Goal: Navigation & Orientation: Find specific page/section

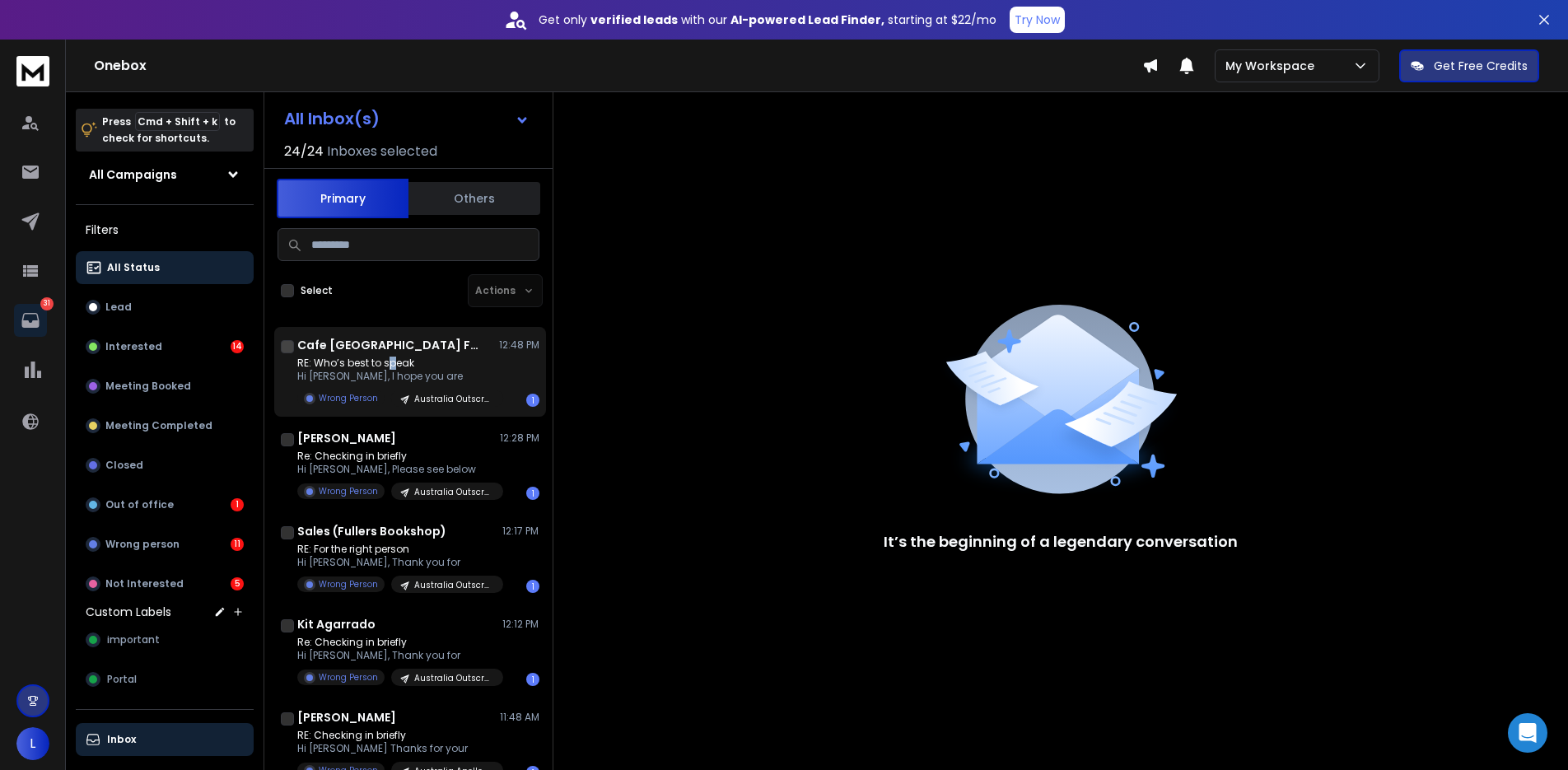
click at [392, 363] on p "RE: Who’s best to speak" at bounding box center [395, 363] width 198 height 13
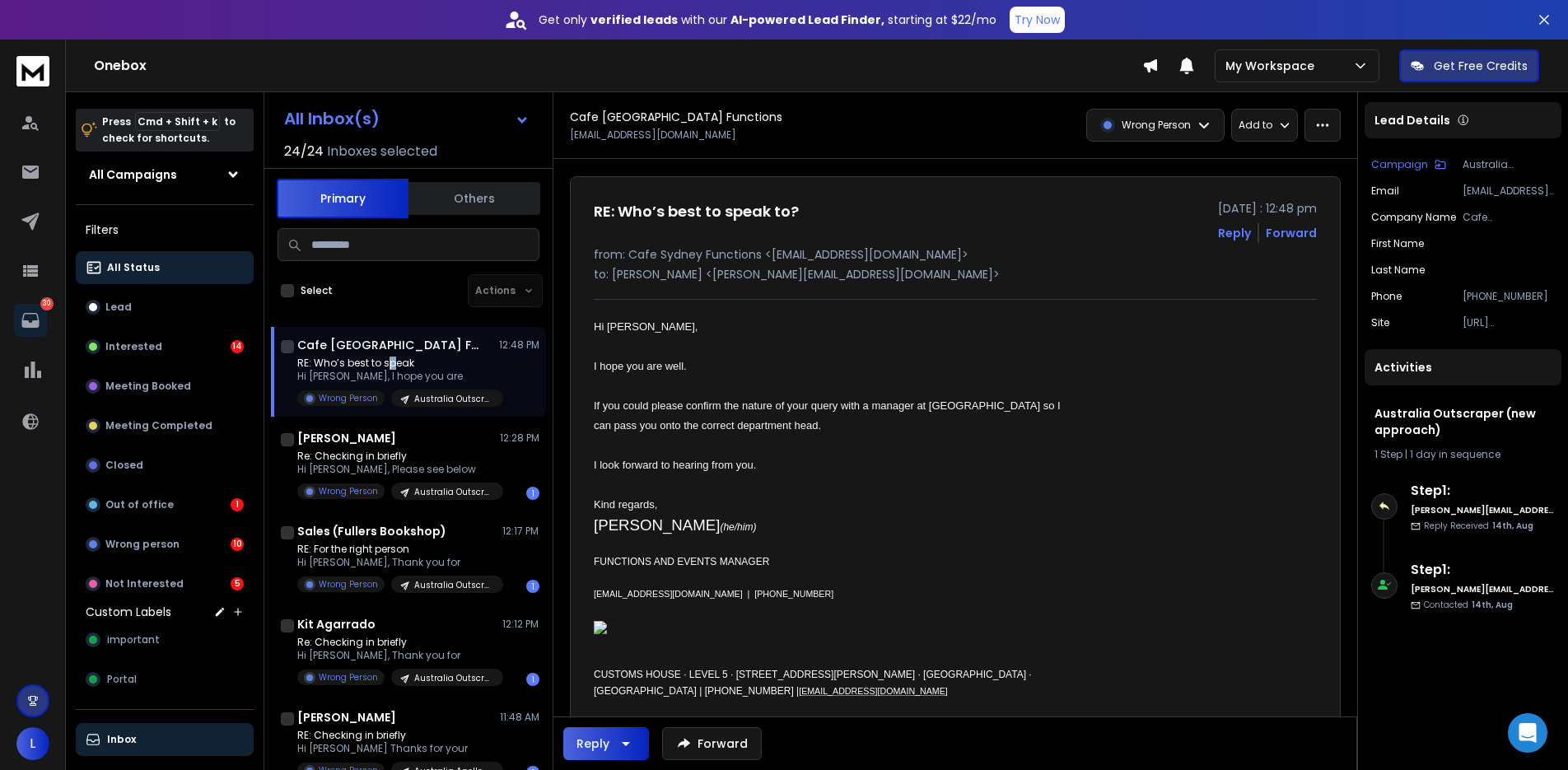
scroll to position [69, 0]
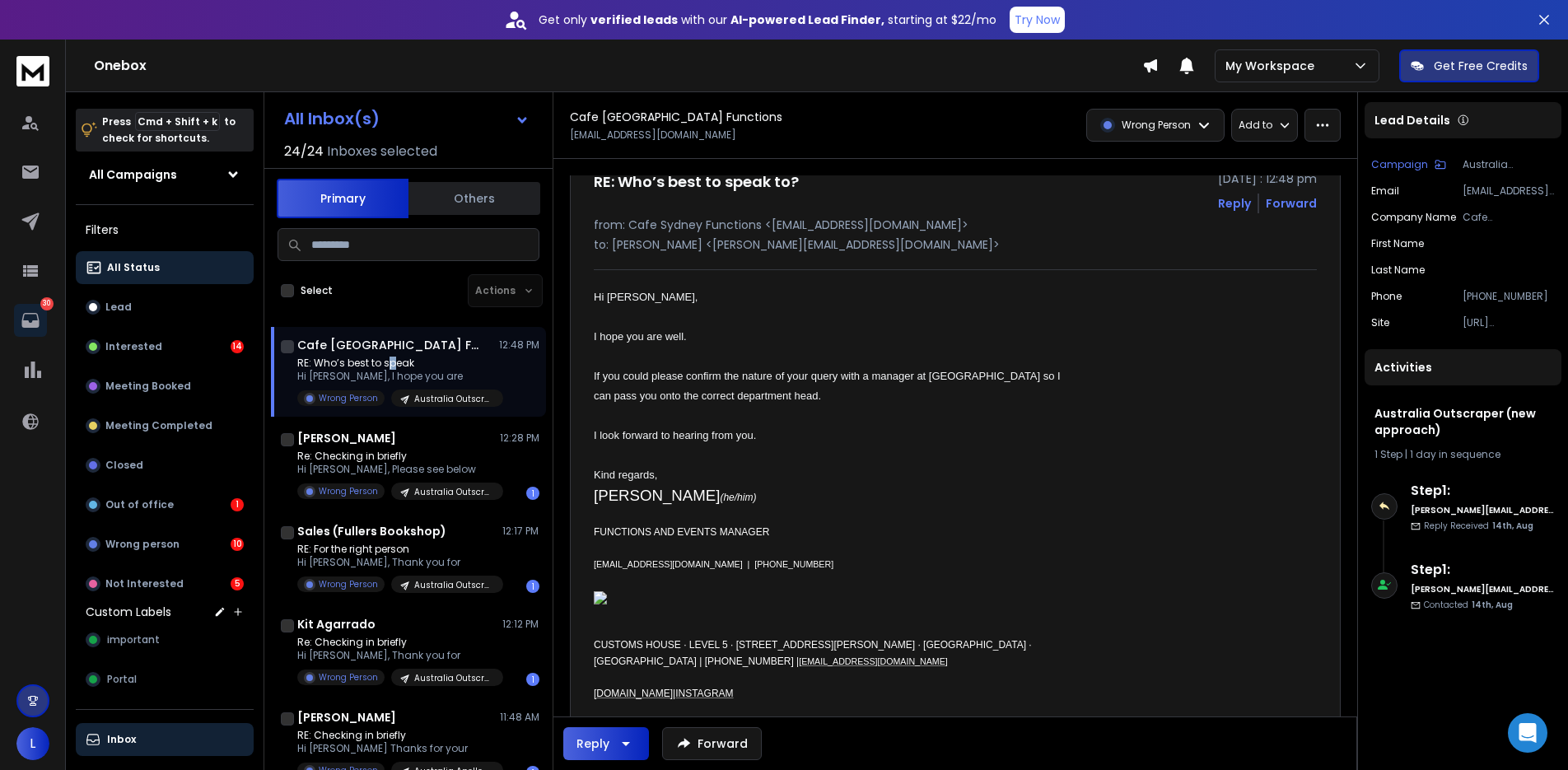
click at [642, 688] on span "CAFESYDNEY.COM" at bounding box center [634, 693] width 79 height 12
click at [1147, 121] on p "Wrong Person" at bounding box center [1157, 124] width 70 height 13
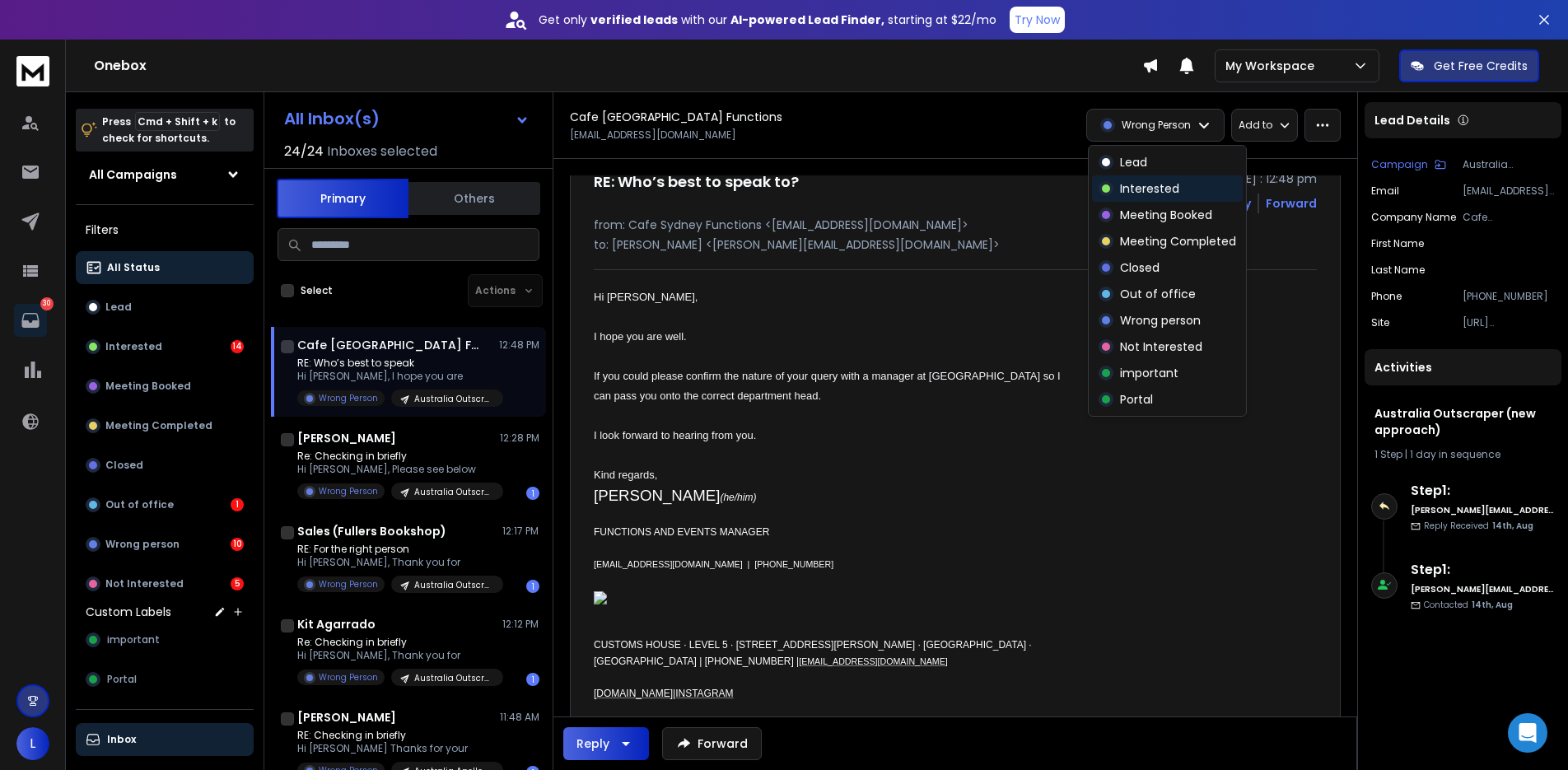
click at [1141, 197] on div "Interested" at bounding box center [1168, 189] width 151 height 27
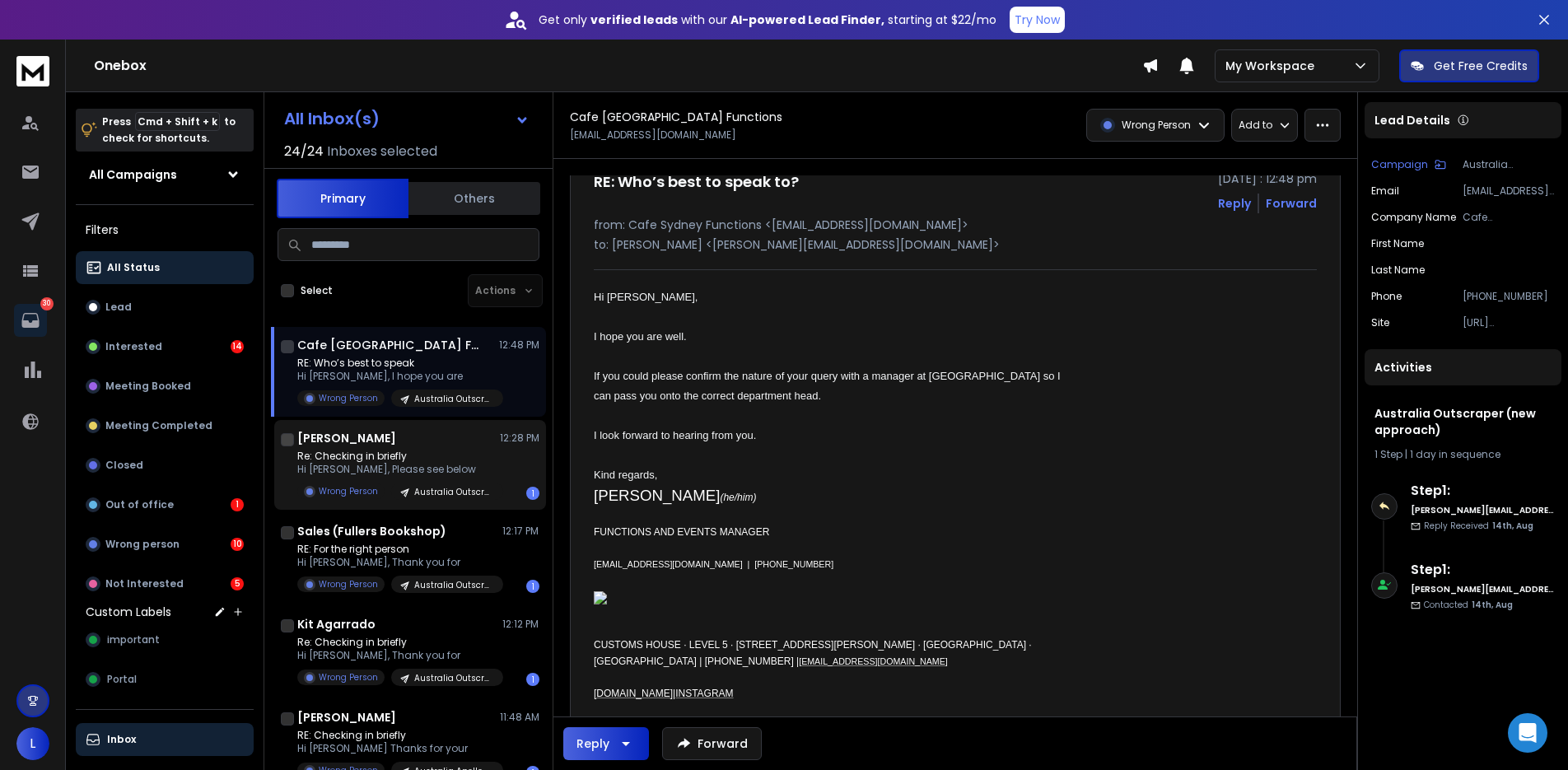
click at [335, 459] on p "Re: Checking in briefly" at bounding box center [395, 456] width 198 height 13
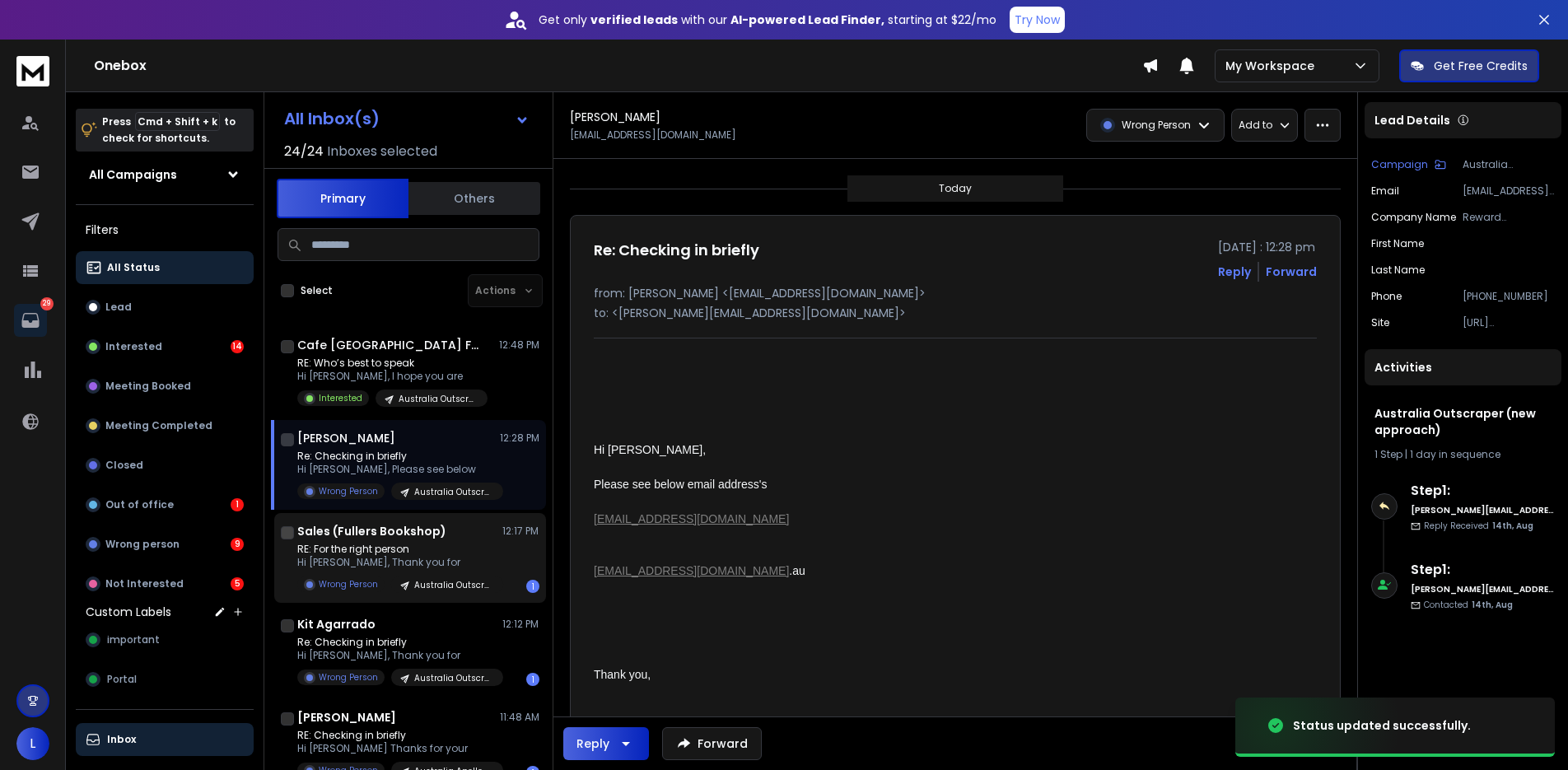
click at [457, 542] on p "RE: For the right person" at bounding box center [395, 548] width 198 height 13
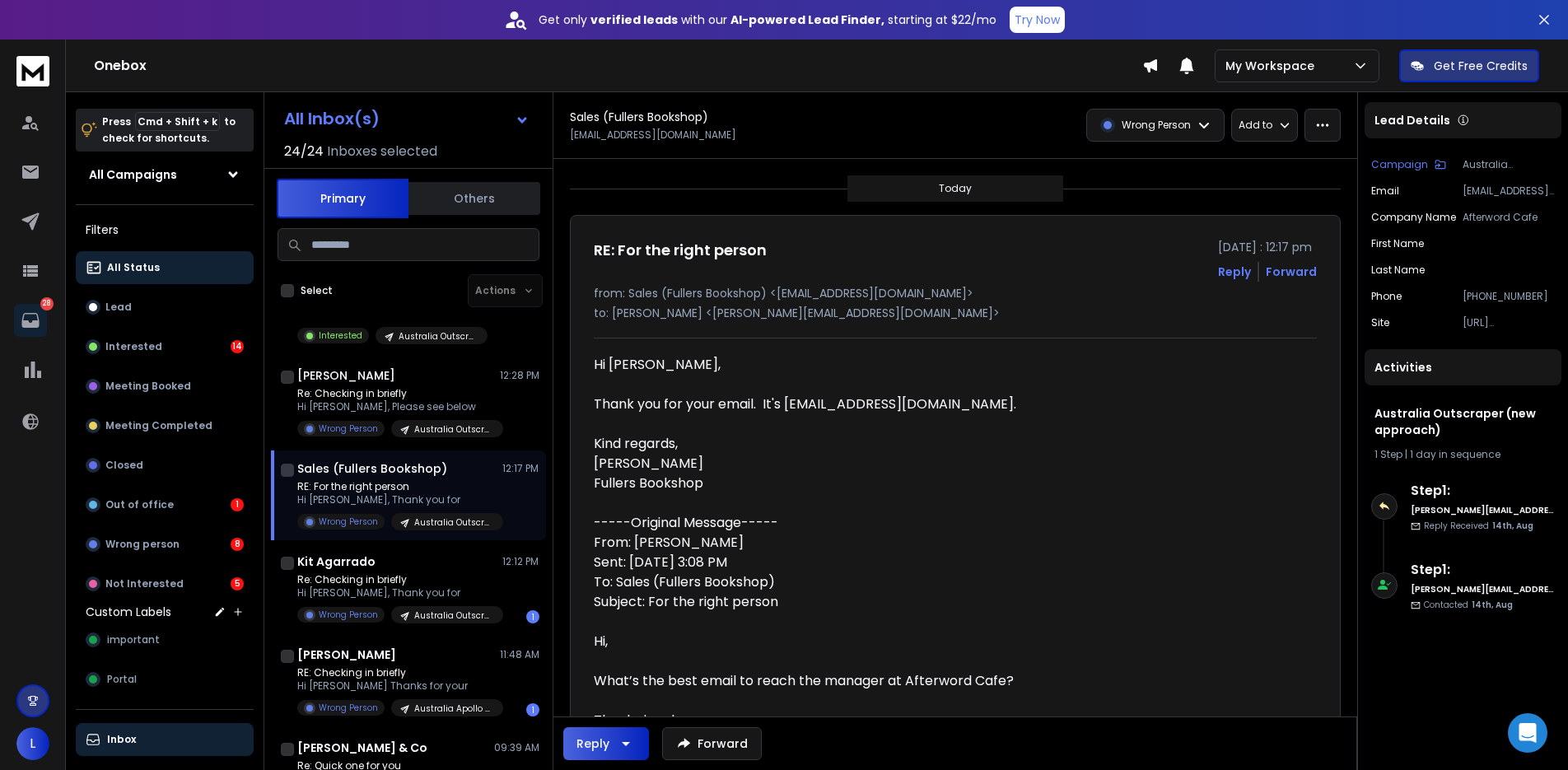
scroll to position [87, 0]
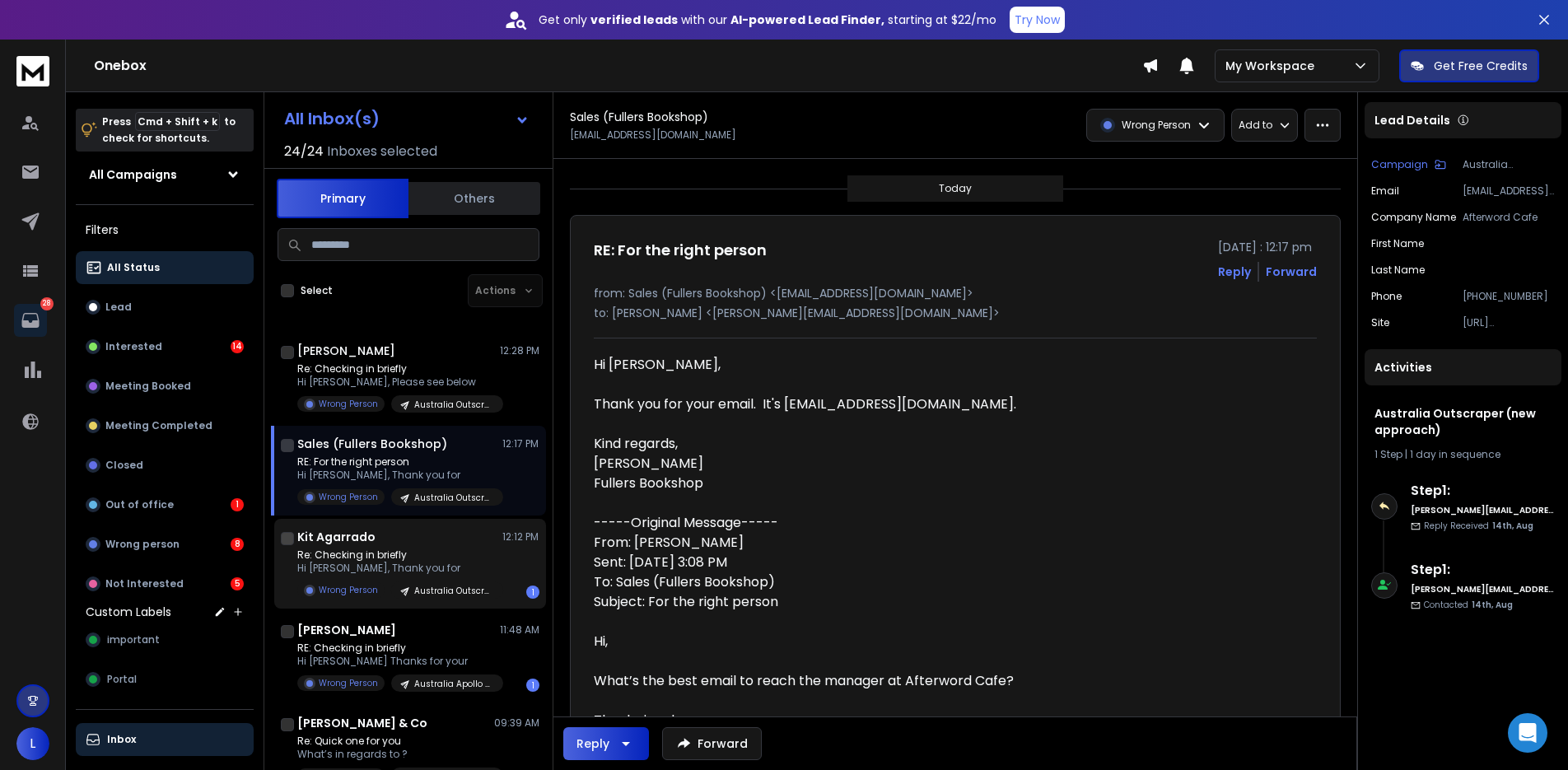
click at [457, 532] on div "Kit Agarrado 12:12 PM" at bounding box center [418, 537] width 242 height 17
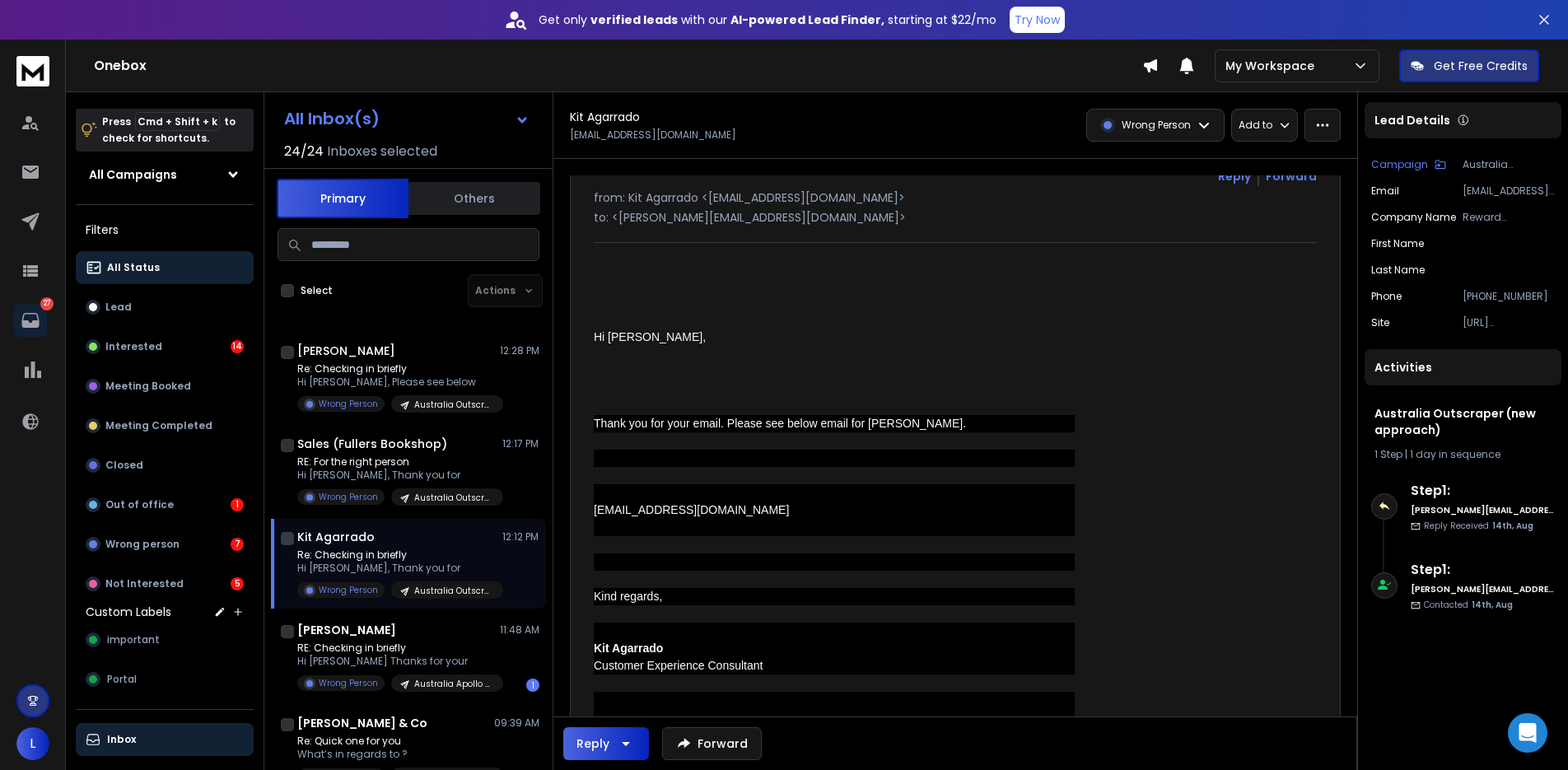
scroll to position [113, 0]
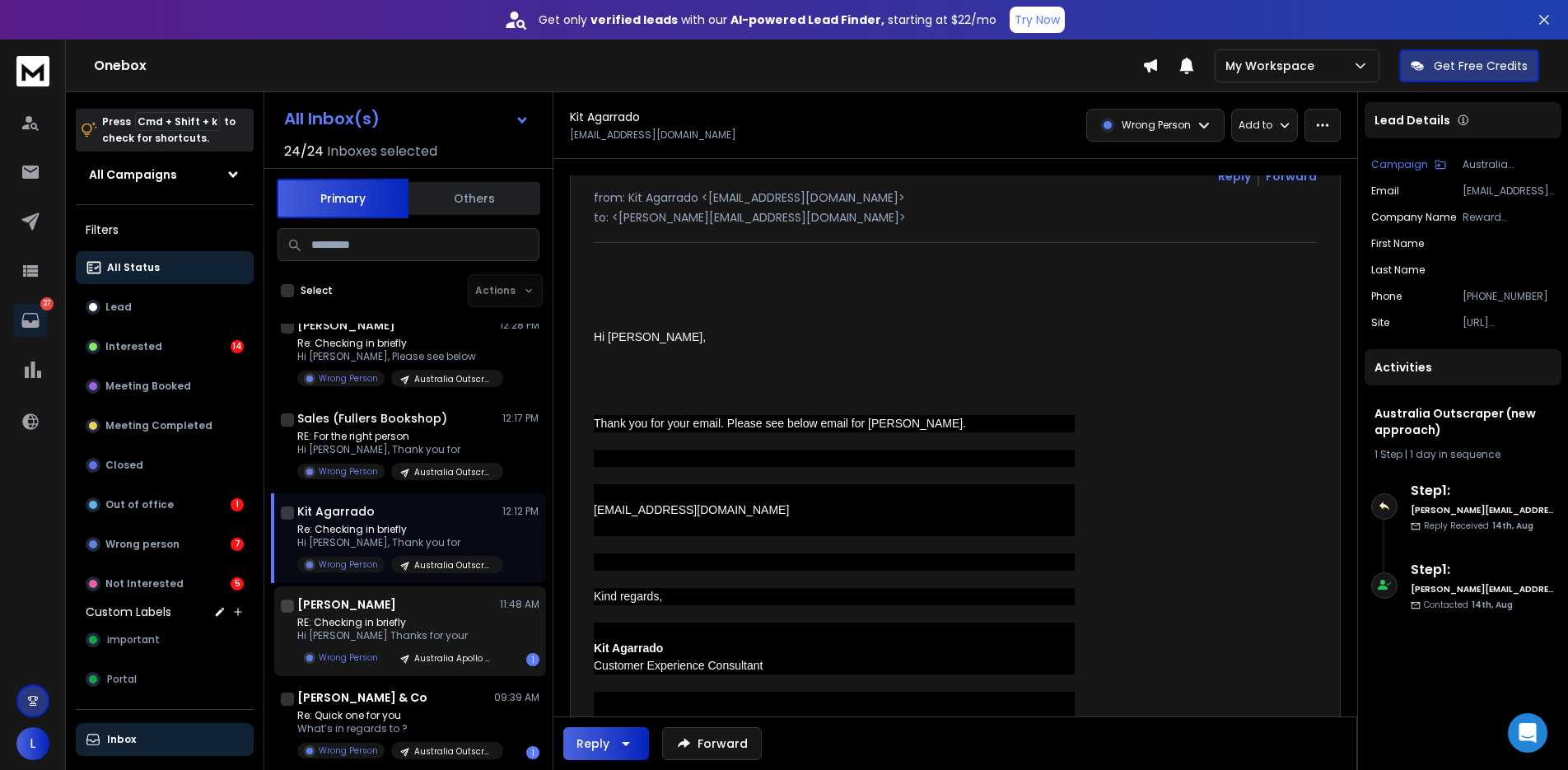
click at [452, 618] on p "RE: Checking in briefly" at bounding box center [395, 622] width 198 height 13
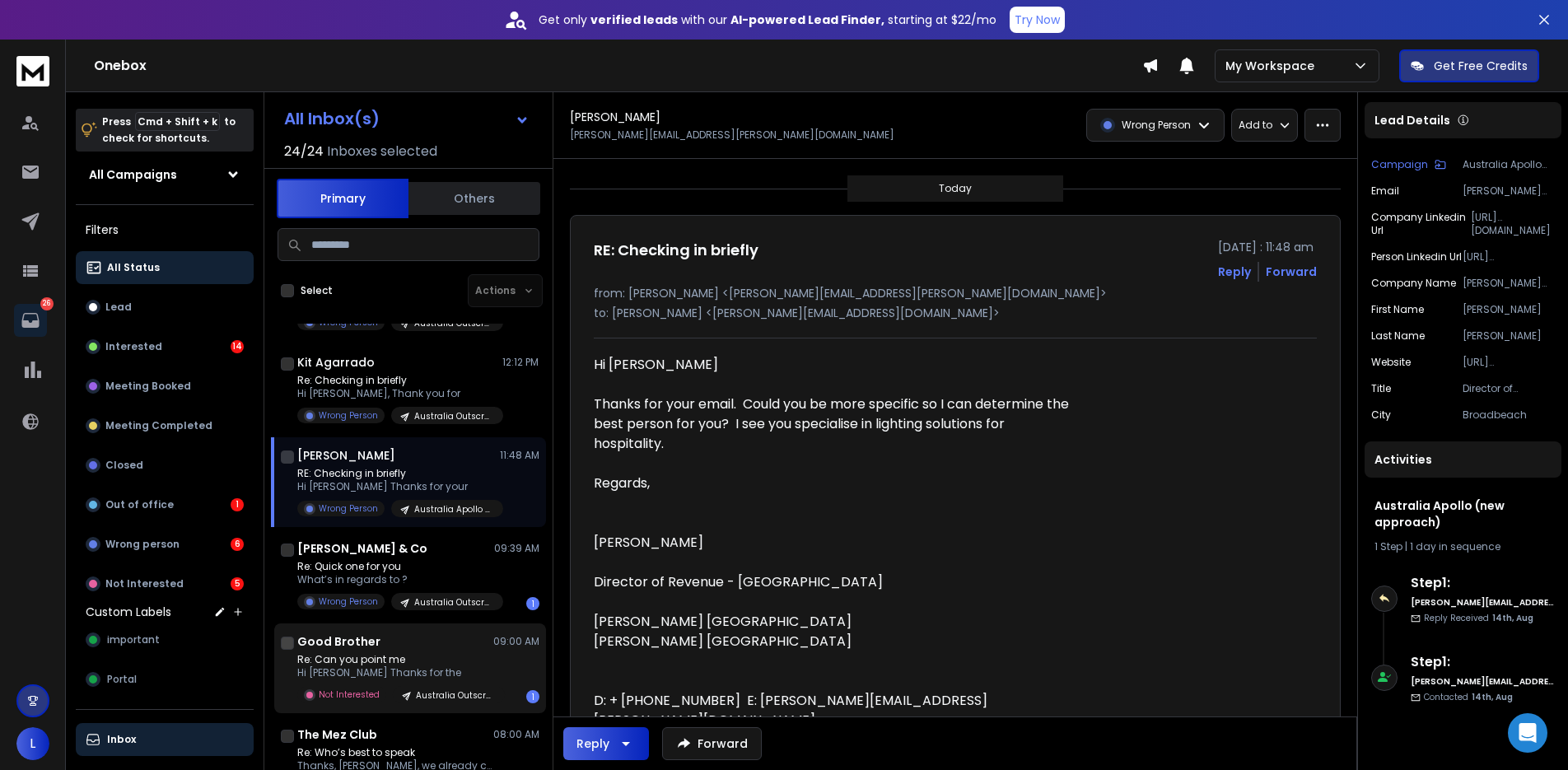
scroll to position [290, 0]
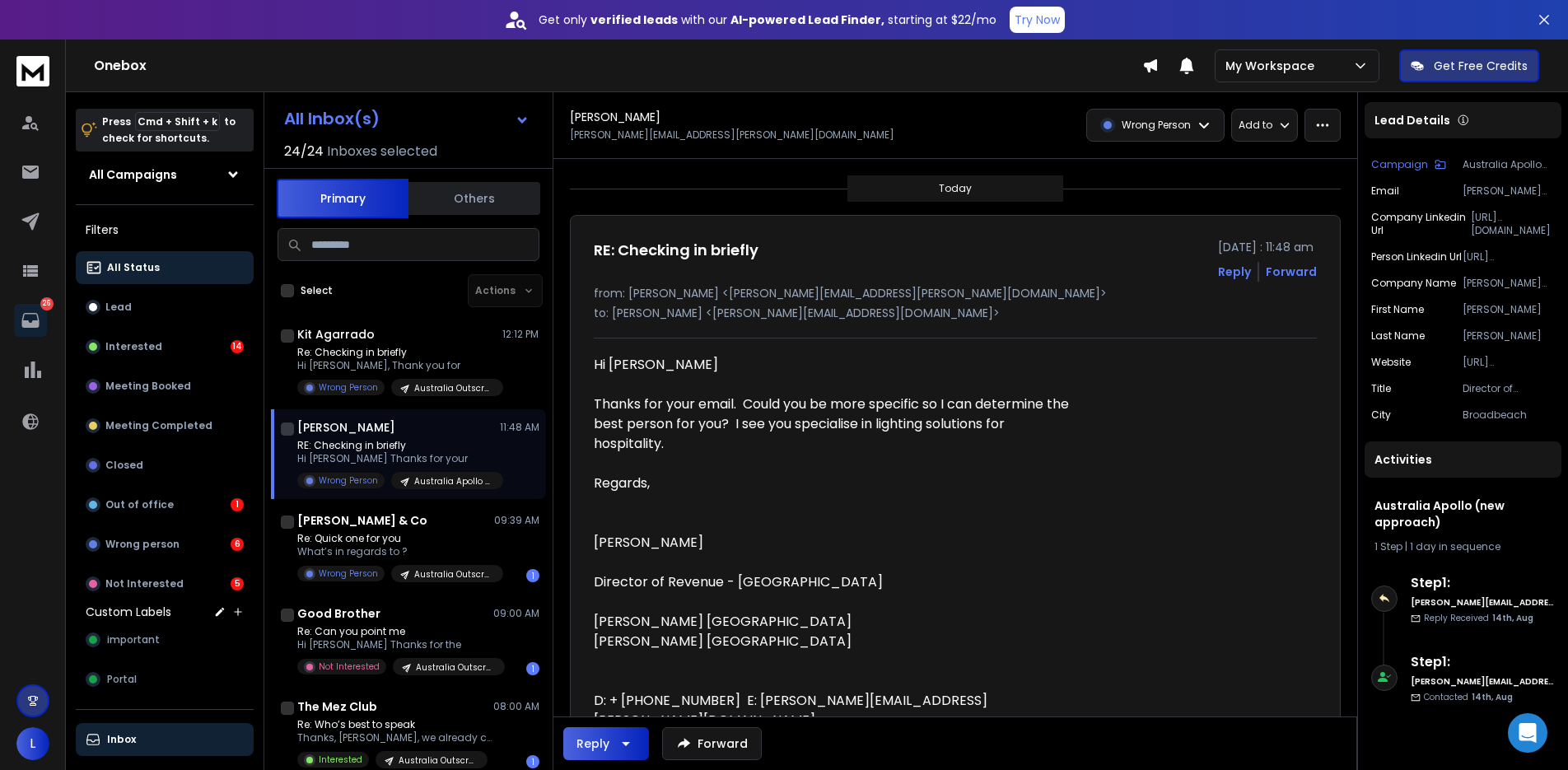
click at [1193, 108] on div "Wrong Person" at bounding box center [1155, 124] width 138 height 33
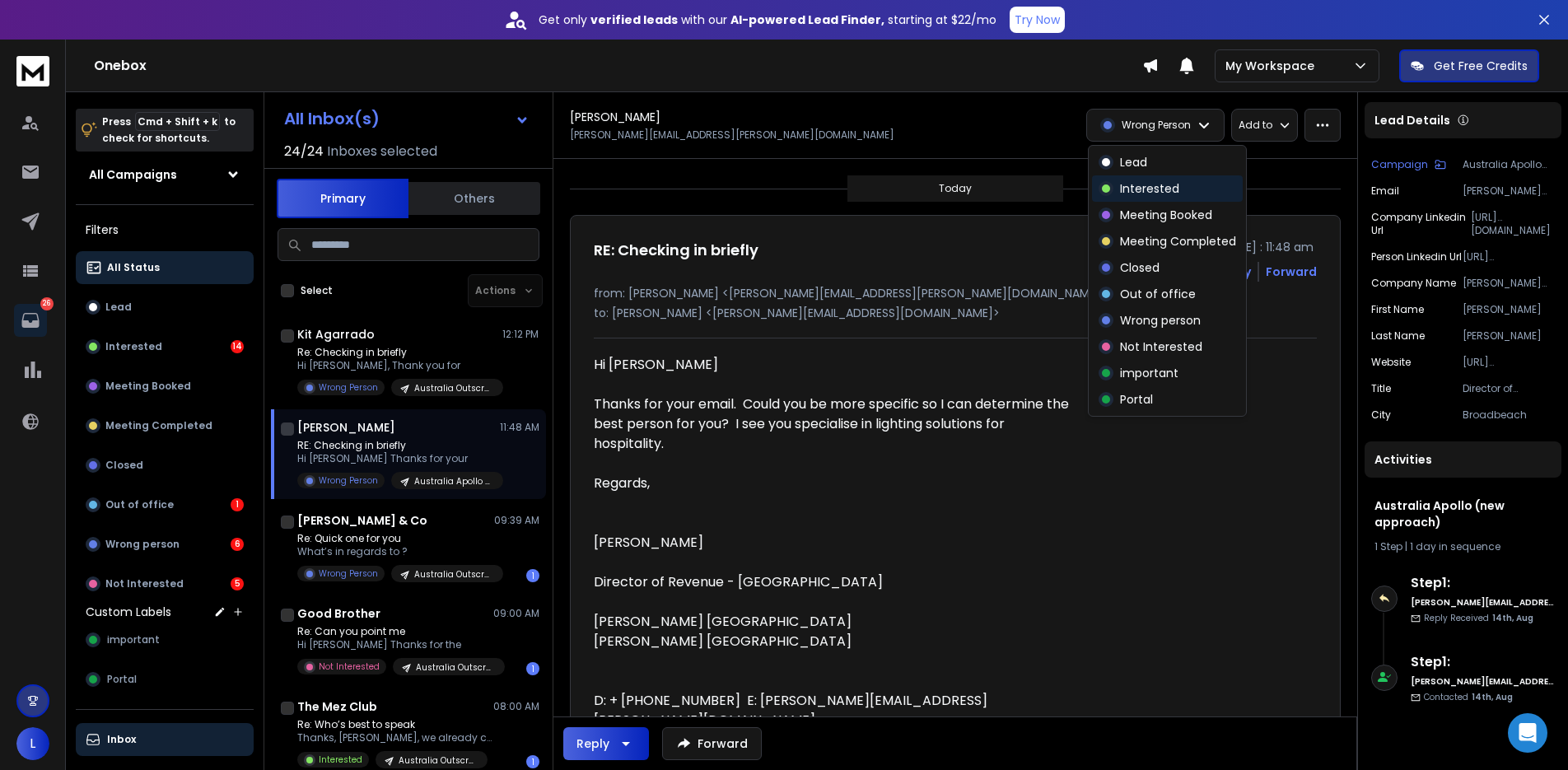
click at [1180, 186] on div "Interested" at bounding box center [1168, 189] width 151 height 27
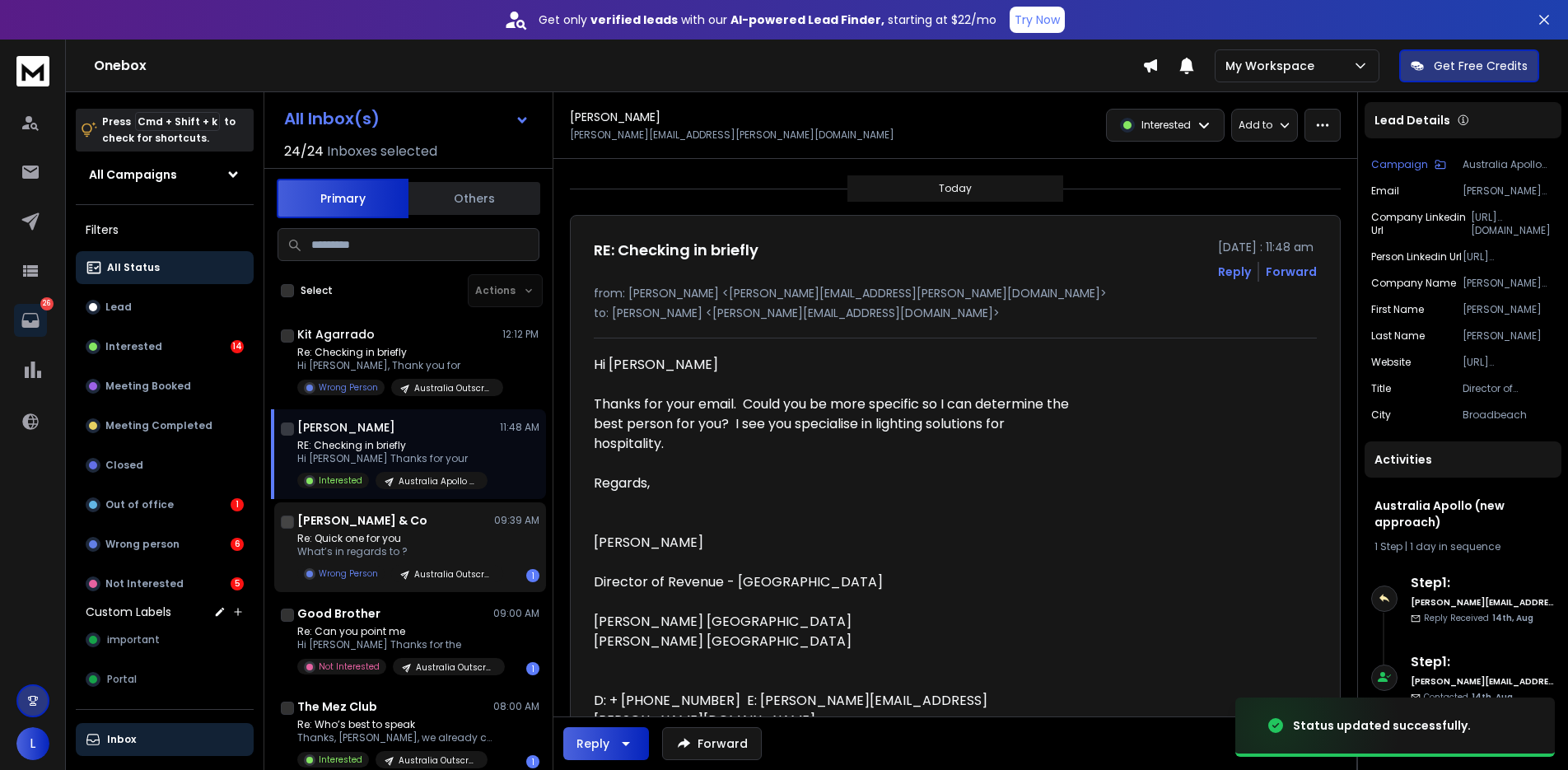
click at [413, 547] on p "What’s in regards to ?" at bounding box center [395, 551] width 198 height 13
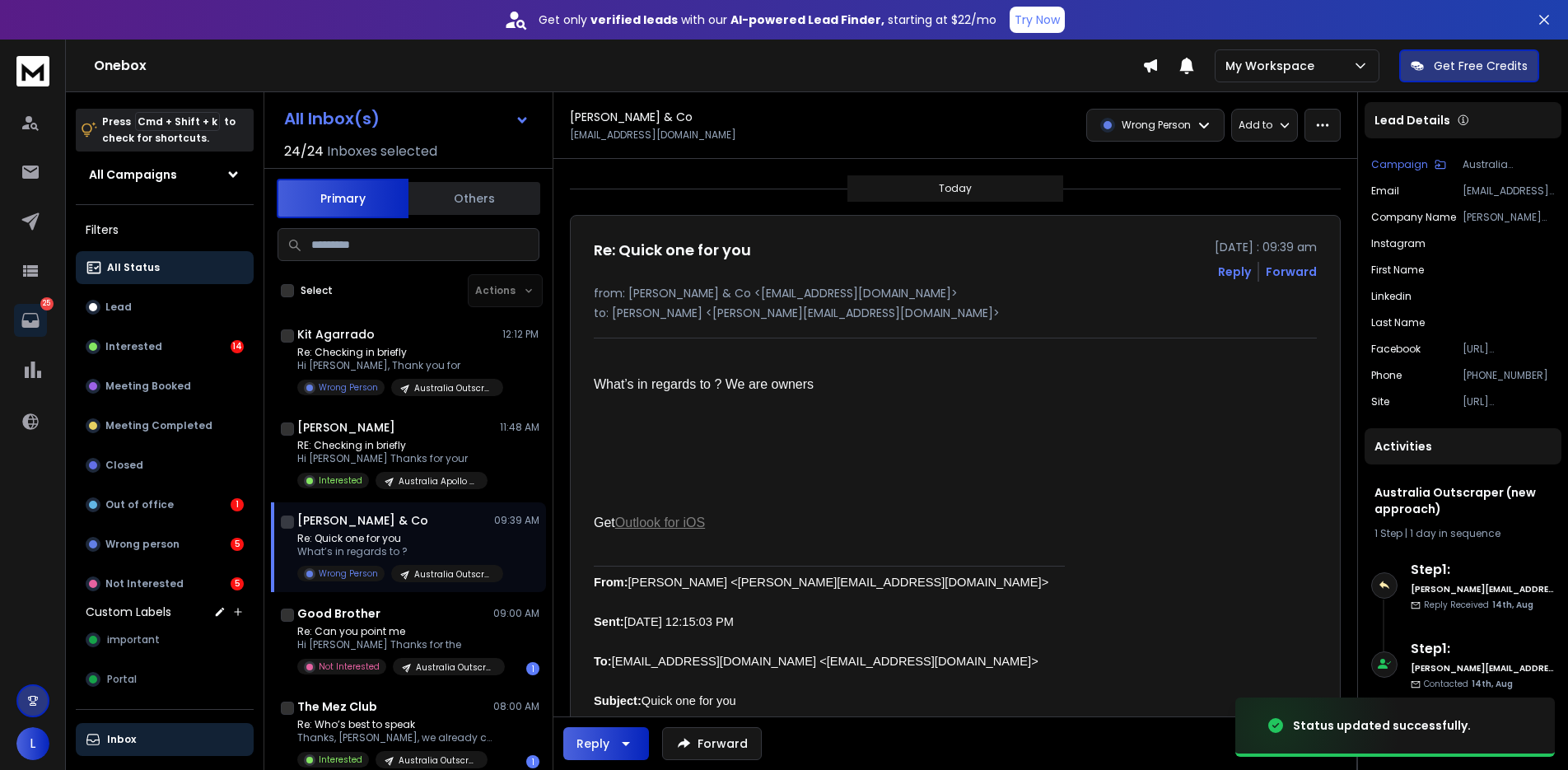
click at [1140, 136] on div "Wrong Person" at bounding box center [1156, 124] width 137 height 31
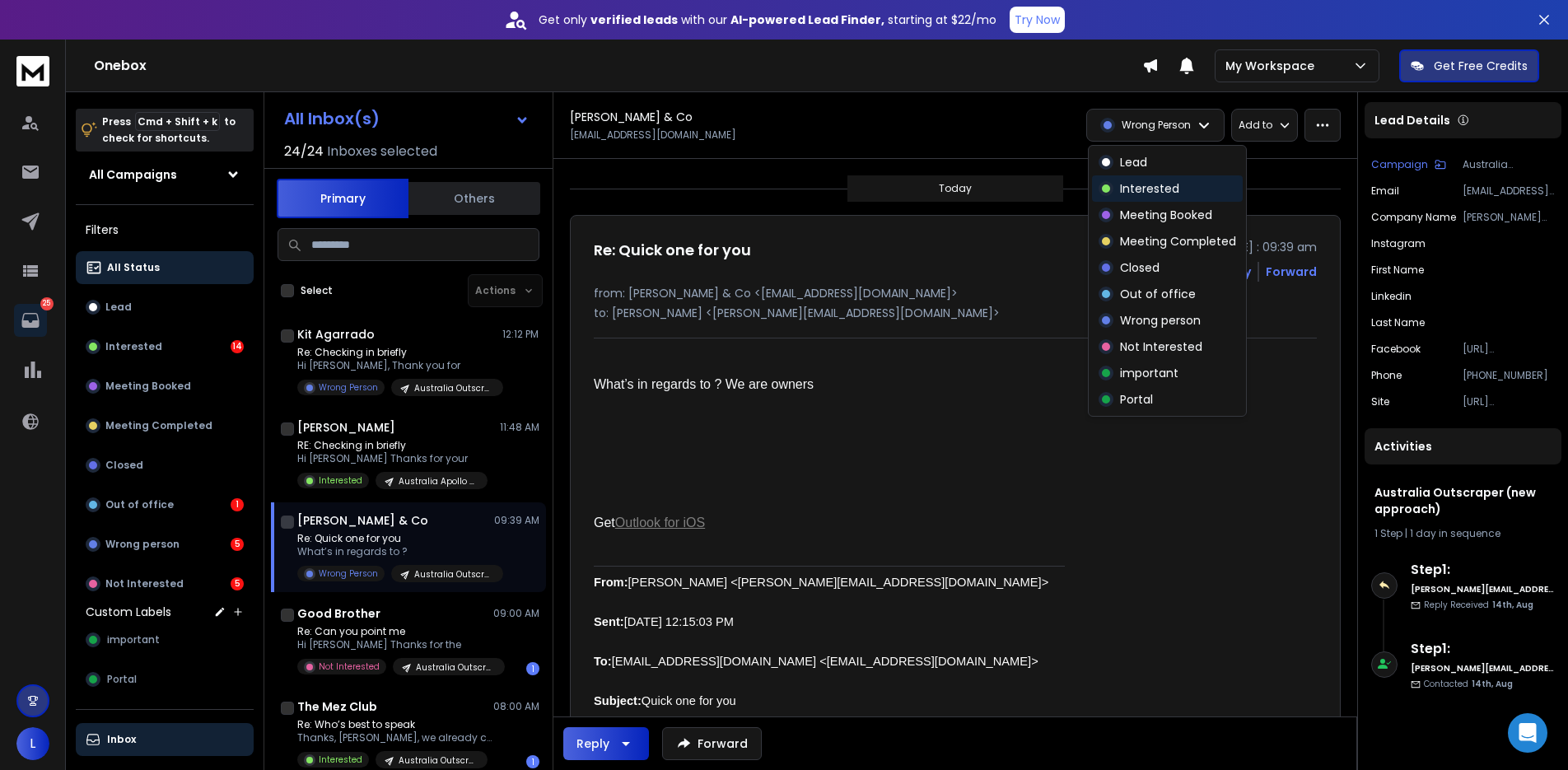
click at [1152, 197] on div "Interested" at bounding box center [1168, 189] width 151 height 27
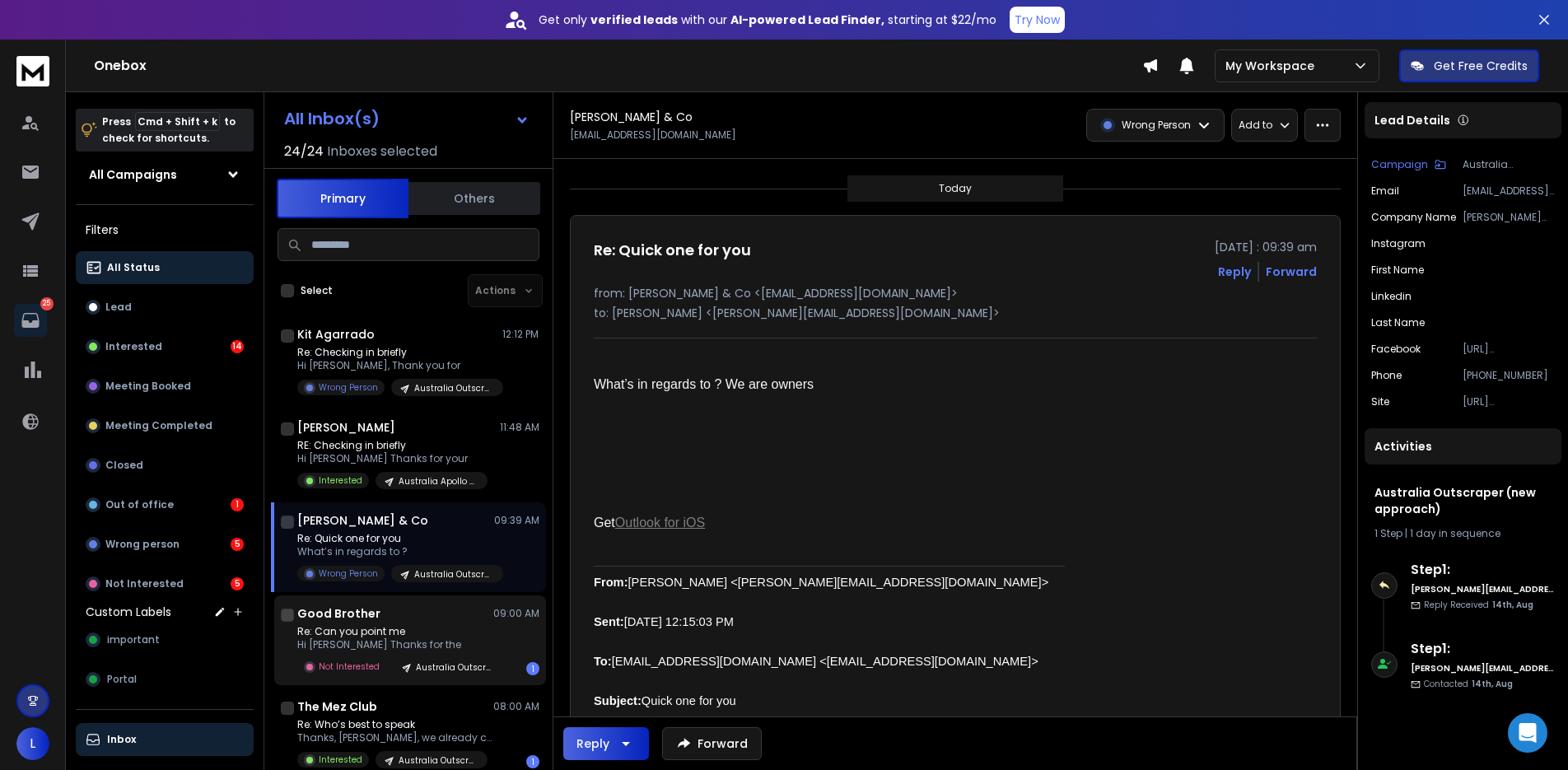
click at [414, 644] on p "Hi Lutz Thanks for the" at bounding box center [395, 644] width 198 height 13
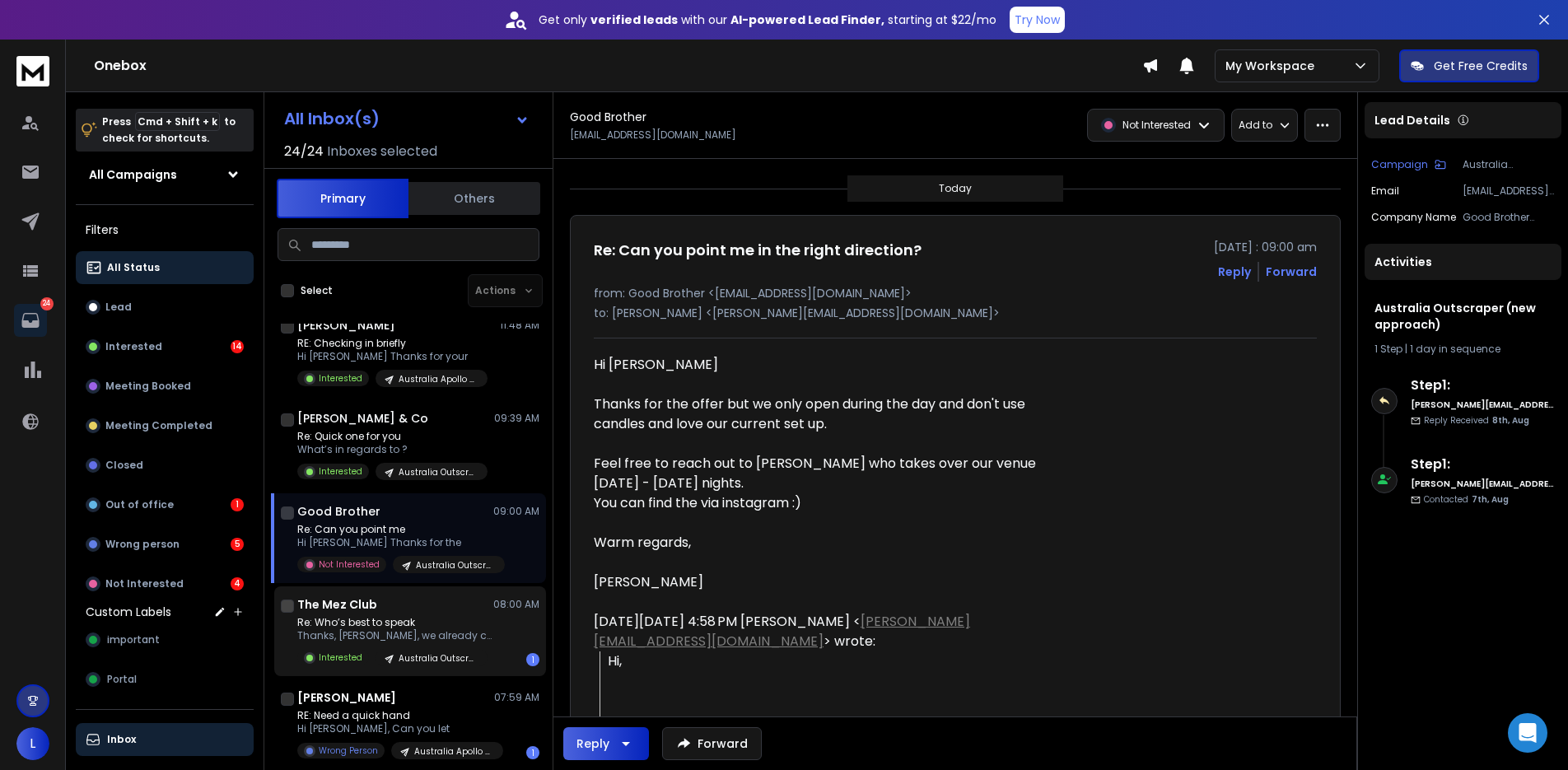
scroll to position [395, 0]
click at [483, 628] on p "Thanks, Lutz, we already cordless" at bounding box center [395, 632] width 198 height 13
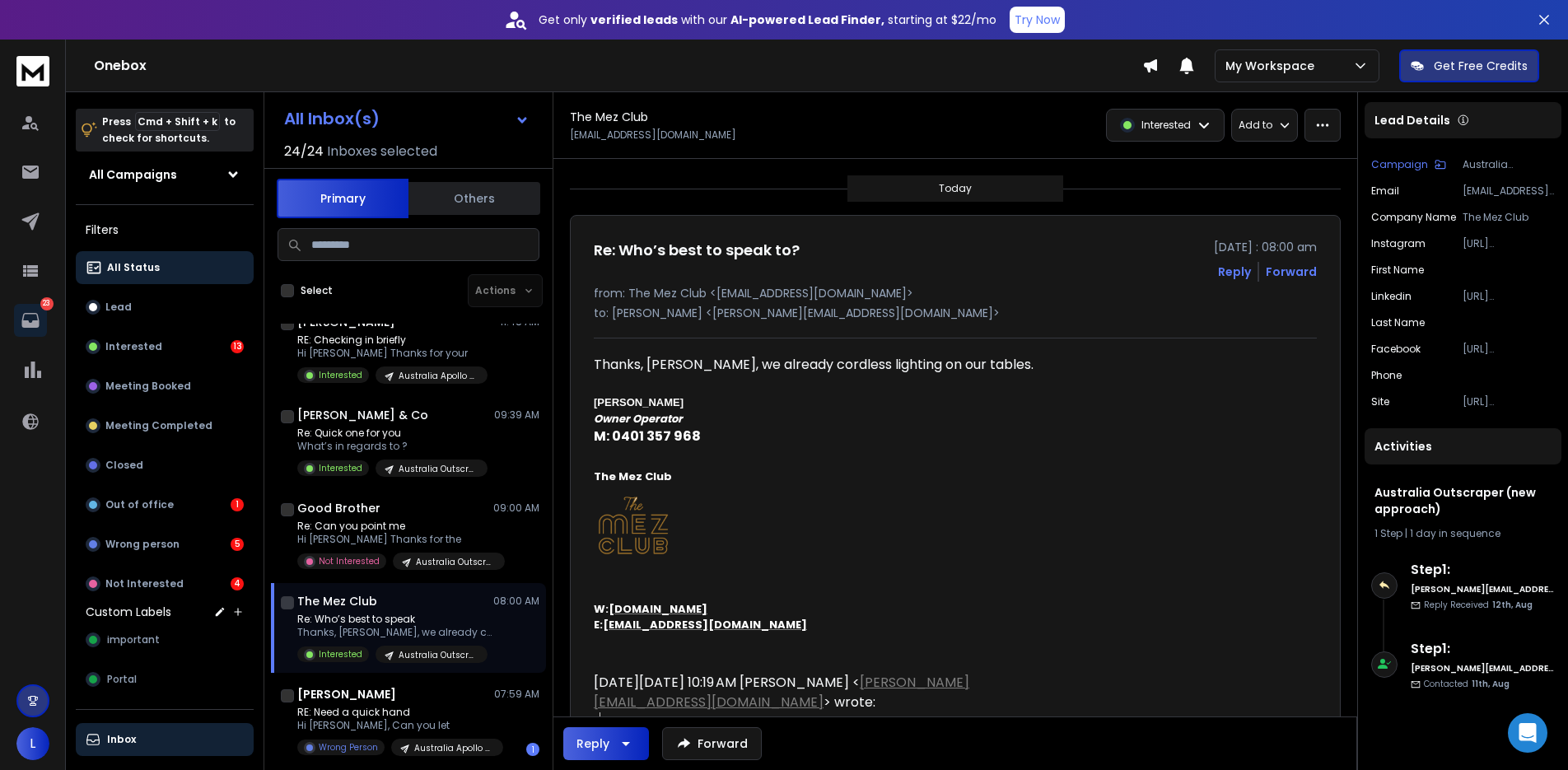
click at [1281, 125] on icon at bounding box center [1285, 125] width 12 height 12
click at [1280, 163] on div "Subsequence" at bounding box center [1292, 162] width 98 height 17
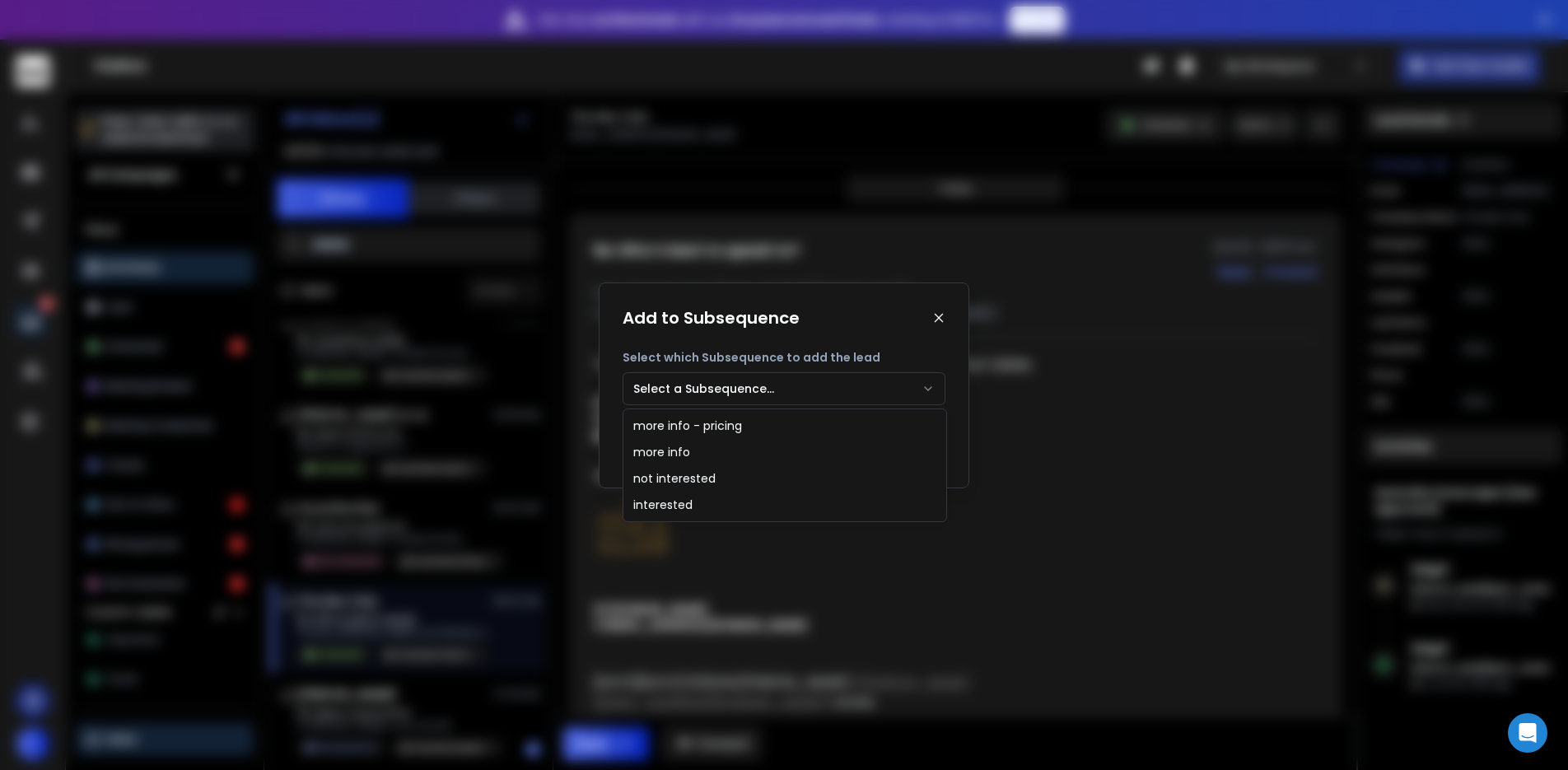
click at [816, 387] on button "Select a Subsequence..." at bounding box center [784, 388] width 323 height 33
click at [906, 456] on button "Save" at bounding box center [906, 447] width 79 height 33
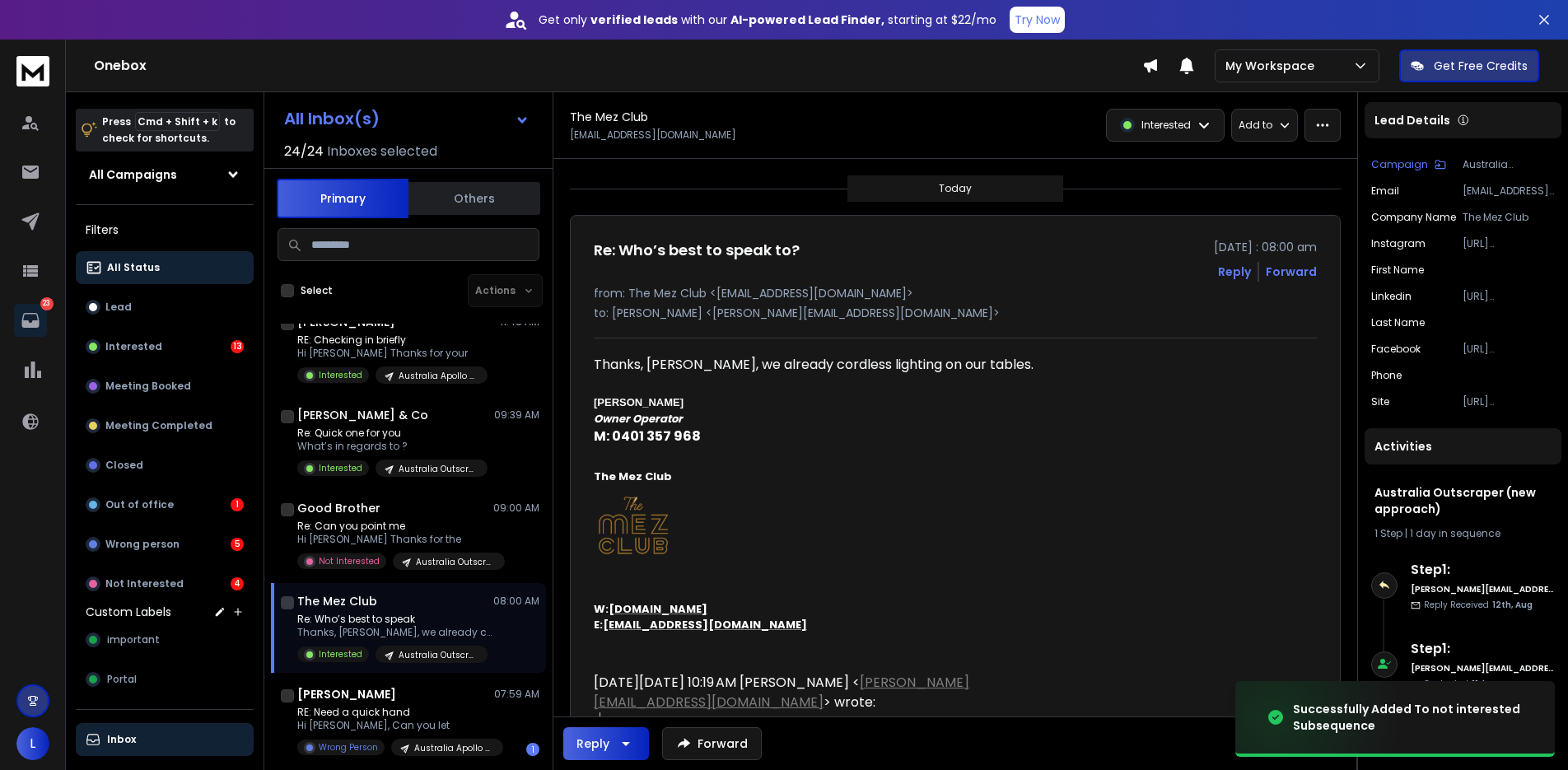
click at [1172, 126] on p "Interested" at bounding box center [1167, 124] width 50 height 13
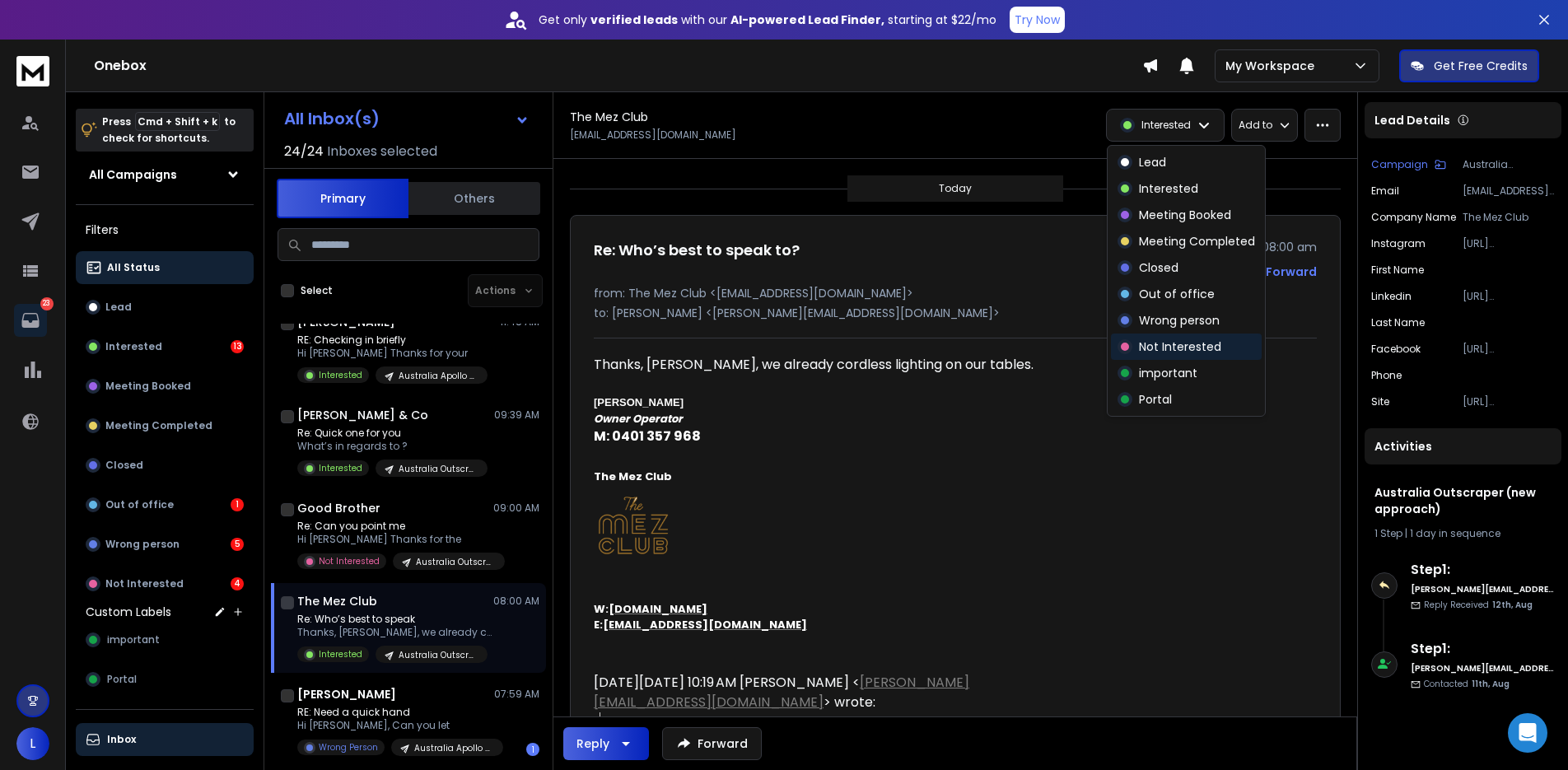
click at [1156, 343] on p "Not Interested" at bounding box center [1179, 347] width 82 height 17
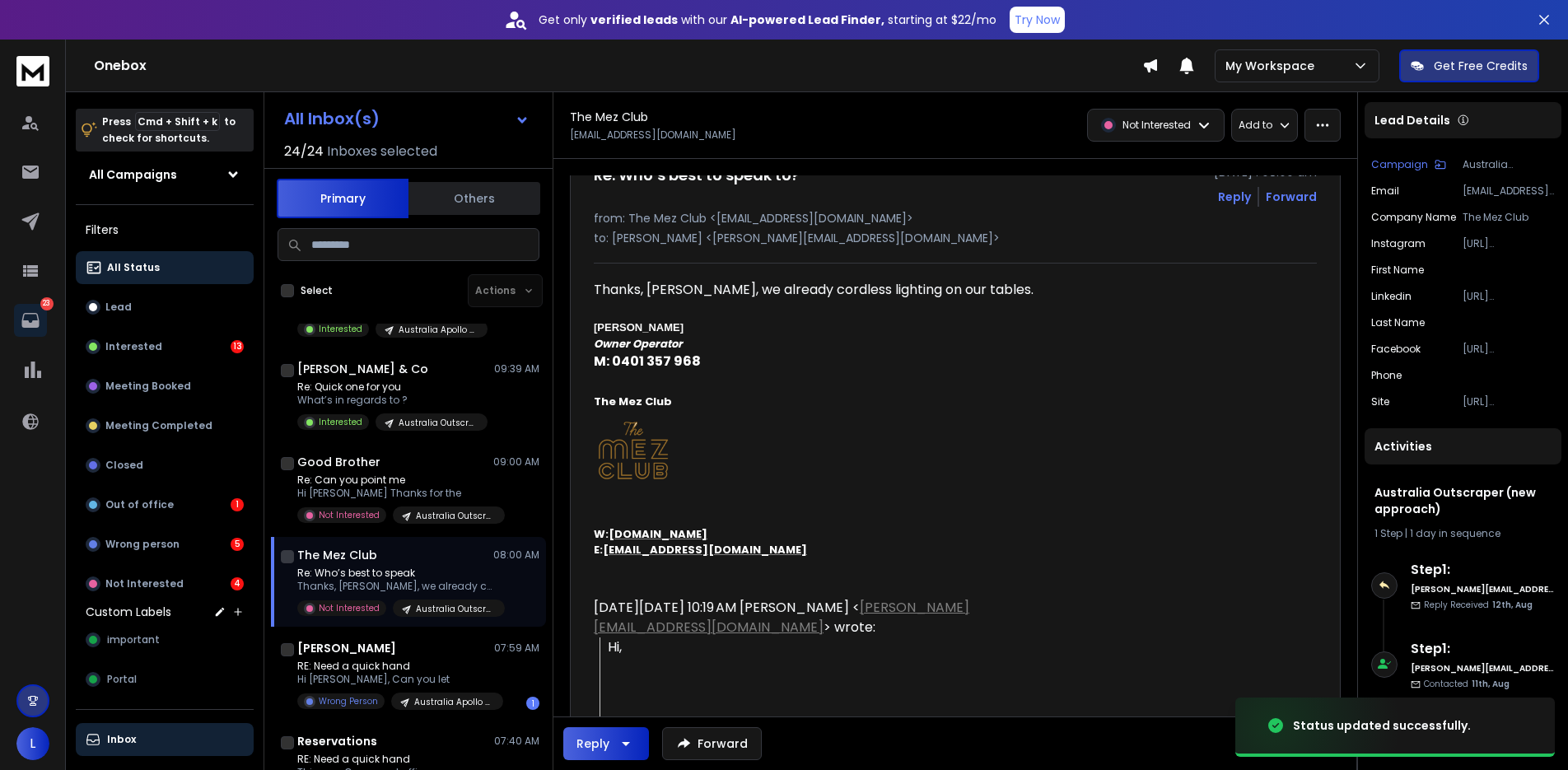
scroll to position [505, 0]
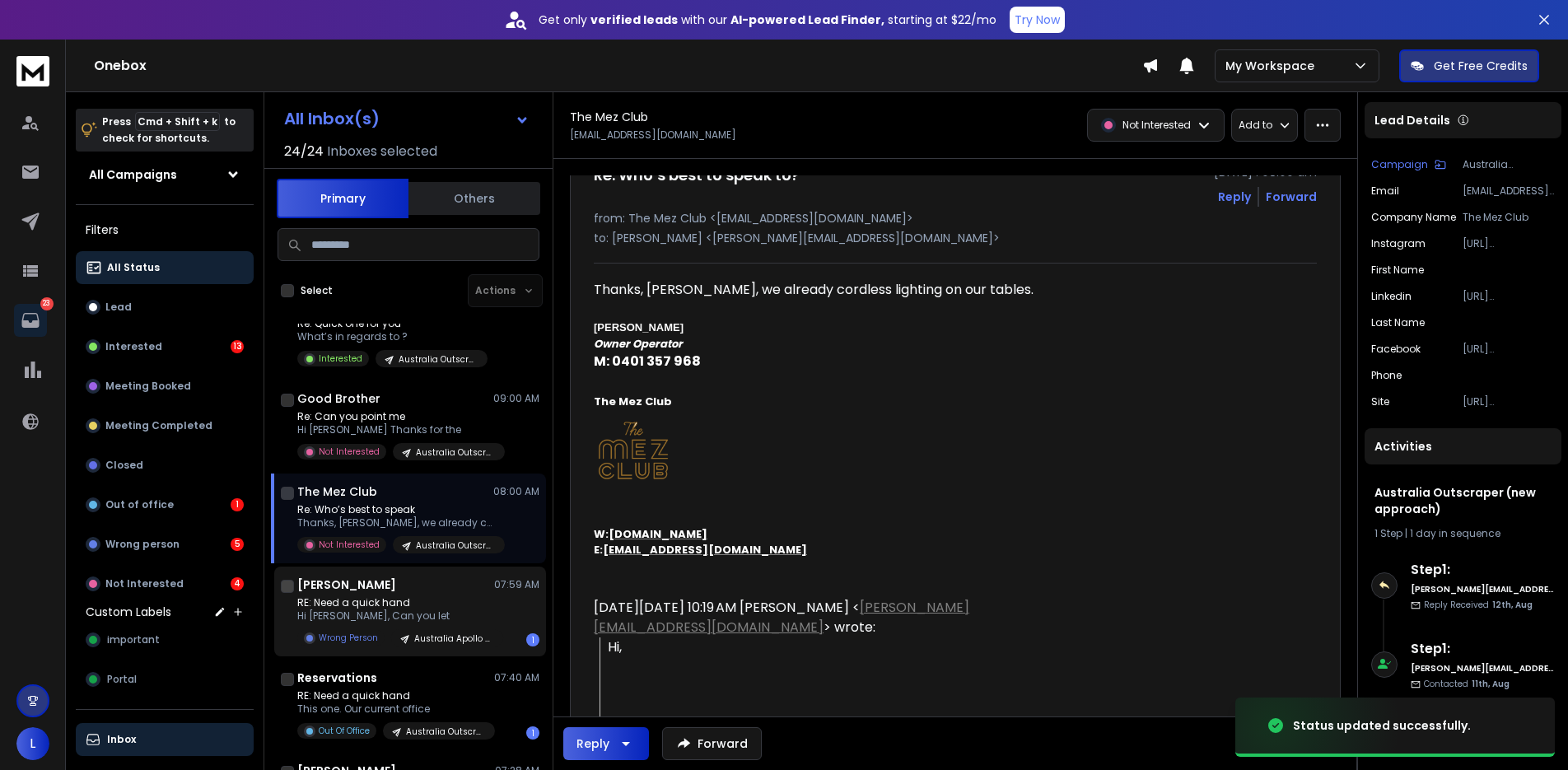
click at [437, 594] on div "Sarah Mezentsef 07:59 AM RE: Need a quick hand Hi Lutz, Can you let Wrong Perso…" at bounding box center [418, 611] width 242 height 70
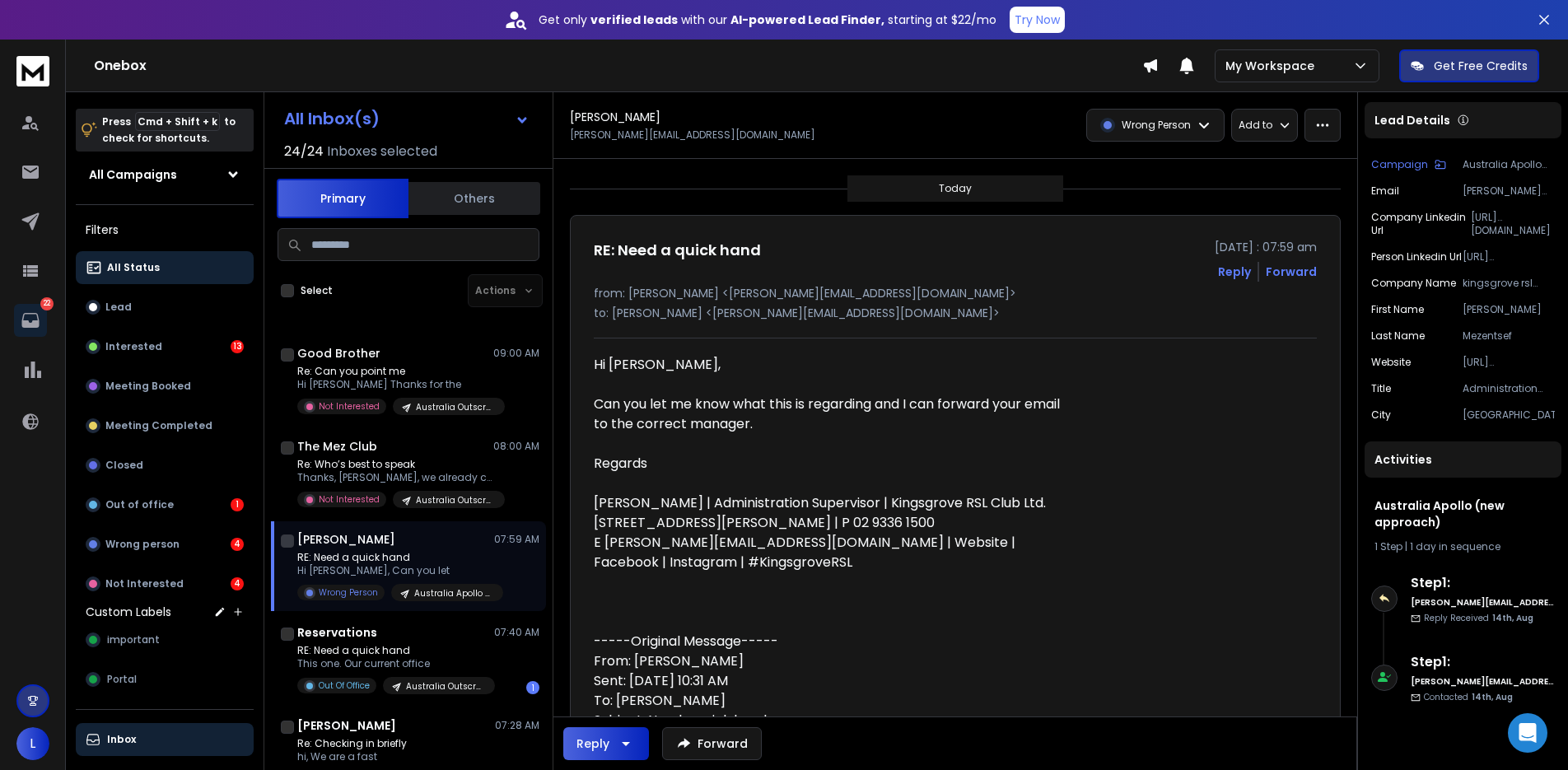
scroll to position [585, 0]
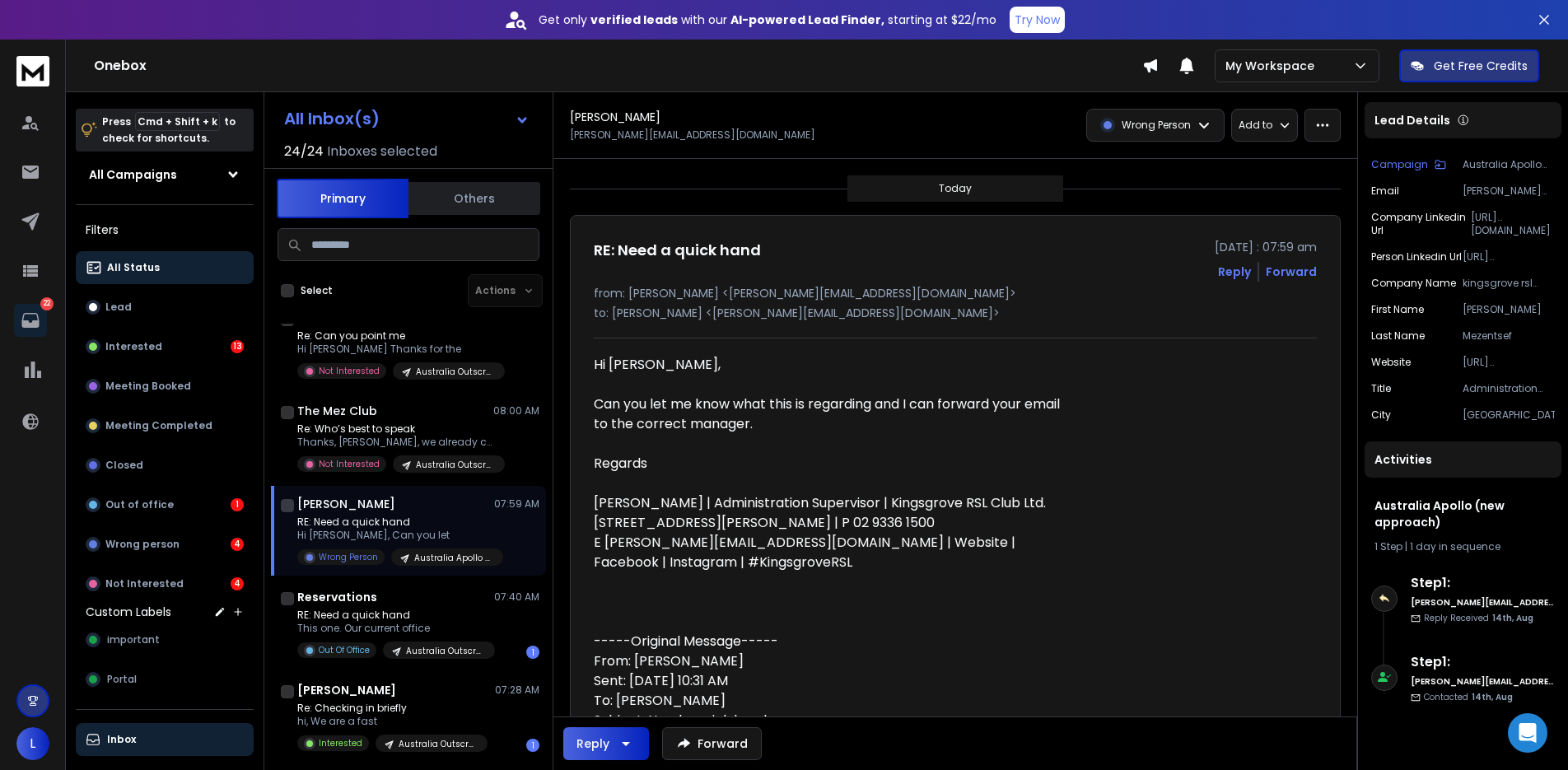
click at [1209, 122] on icon at bounding box center [1203, 124] width 13 height 13
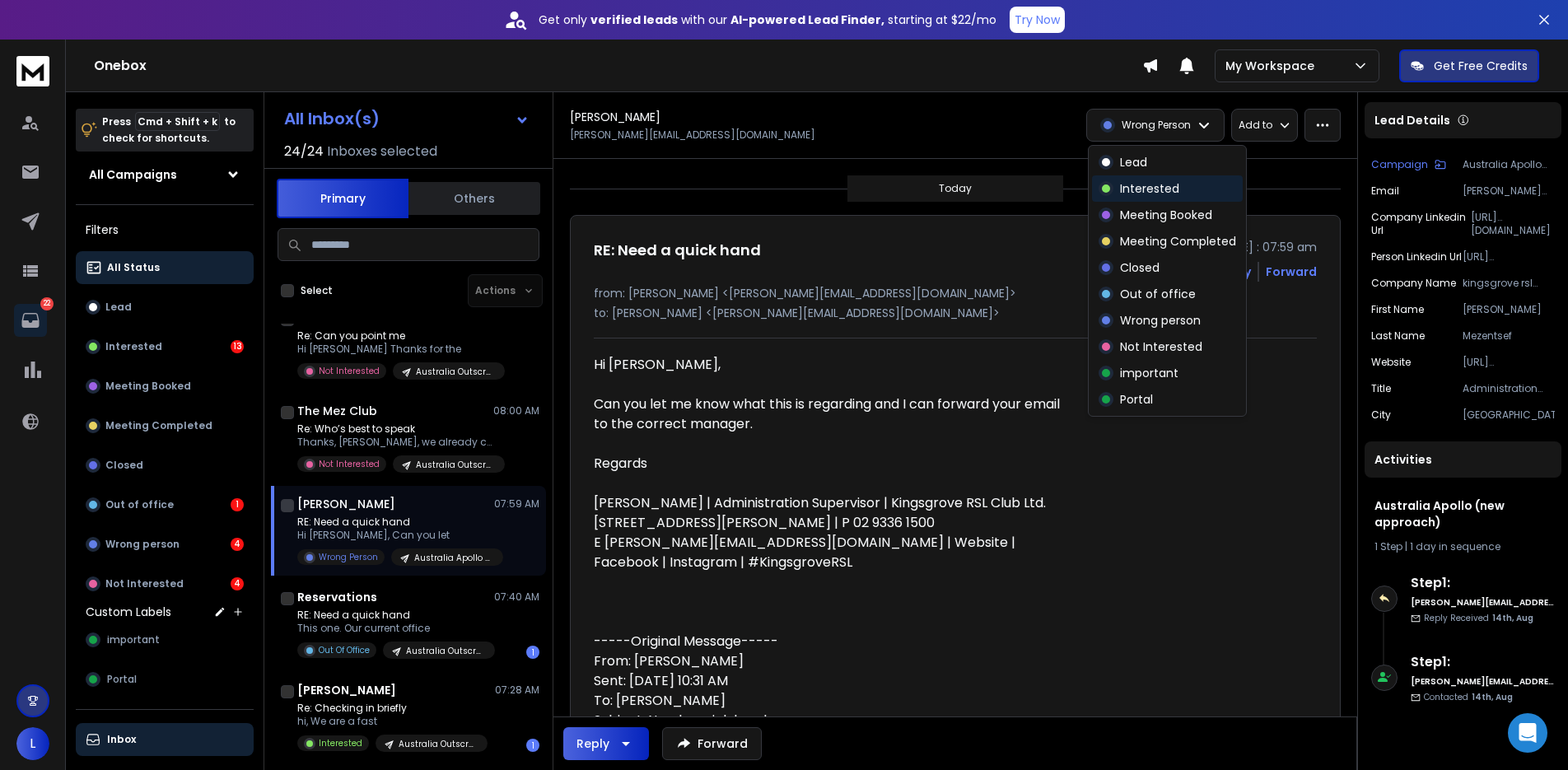
click at [1156, 194] on p "Interested" at bounding box center [1150, 189] width 60 height 17
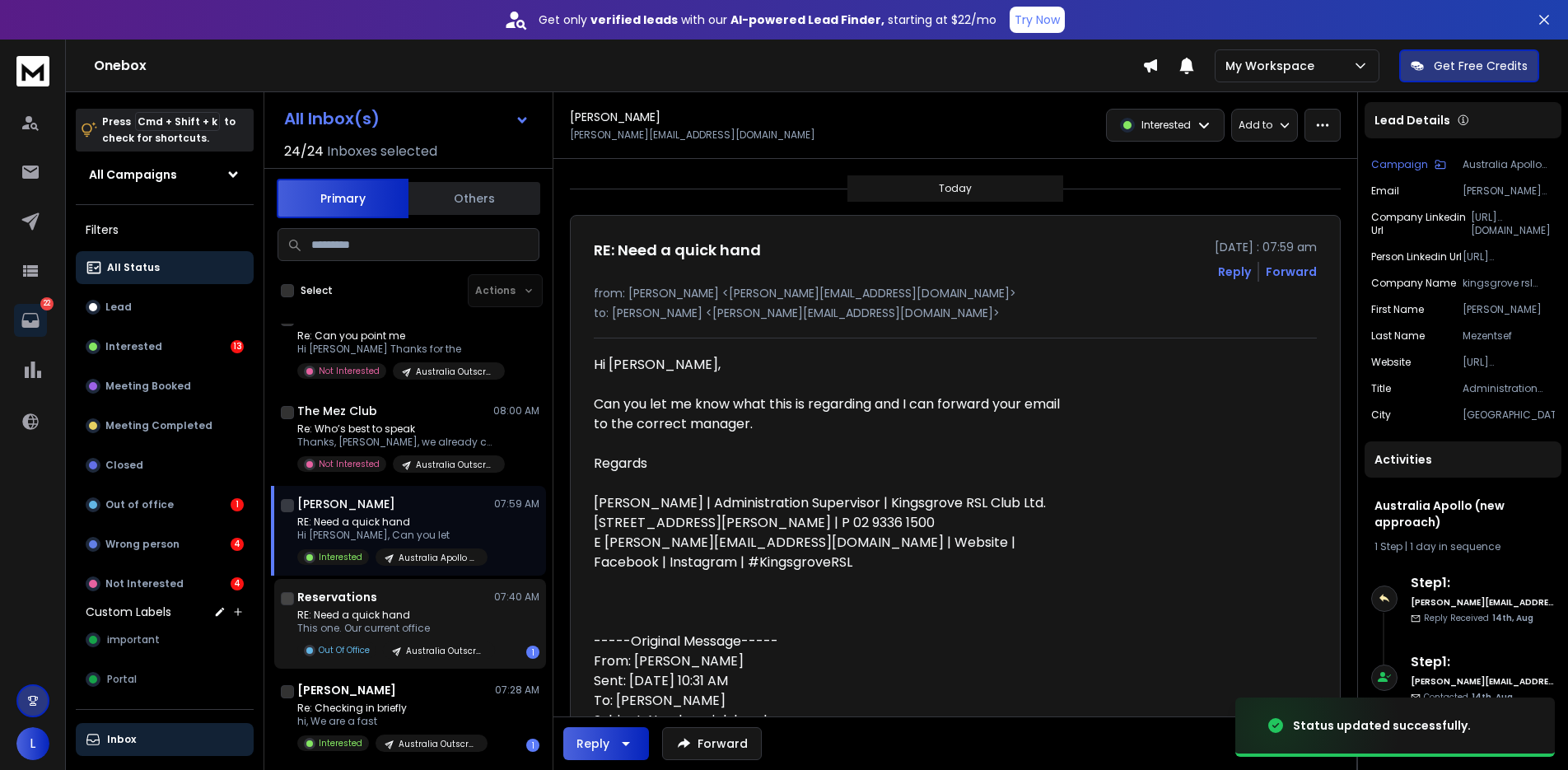
click at [435, 616] on p "RE: Need a quick hand" at bounding box center [395, 614] width 198 height 13
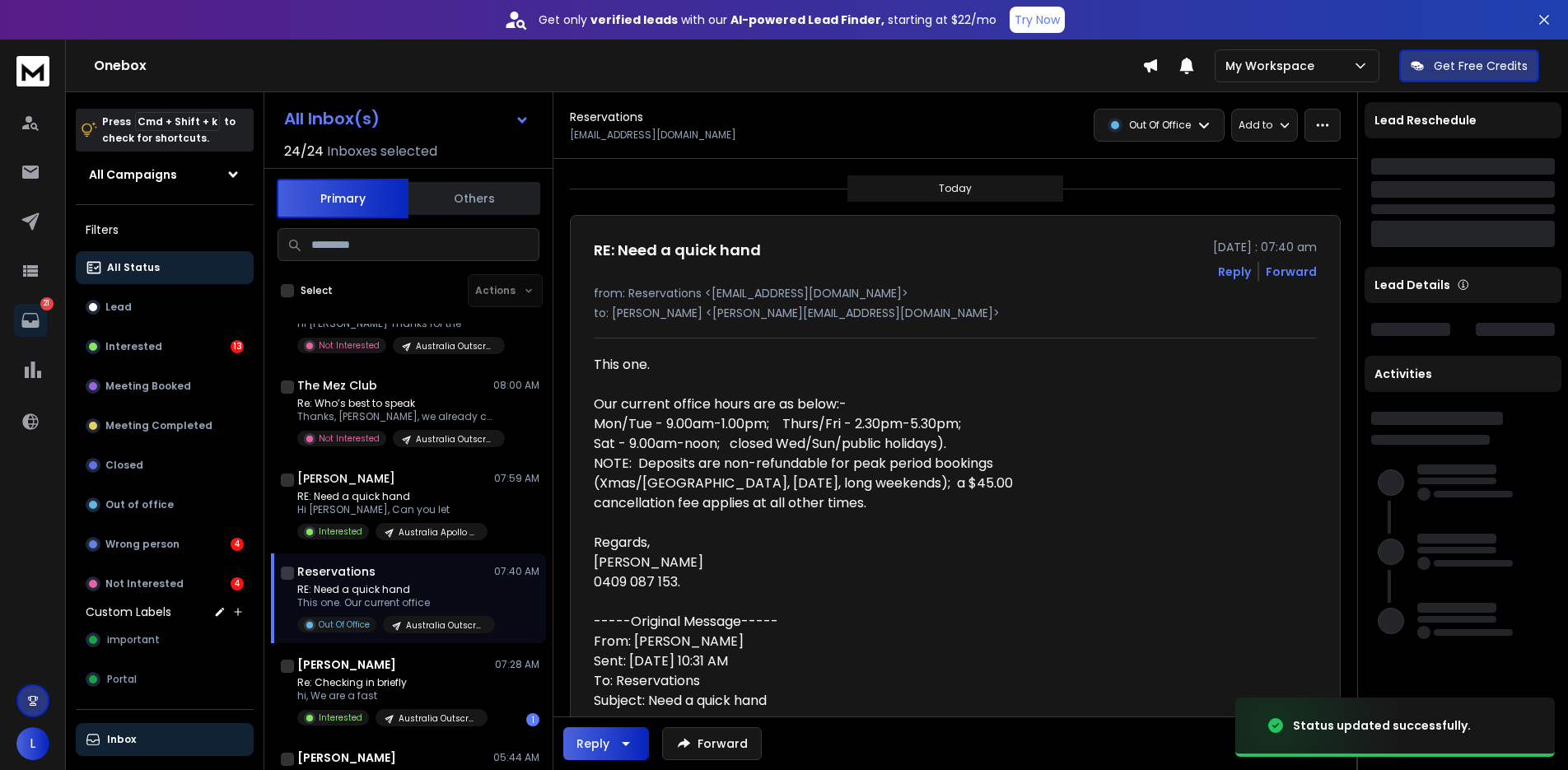
scroll to position [639, 0]
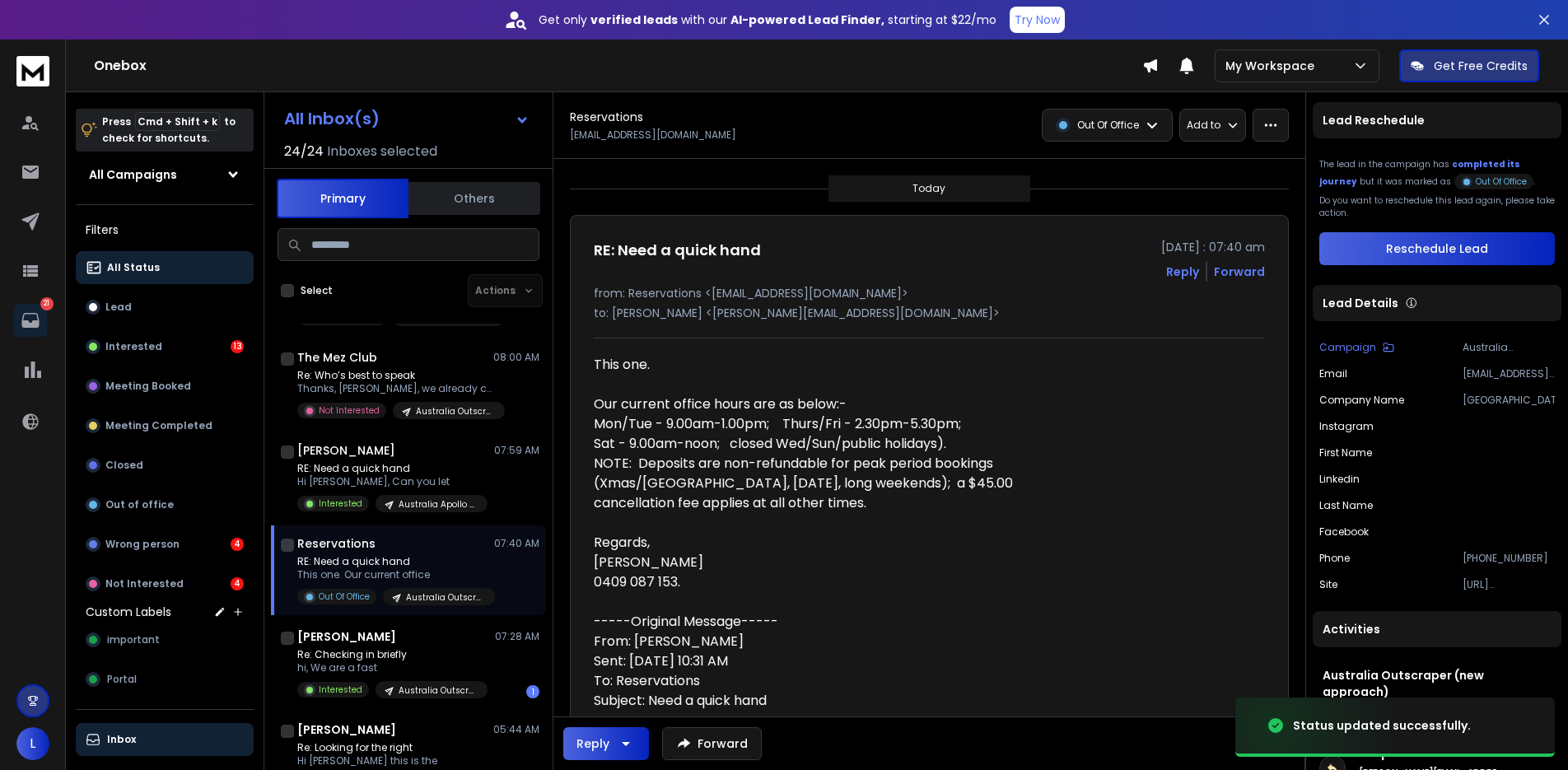
click at [1122, 131] on p "Out Of Office" at bounding box center [1108, 124] width 62 height 13
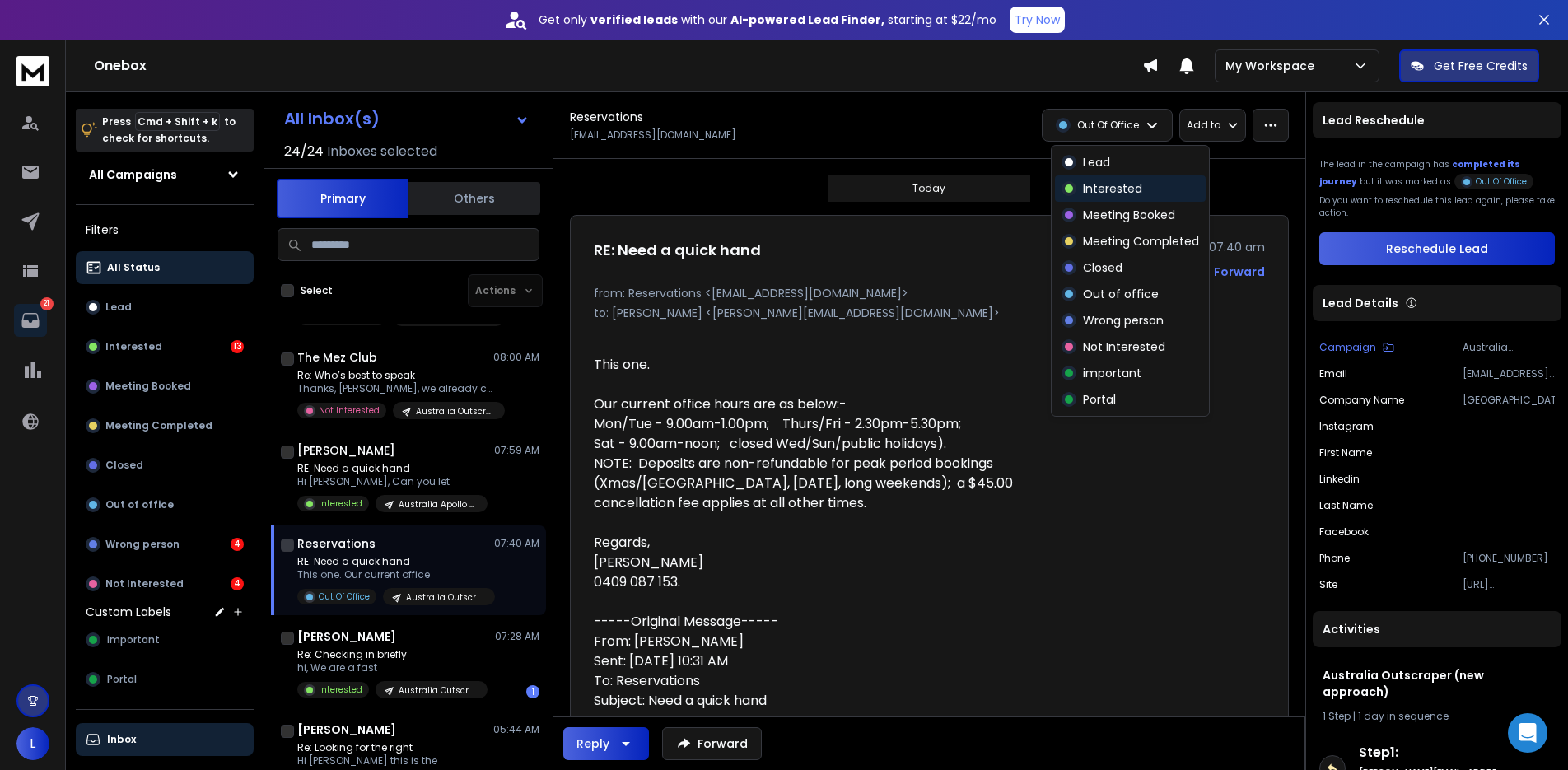
click at [1117, 190] on p "Interested" at bounding box center [1113, 189] width 60 height 17
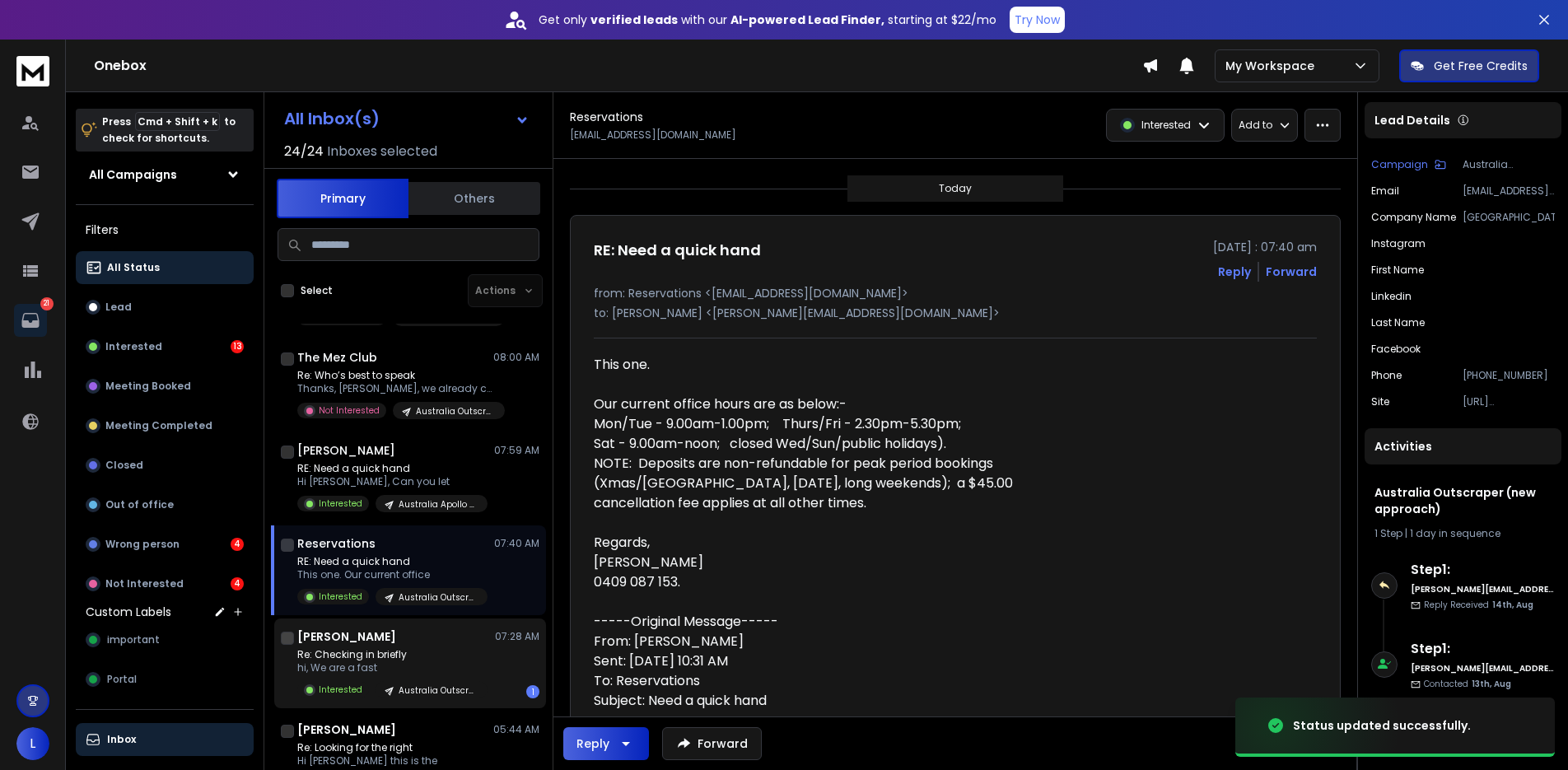
scroll to position [663, 0]
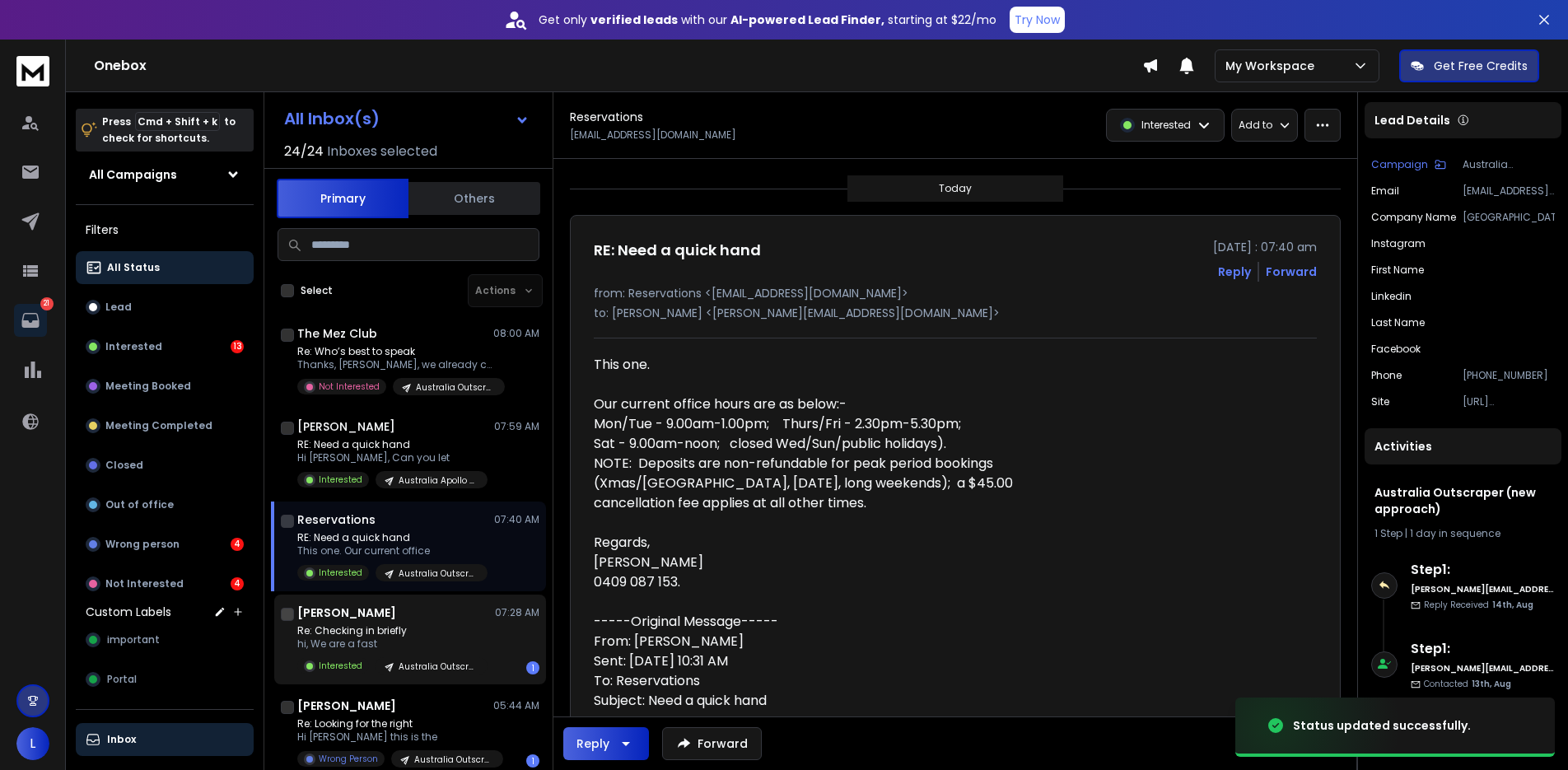
click at [423, 617] on div "Tanya Caliskan 07:28 AM" at bounding box center [418, 612] width 242 height 17
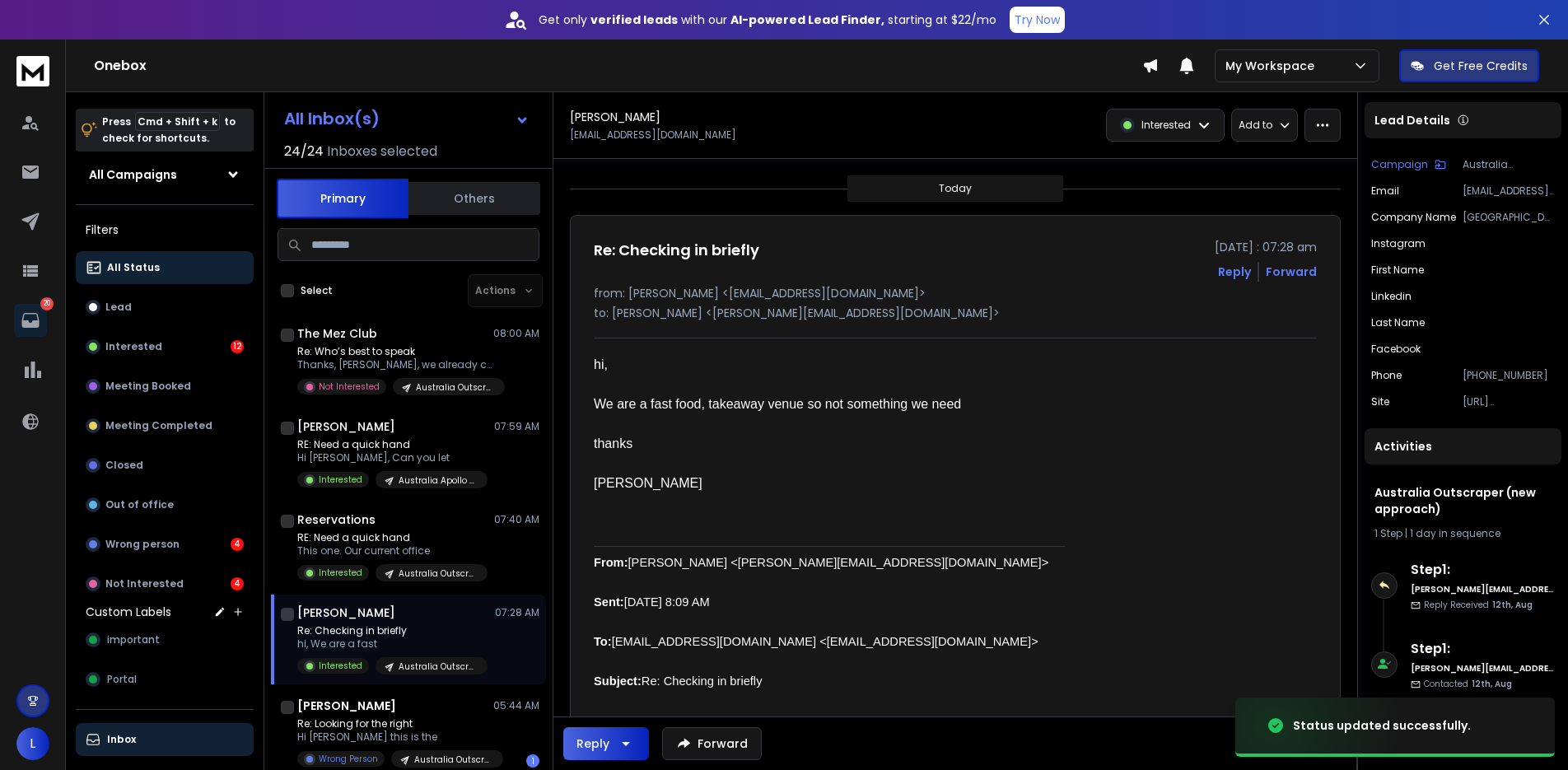
click at [1156, 120] on p "Interested" at bounding box center [1167, 124] width 50 height 13
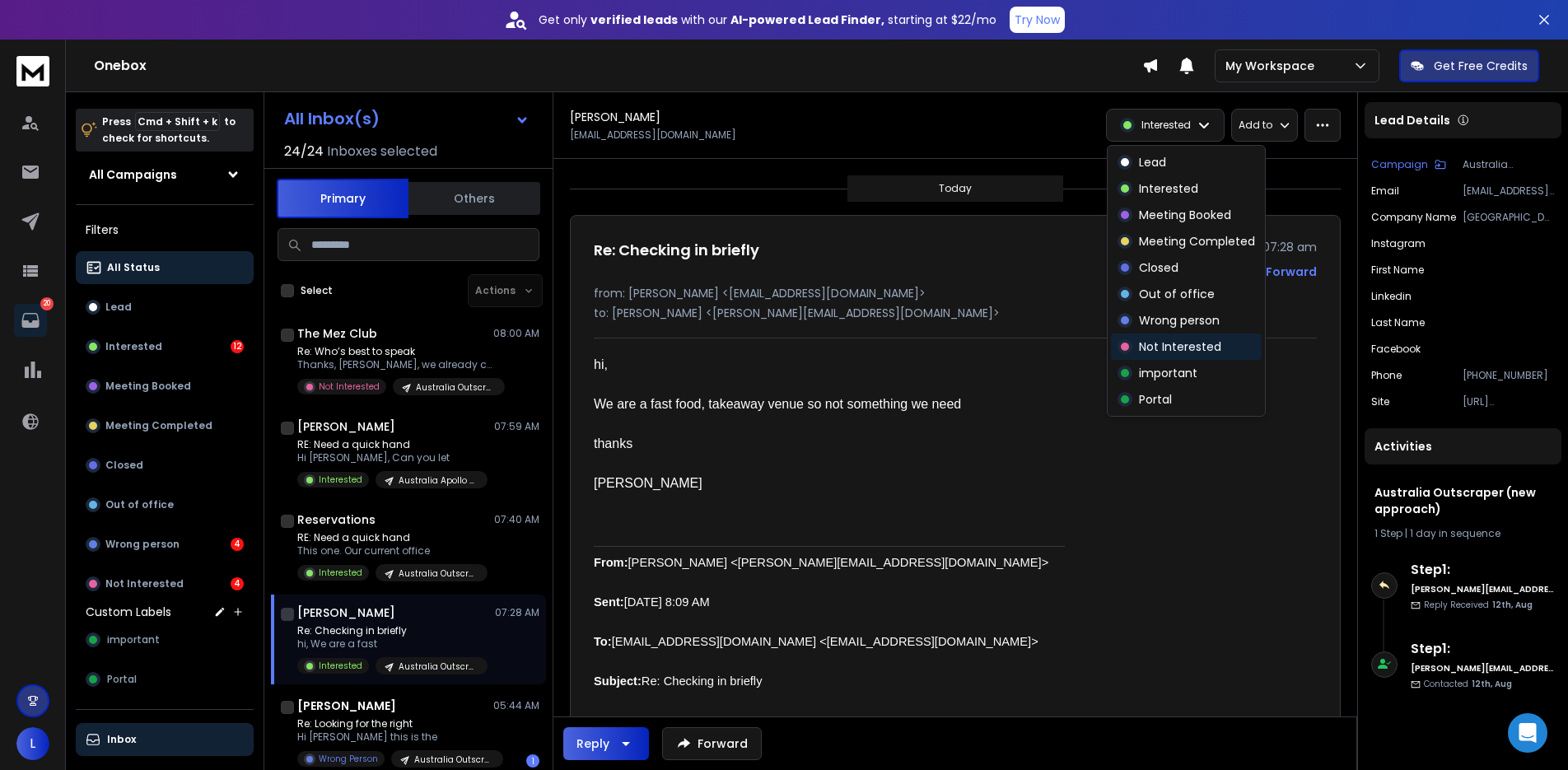
click at [1141, 338] on div "Not Interested" at bounding box center [1186, 347] width 151 height 27
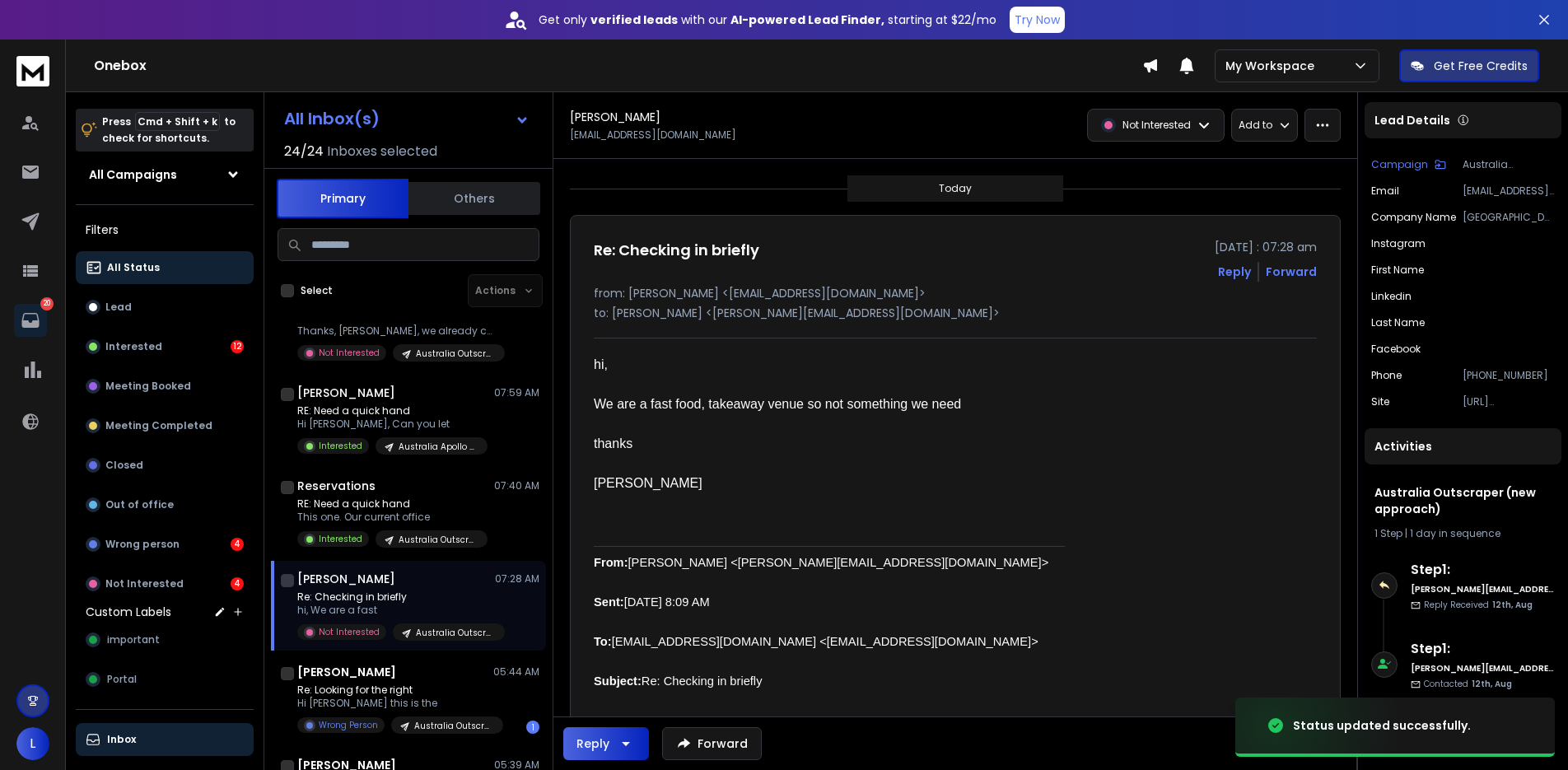
scroll to position [772, 0]
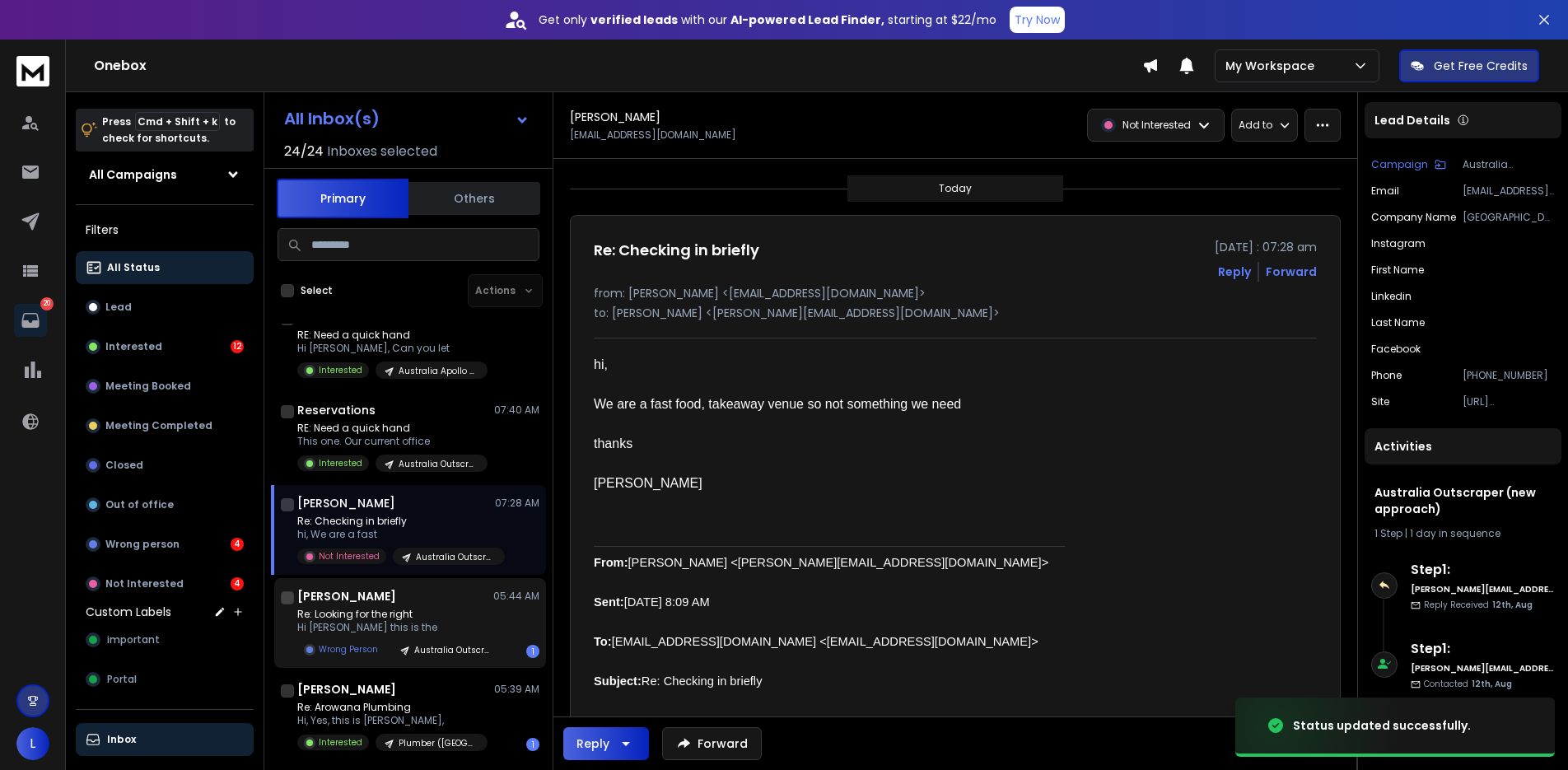
click at [373, 625] on p "Hi Lutz this is the" at bounding box center [395, 627] width 198 height 13
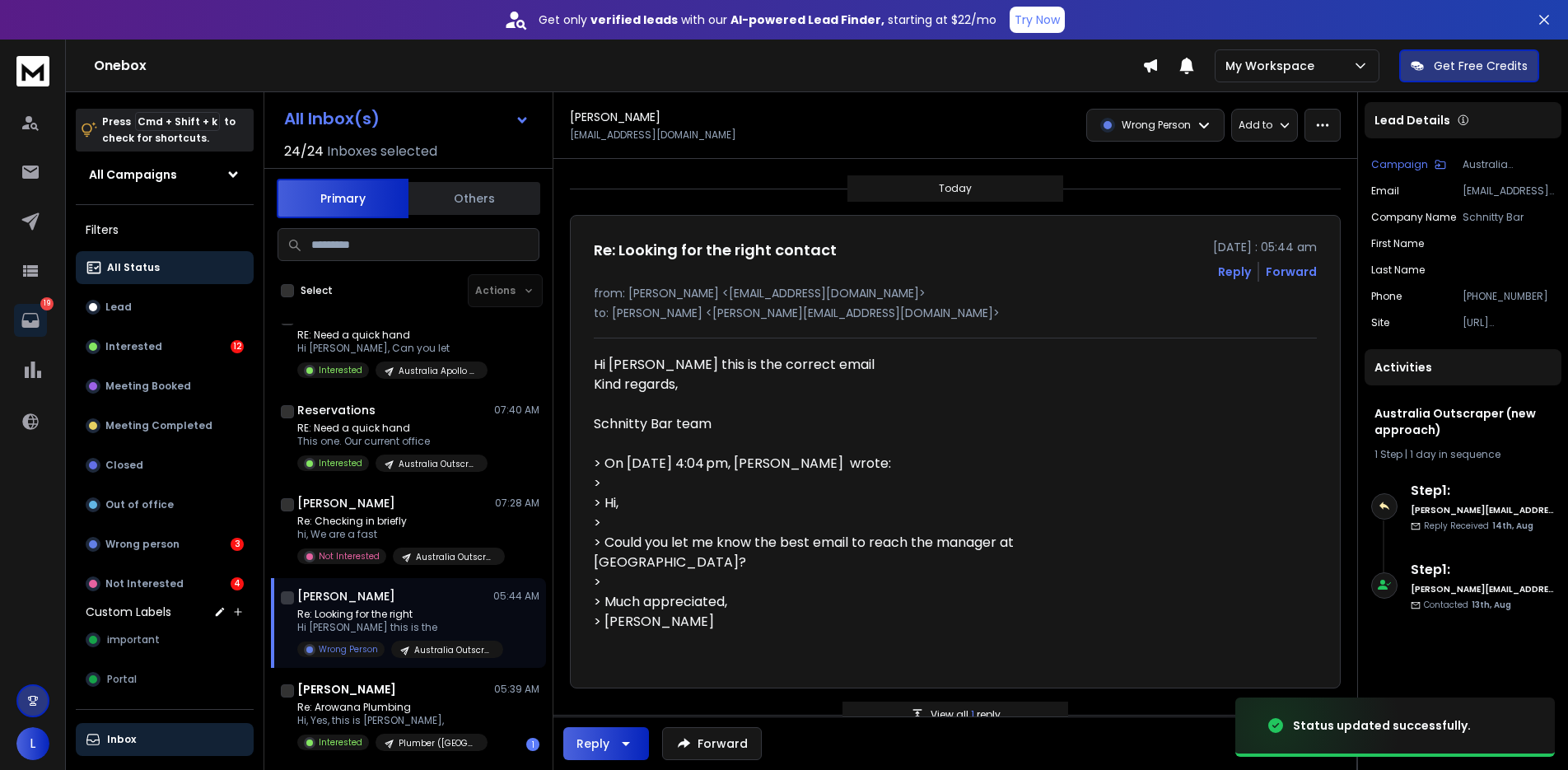
click at [1162, 120] on p "Wrong Person" at bounding box center [1157, 124] width 70 height 13
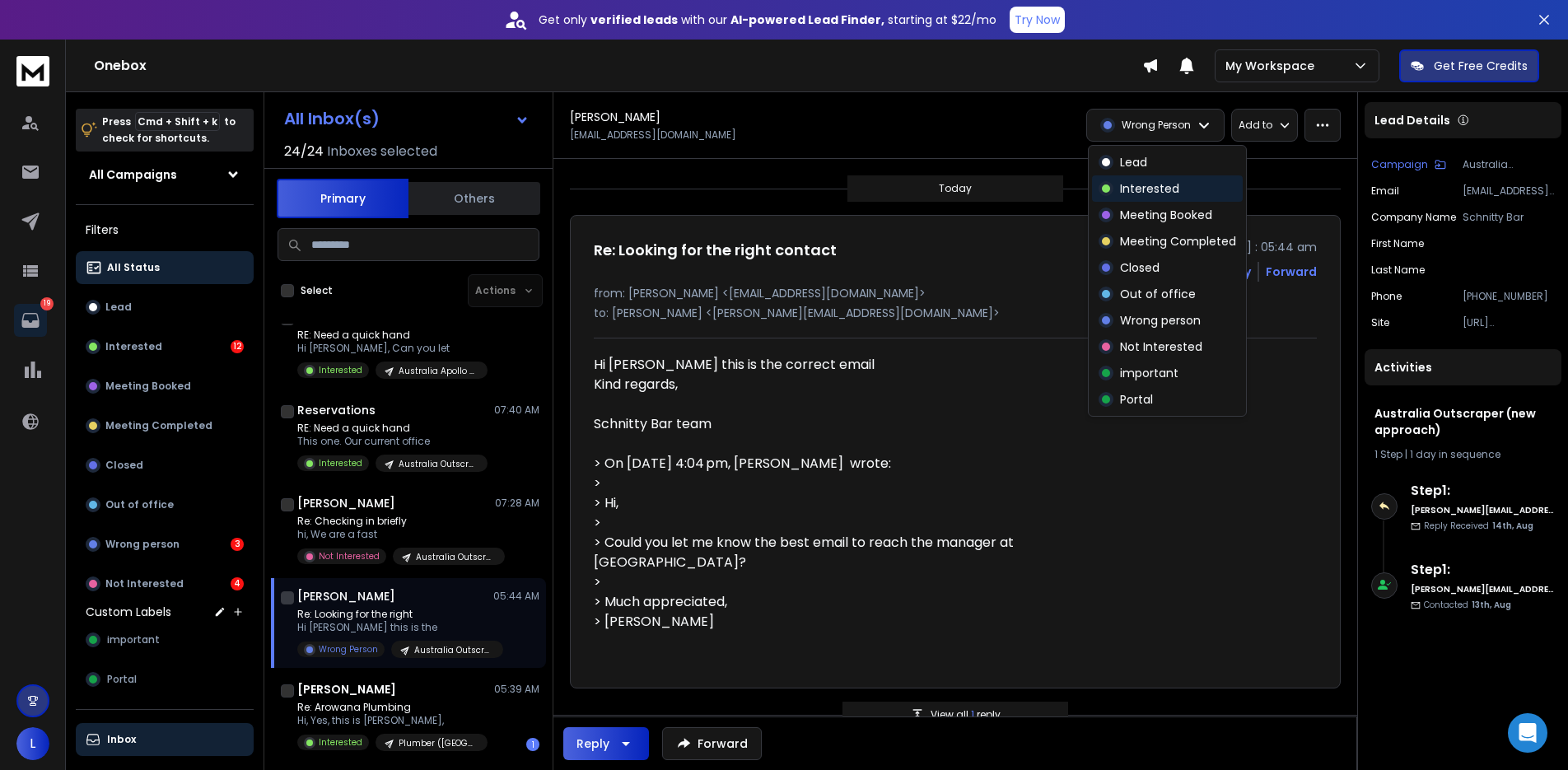
click at [1158, 194] on p "Interested" at bounding box center [1150, 189] width 60 height 17
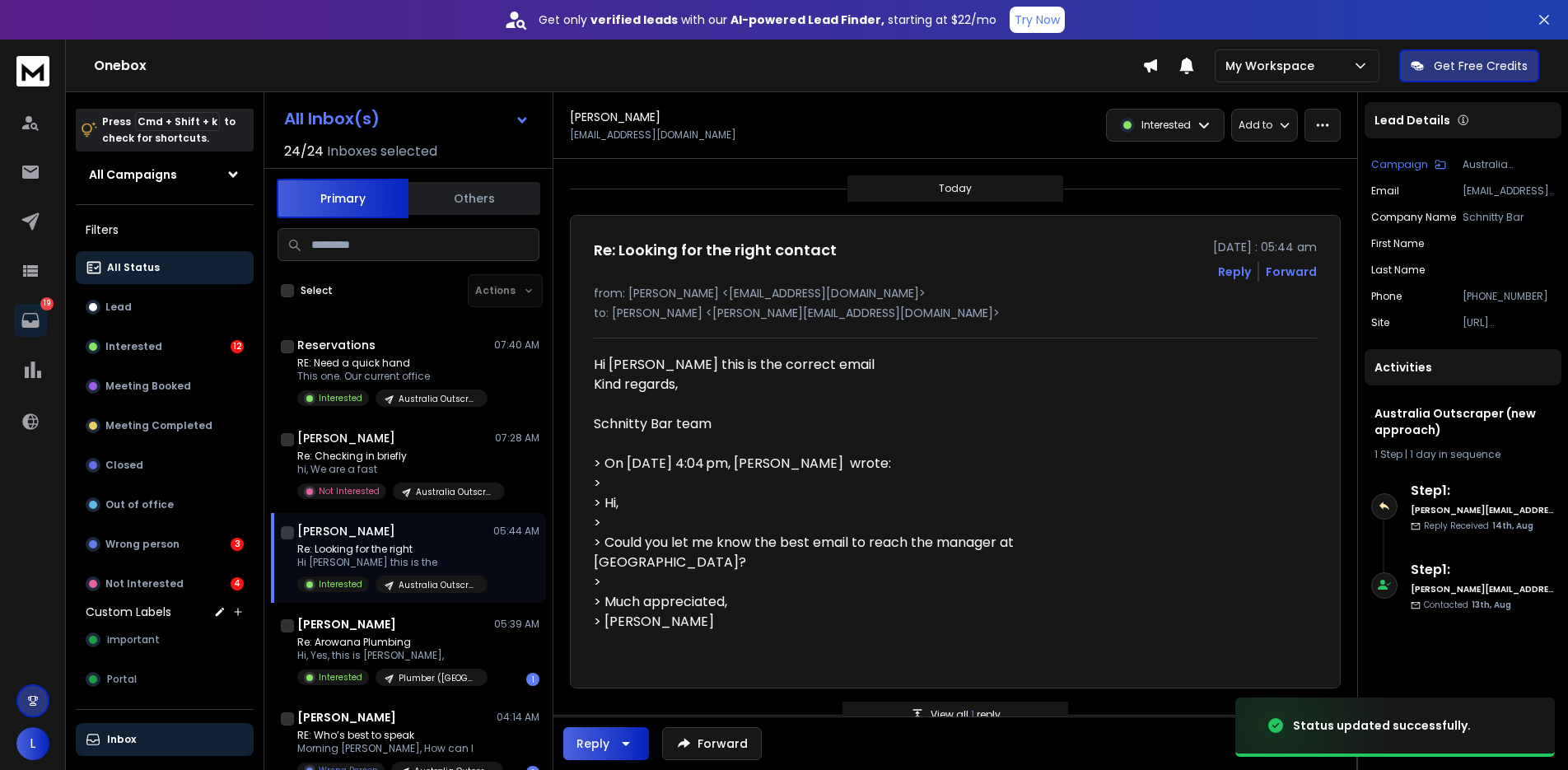
scroll to position [869, 0]
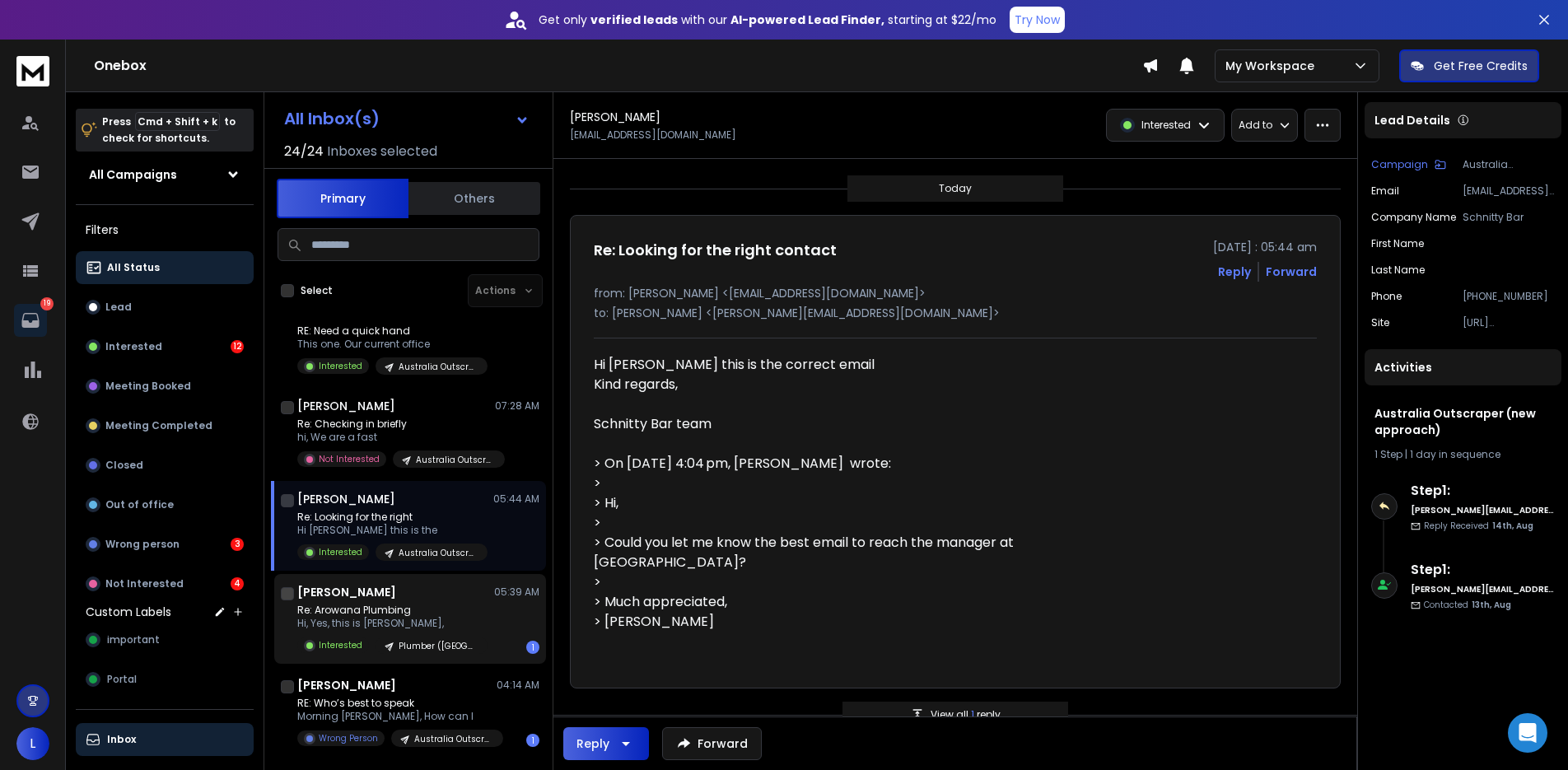
click at [473, 600] on div "Matthew Munce 05:39 AM Re: Arowana Plumbing Hi, Yes, this is Matt, Interested P…" at bounding box center [418, 619] width 242 height 70
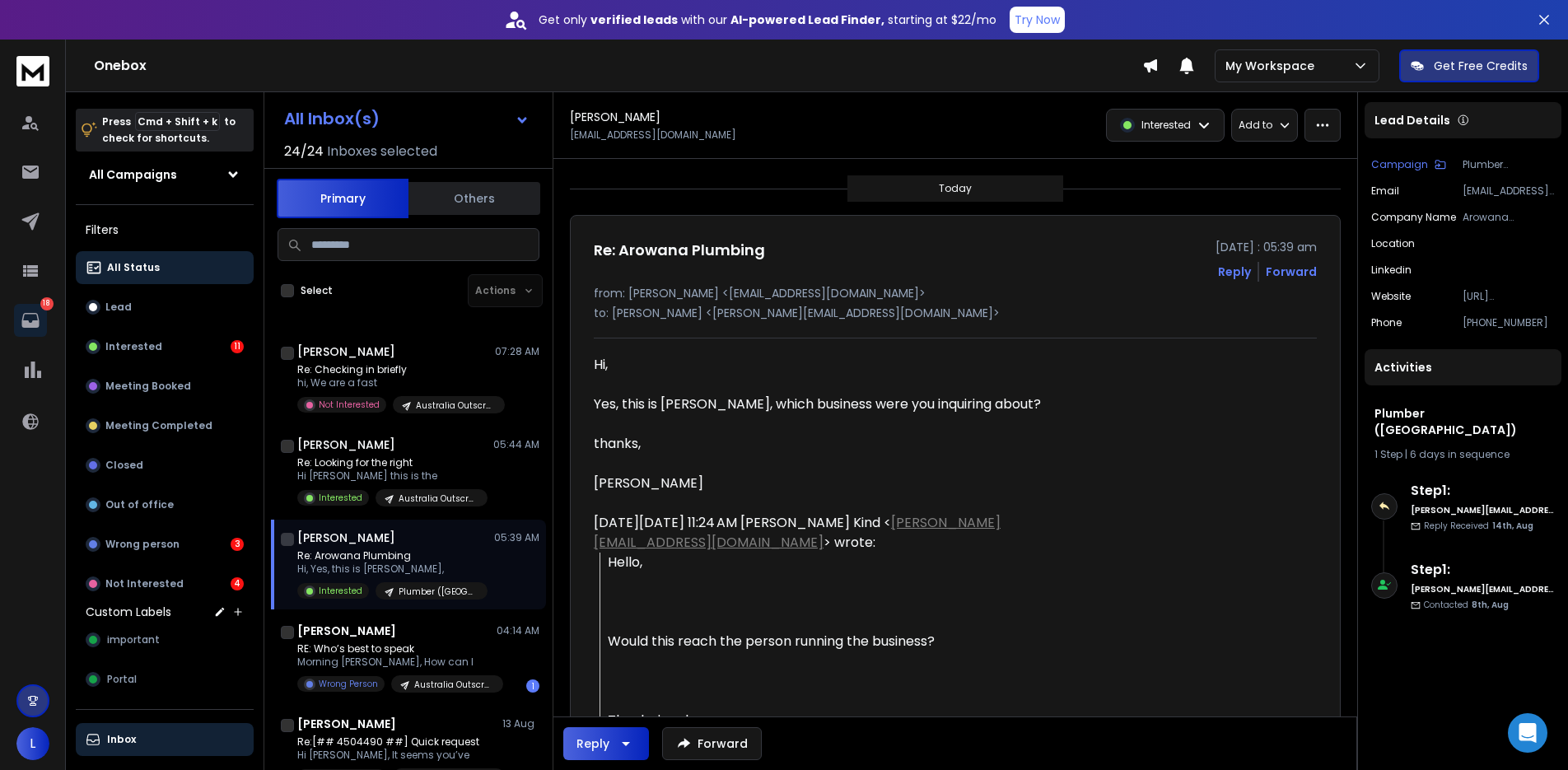
scroll to position [927, 0]
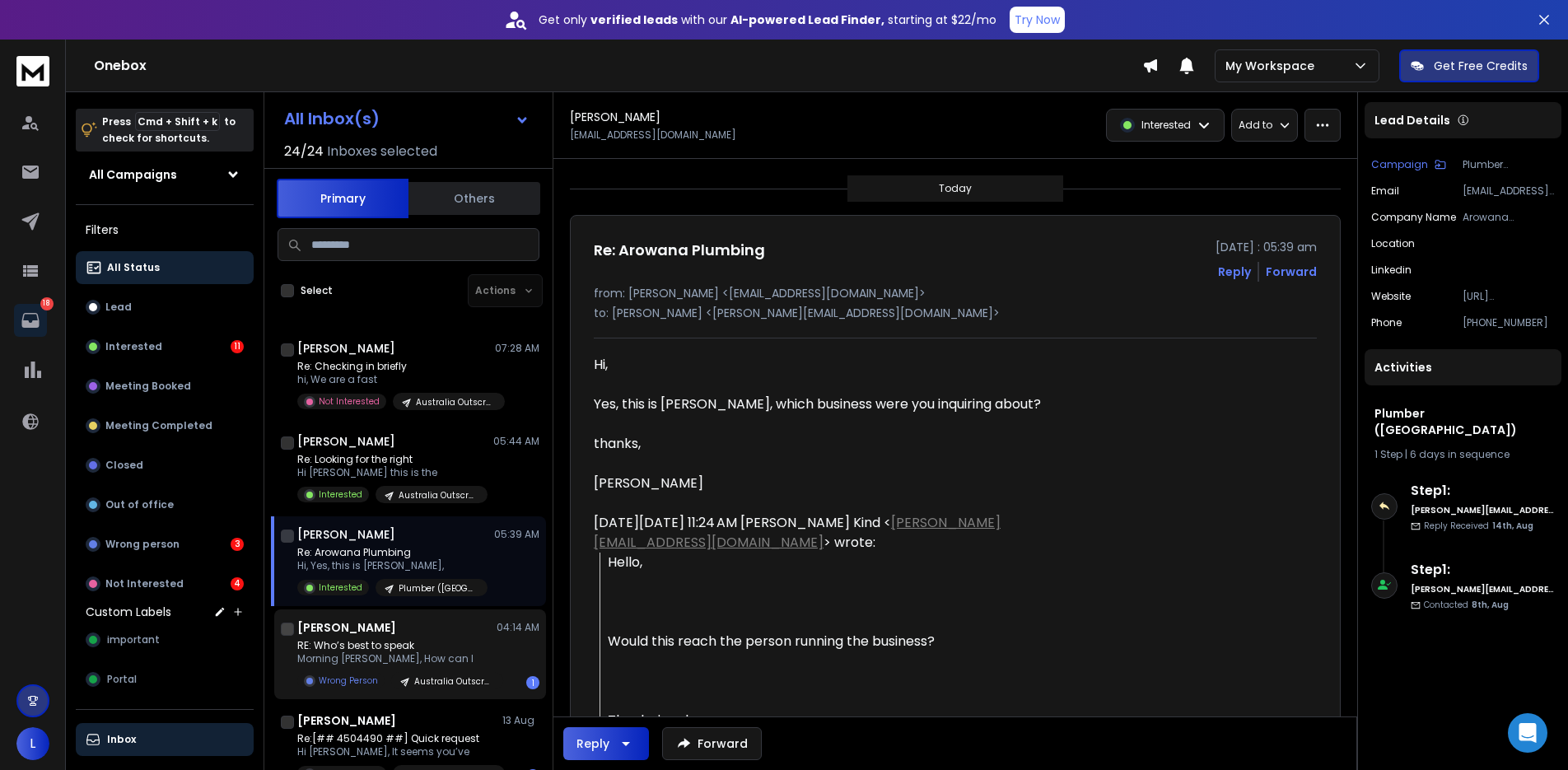
click at [404, 659] on p "Morning Lutz, How can I" at bounding box center [395, 658] width 198 height 13
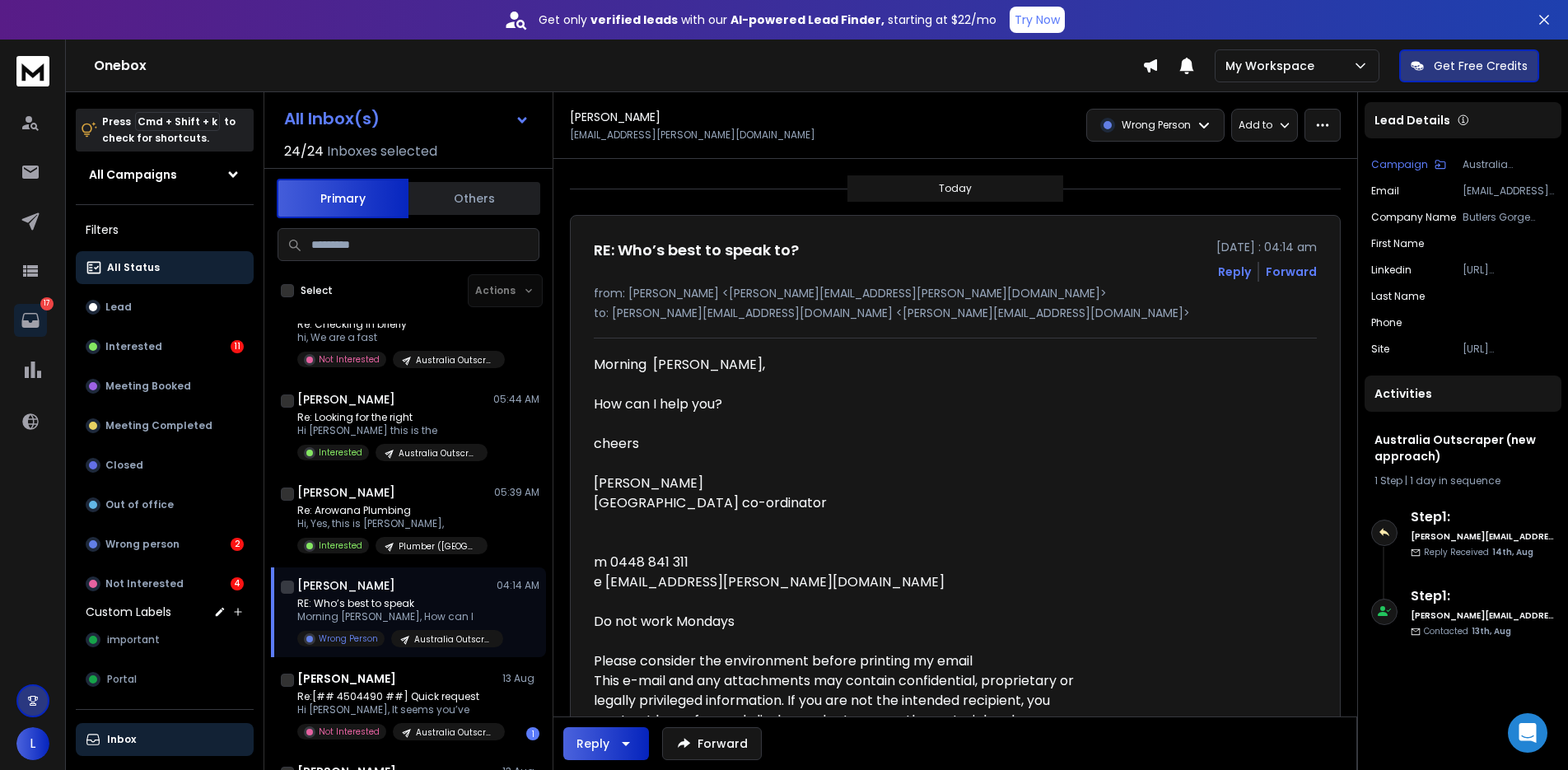
scroll to position [989, 0]
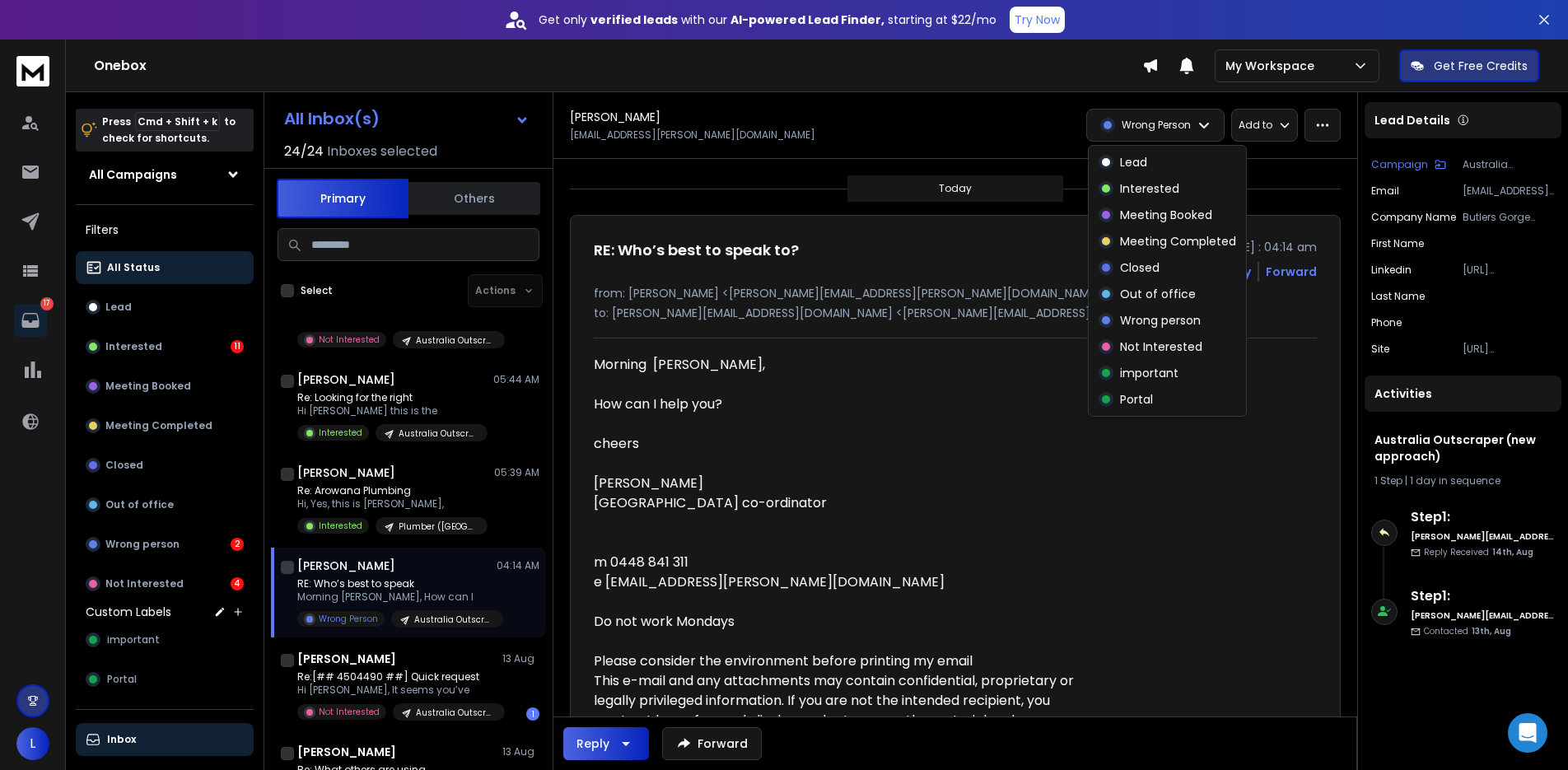
click at [1165, 123] on p "Wrong Person" at bounding box center [1157, 124] width 70 height 13
click at [1134, 192] on p "Interested" at bounding box center [1150, 189] width 60 height 17
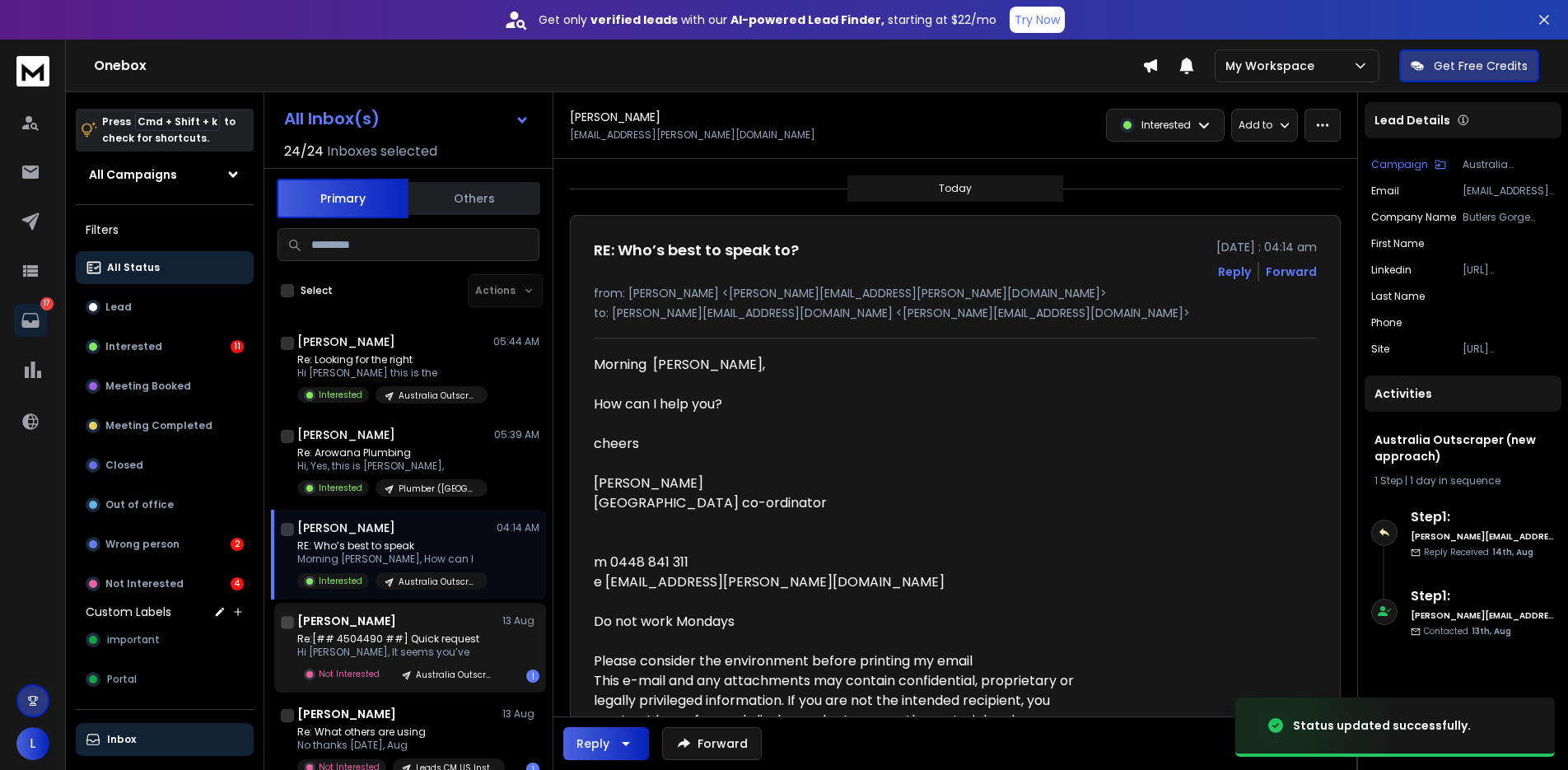
scroll to position [1050, 0]
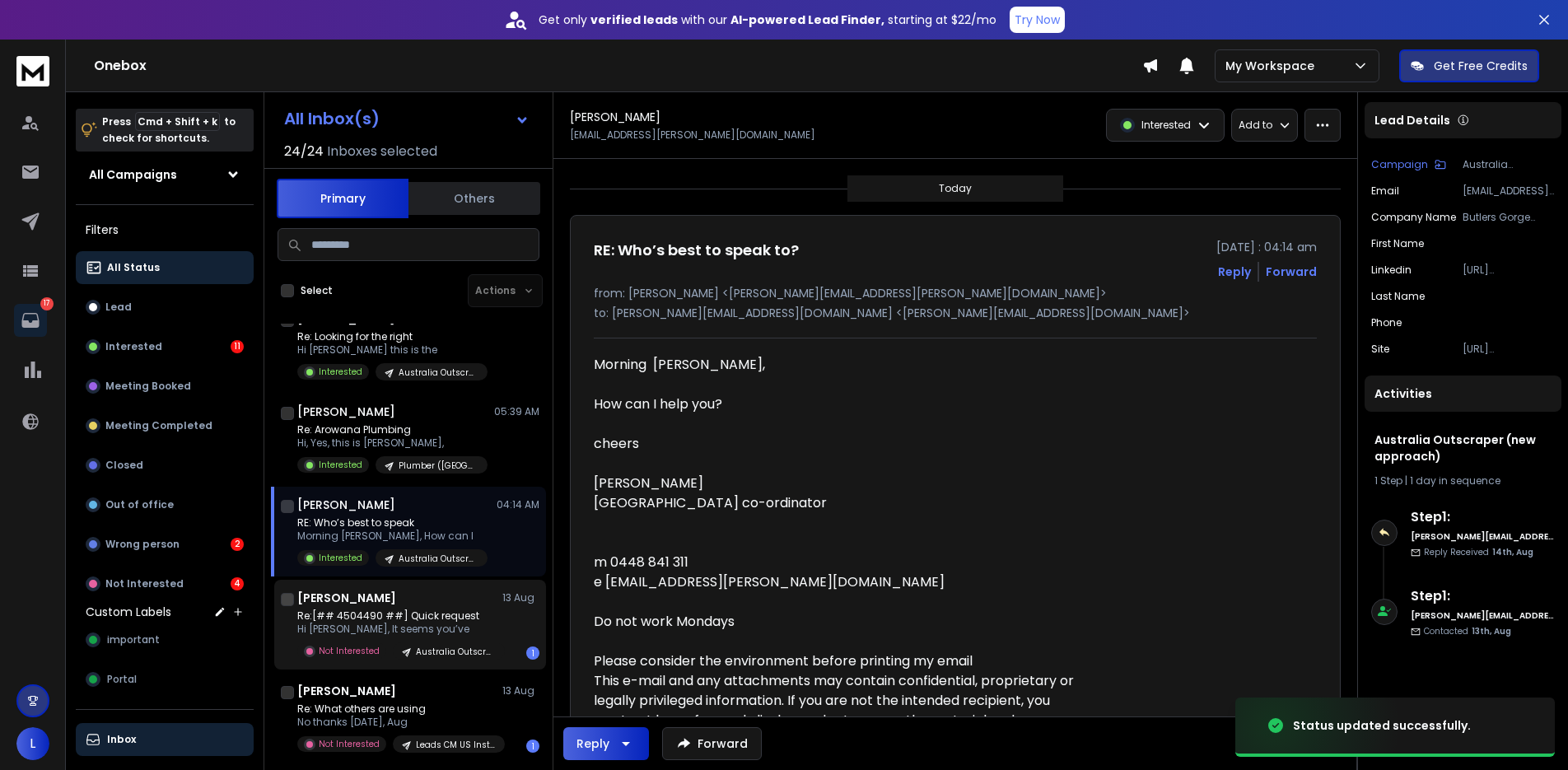
click at [443, 615] on p "Re:[## 4504490 ##] Quick request" at bounding box center [395, 615] width 198 height 13
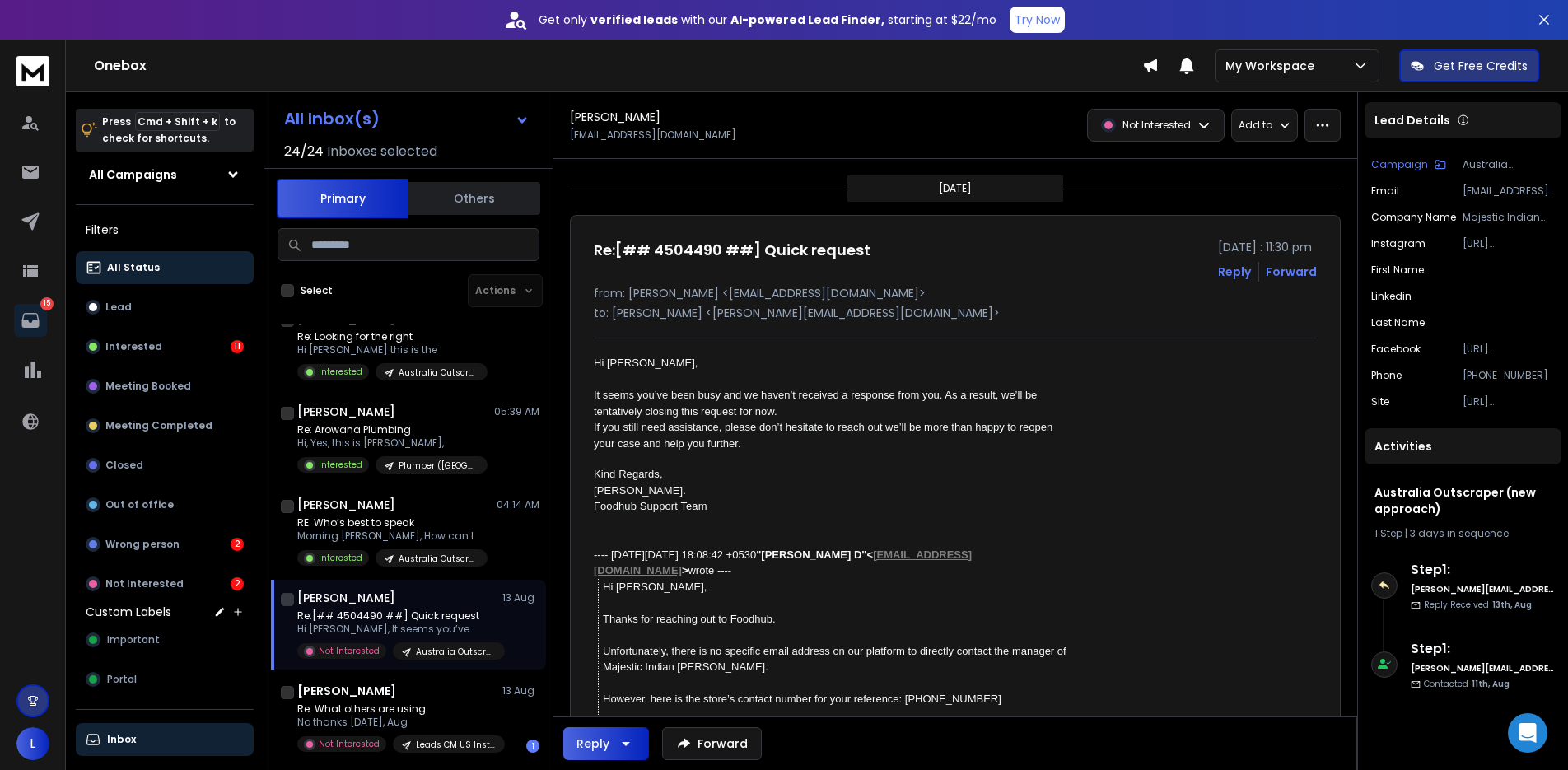
click at [574, 614] on div "Re:[## 4504490 ##] Quick request 13 August 2025 : 11:30 pm Reply Forward from: …" at bounding box center [956, 676] width 771 height 922
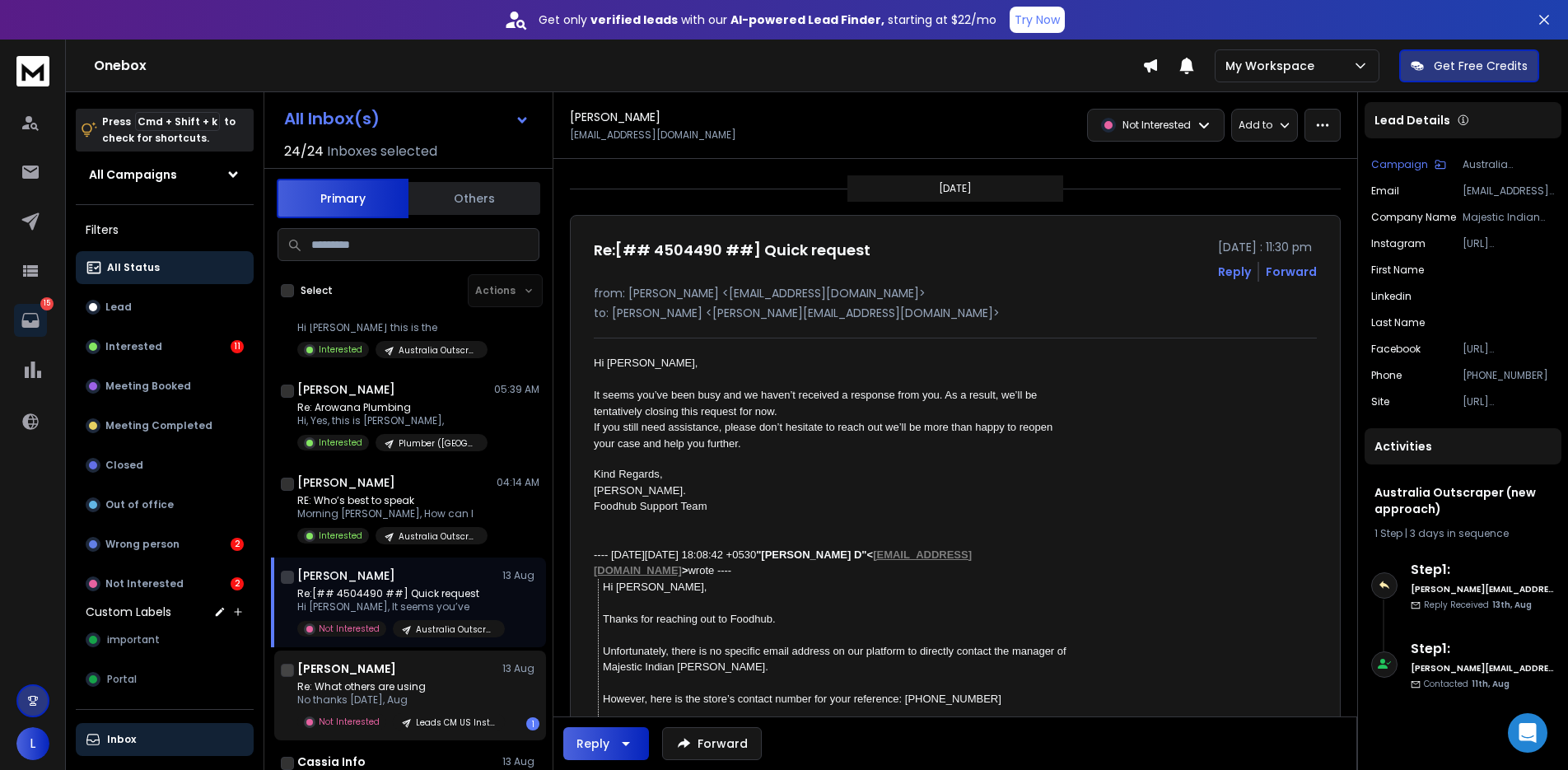
scroll to position [1155, 0]
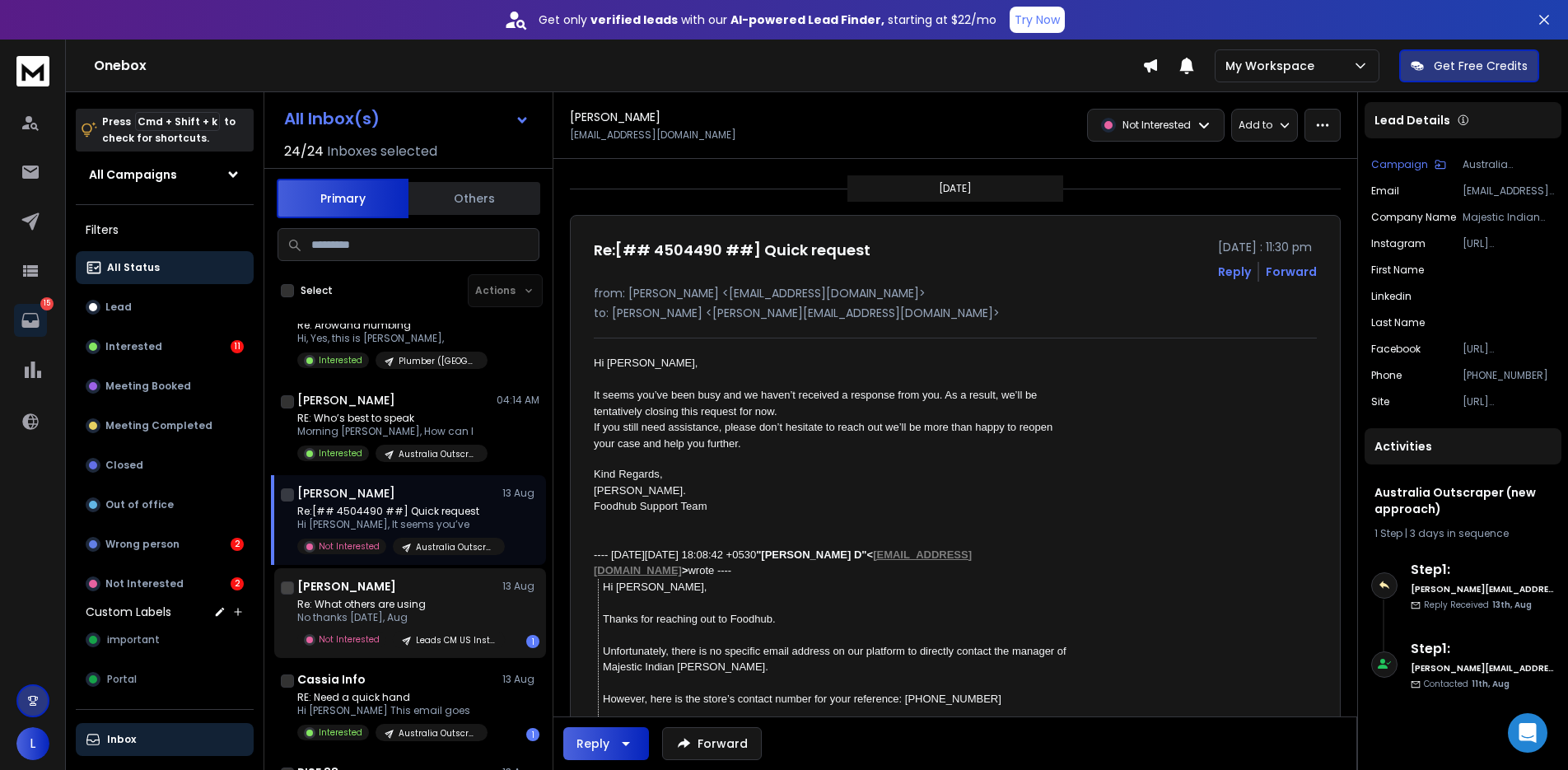
click at [482, 594] on div "Thom Popoli 13 Aug Re: What others are using No thanks On Wed, Aug Not Interest…" at bounding box center [418, 613] width 242 height 70
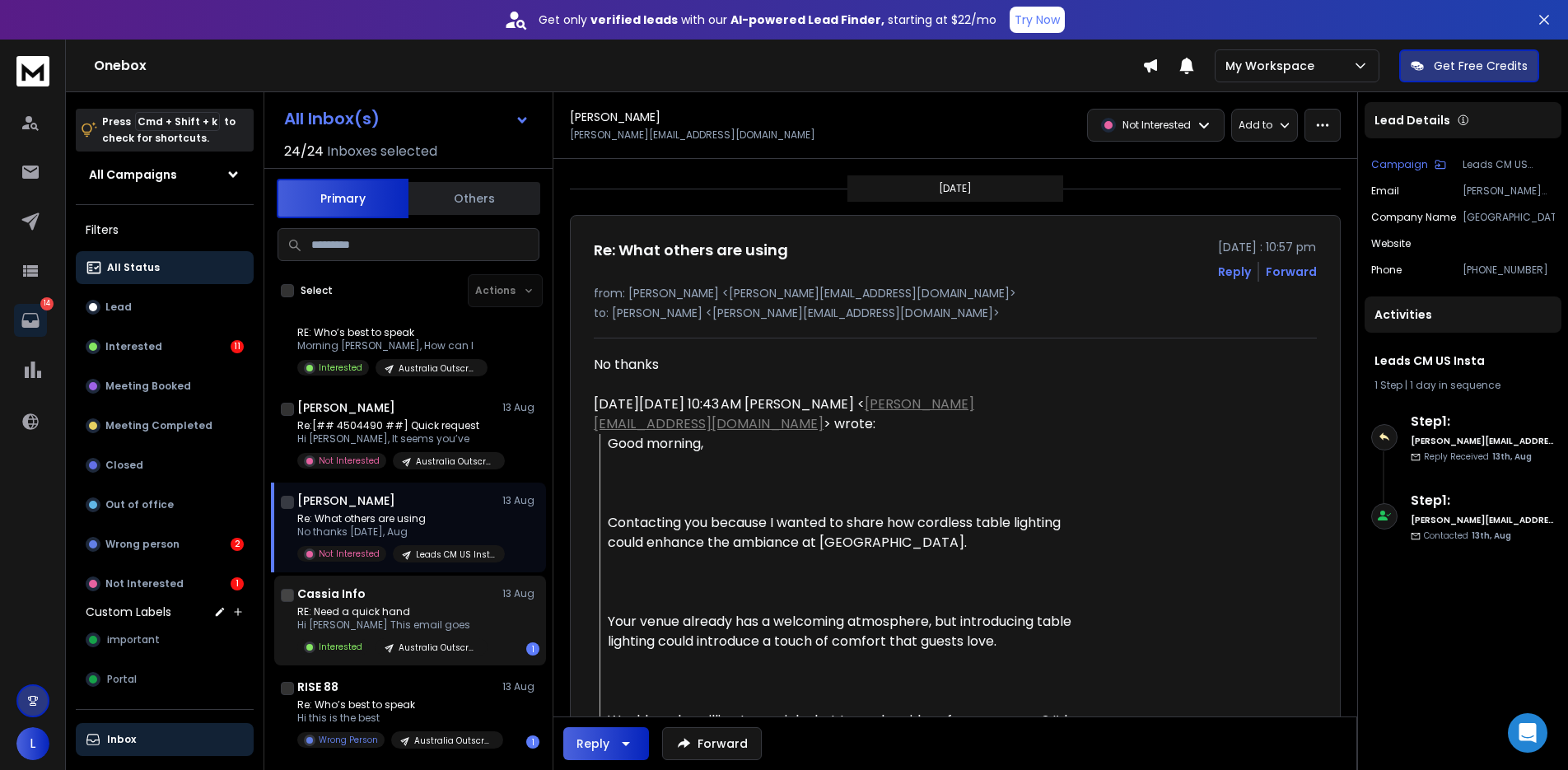
scroll to position [1253, 0]
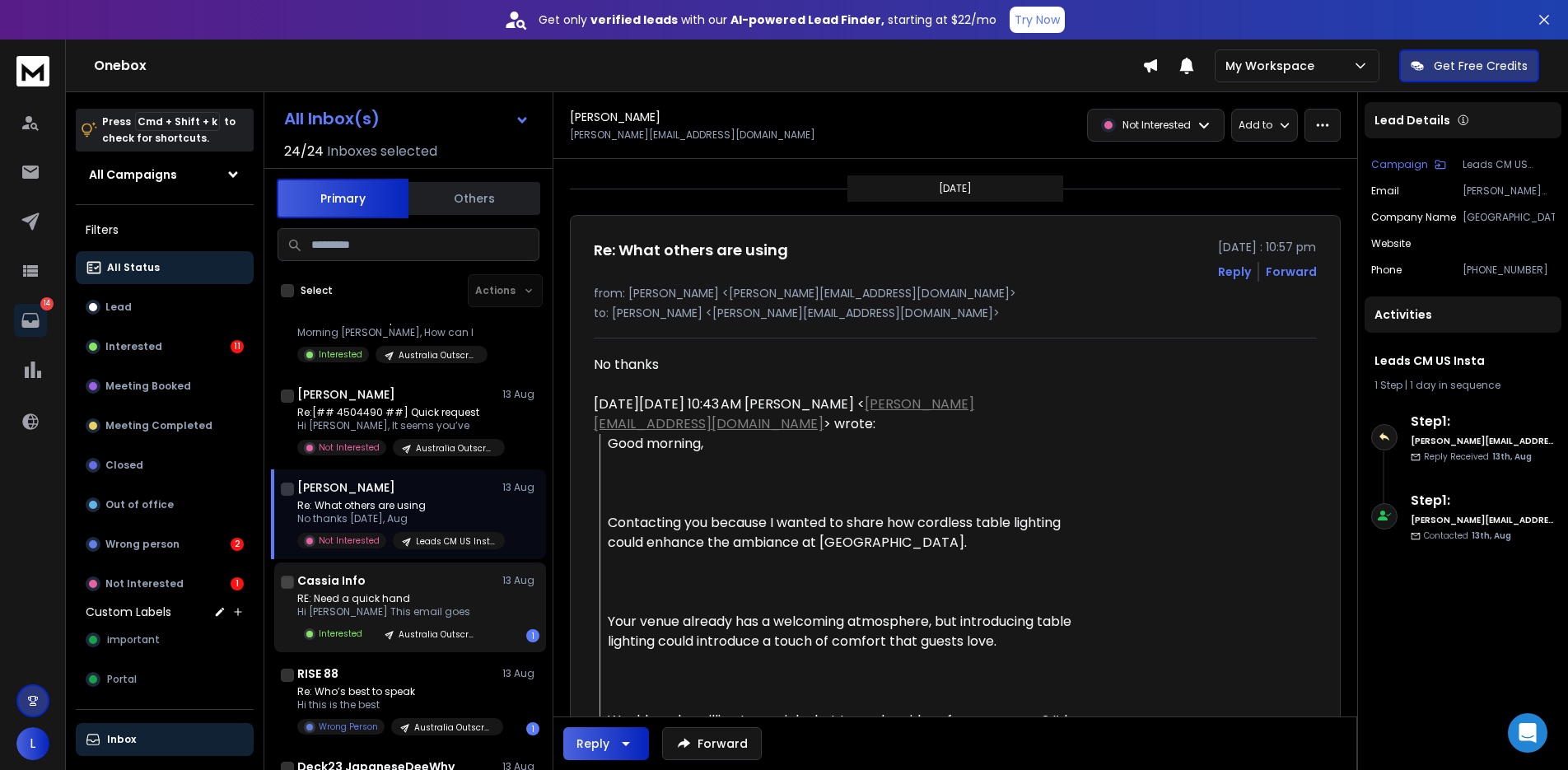
click at [482, 594] on p "RE: Need a quick hand" at bounding box center [392, 598] width 190 height 13
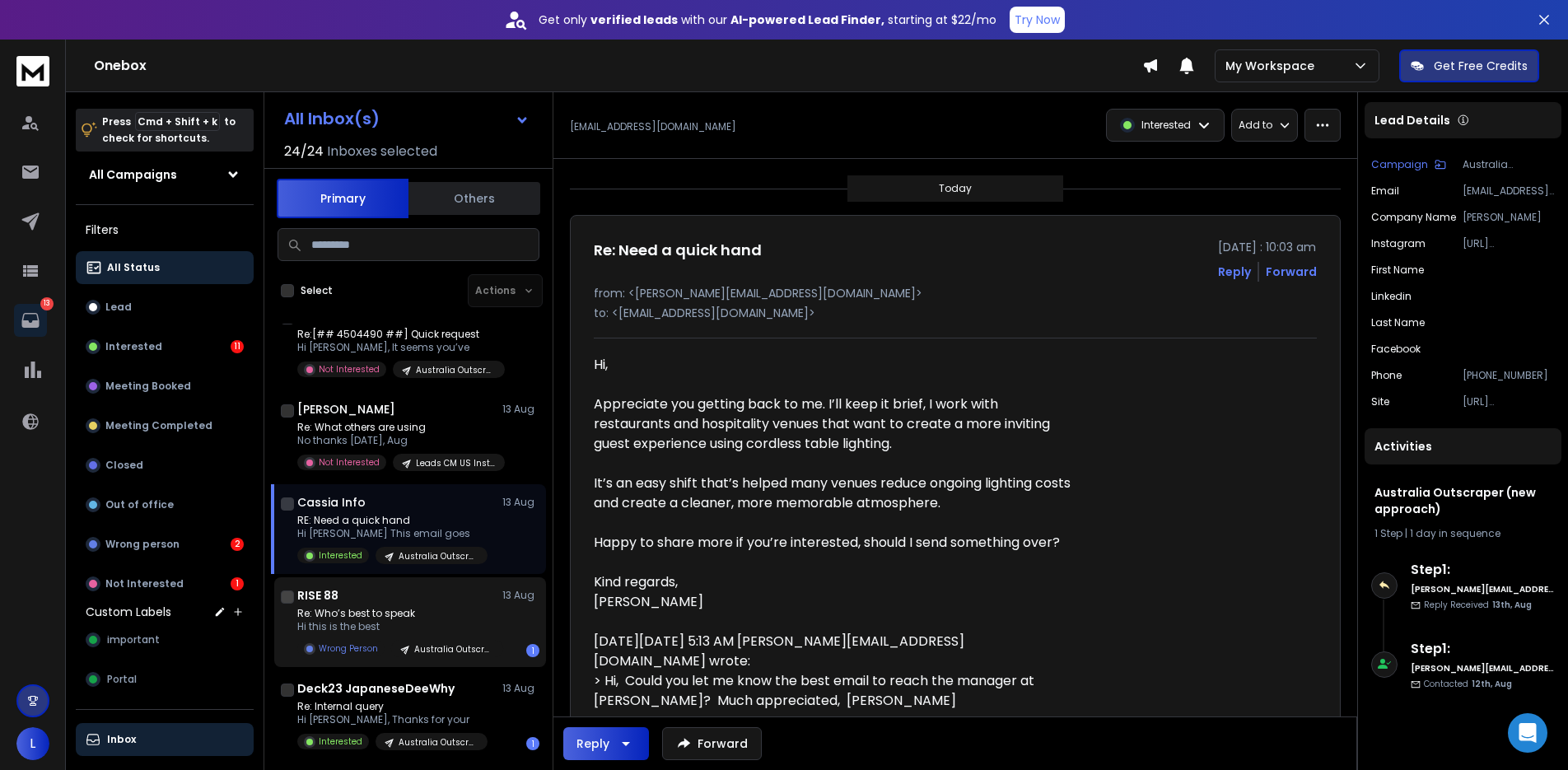
scroll to position [1358, 0]
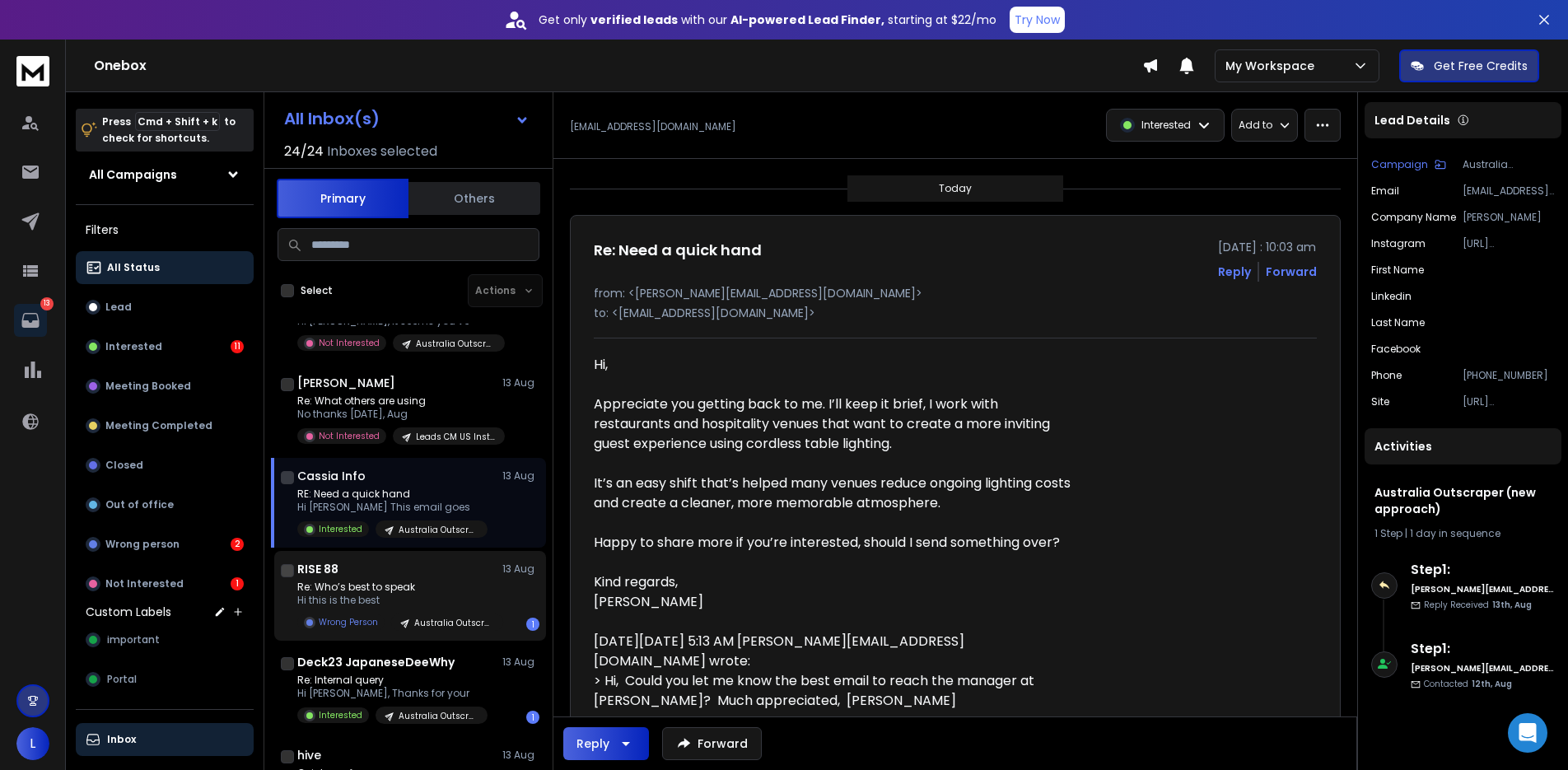
click at [482, 594] on p "Hi this is the best" at bounding box center [395, 600] width 198 height 13
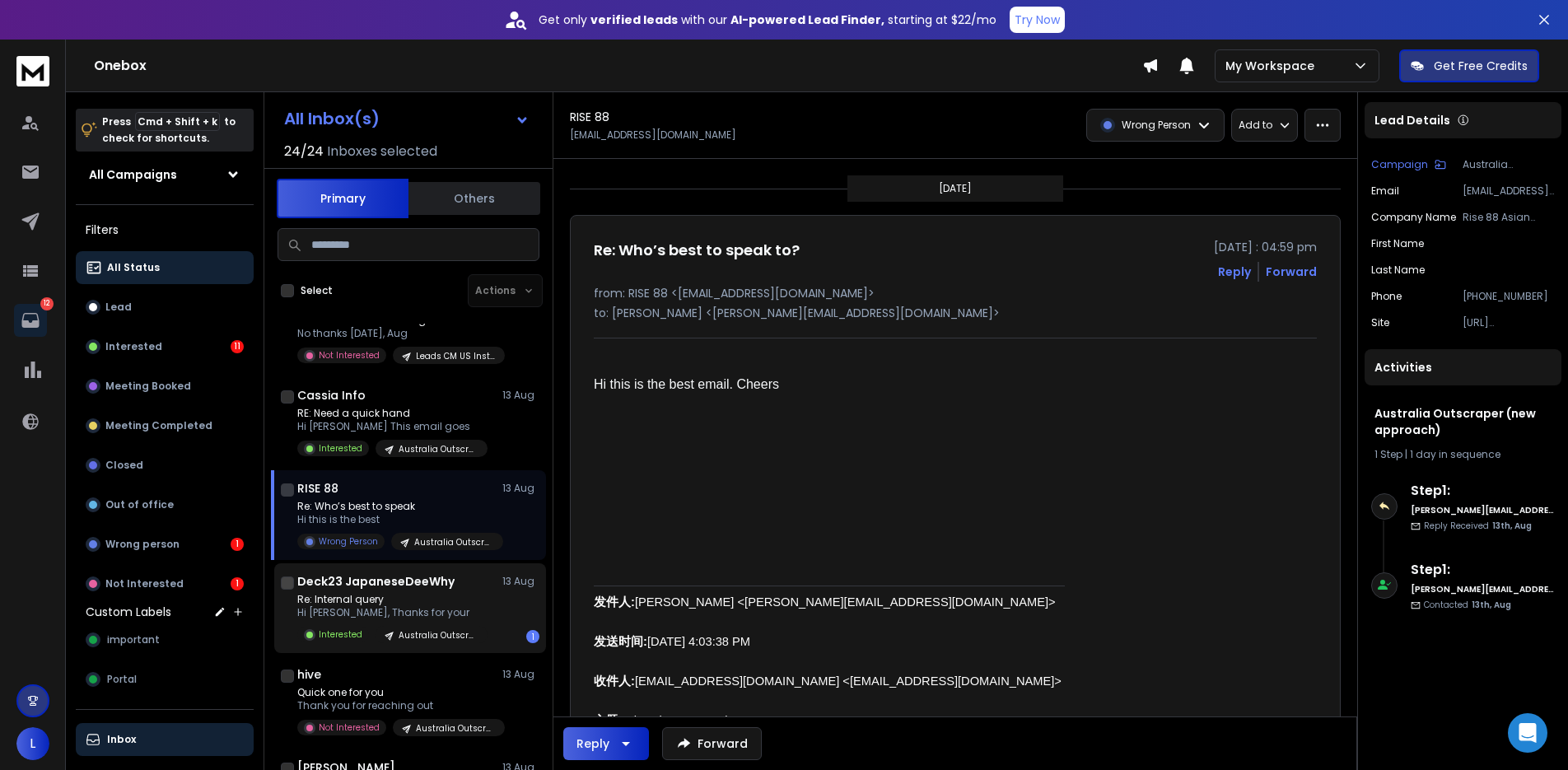
scroll to position [1495, 0]
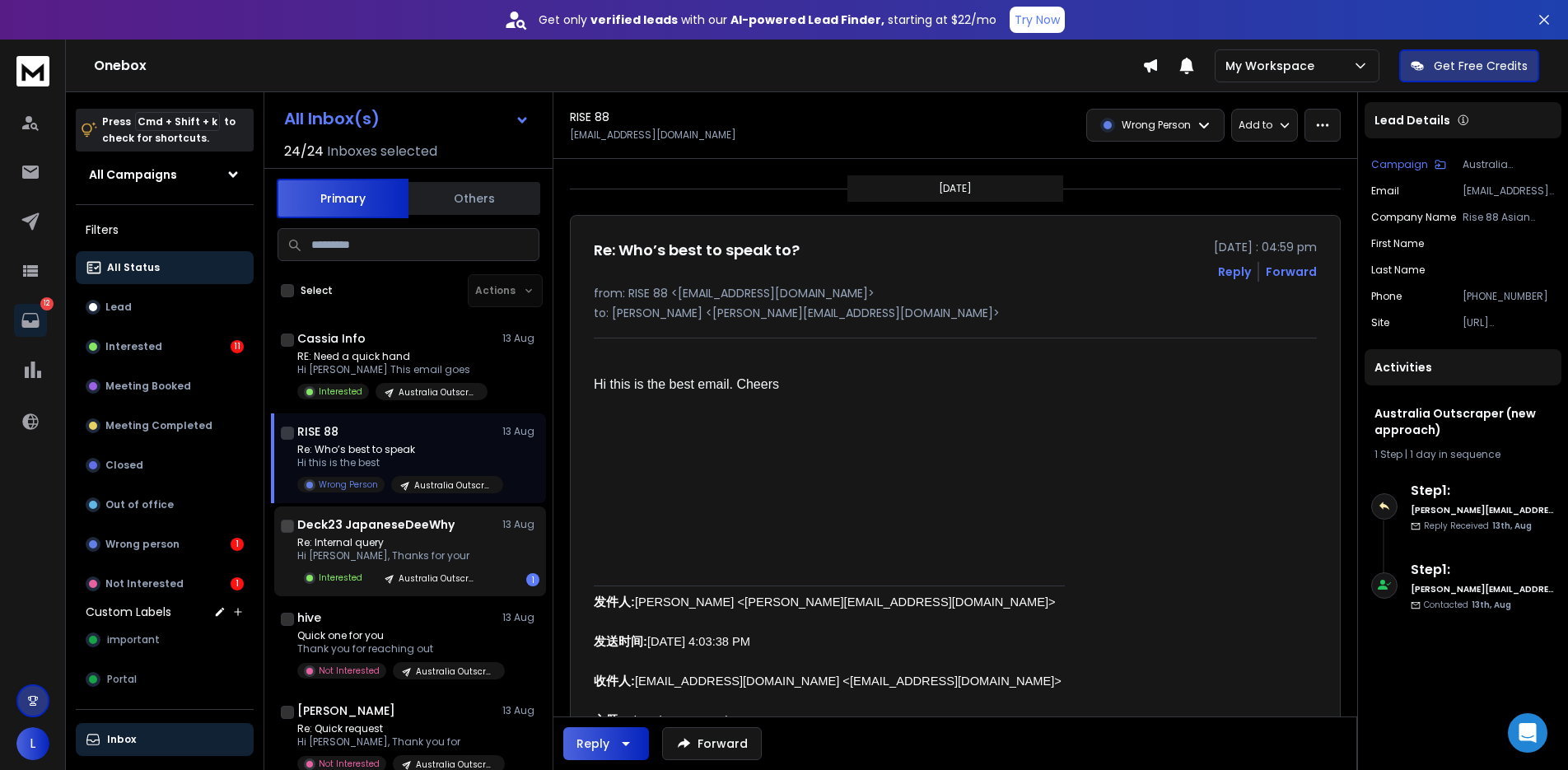
click at [482, 594] on div "Deck23 JapaneseDeeWhy 13 Aug Re: Internal query Hi Lutz, Thanks for your Intere…" at bounding box center [409, 551] width 271 height 89
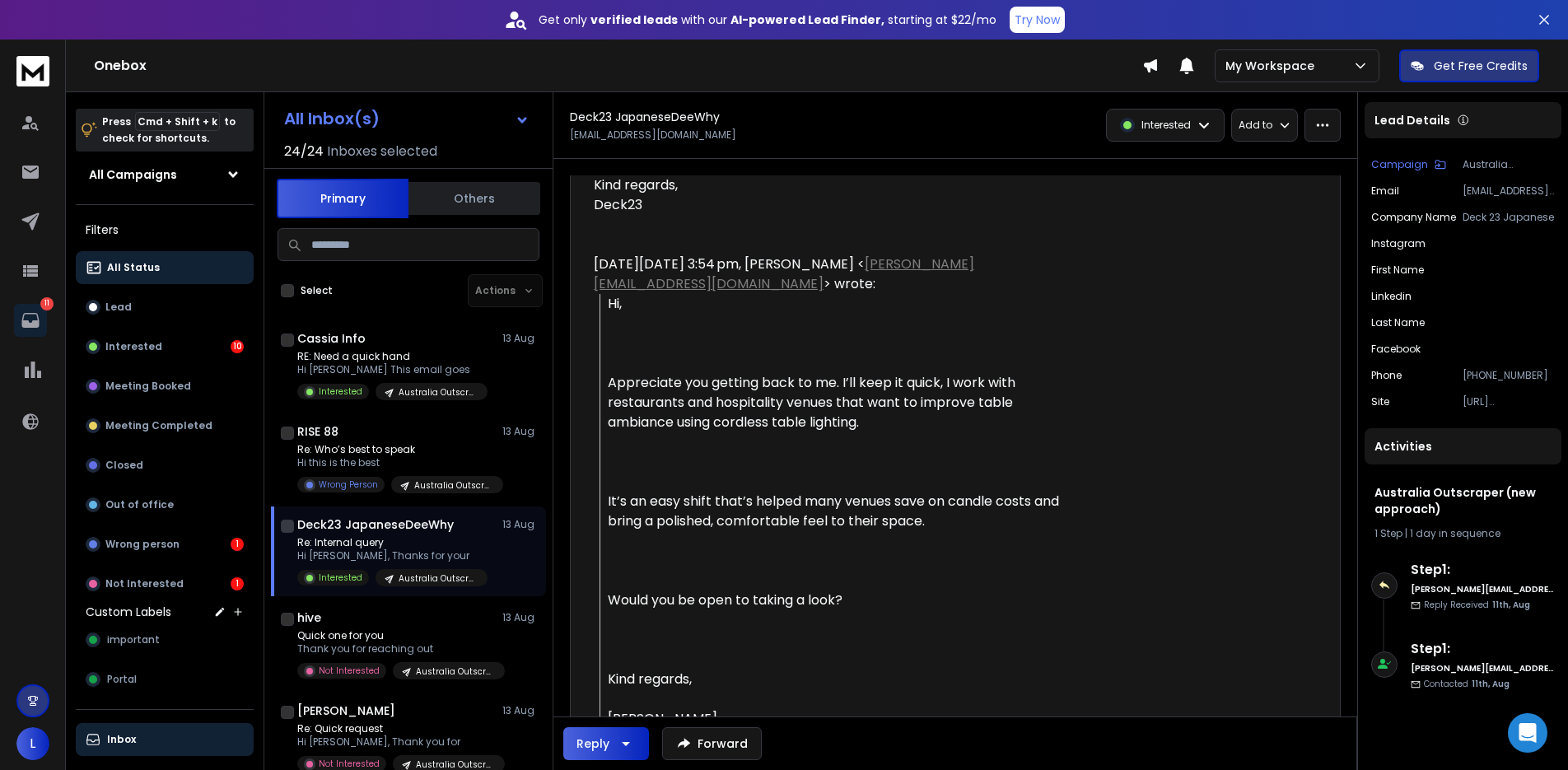
scroll to position [0, 0]
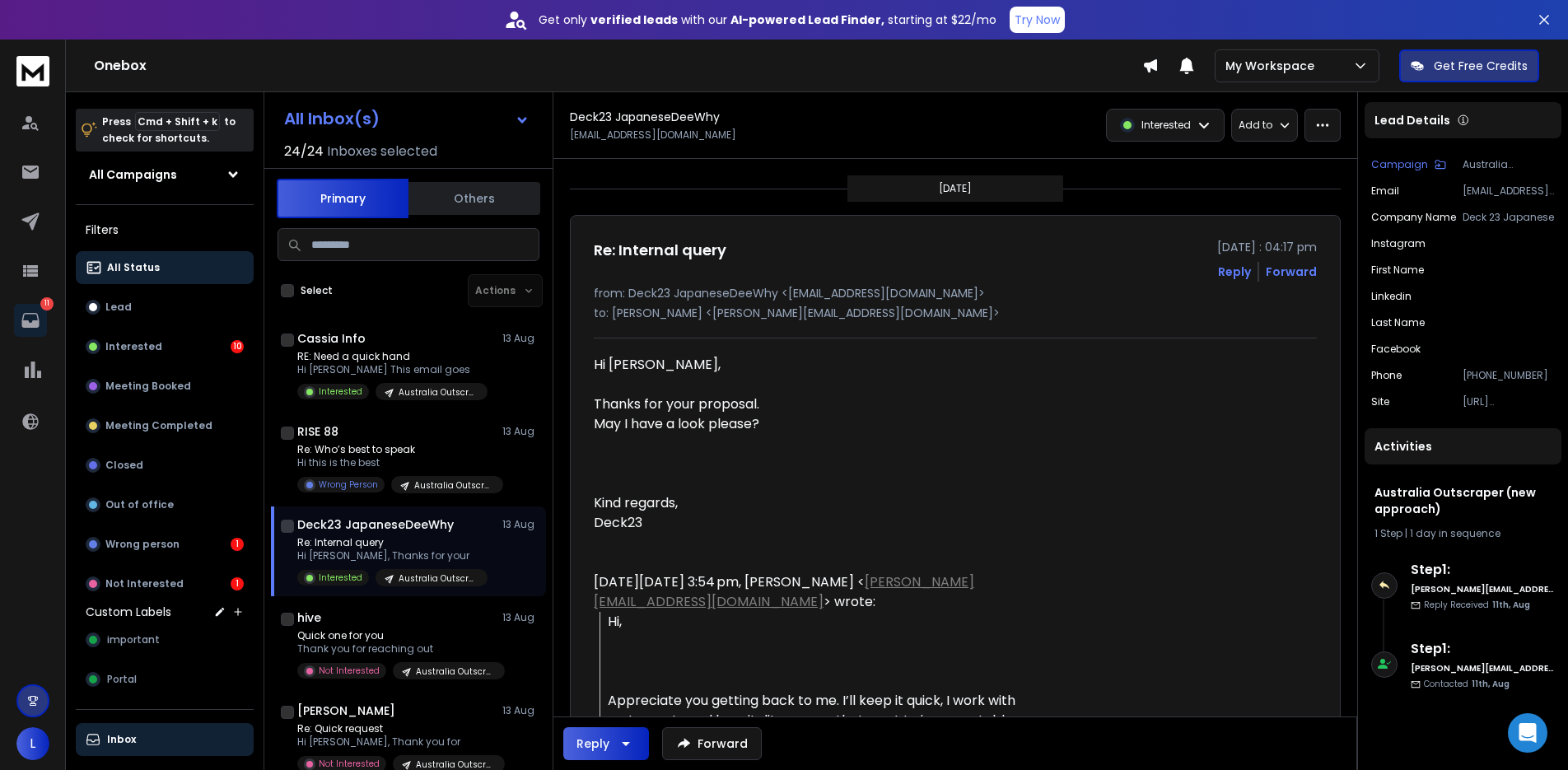
click at [1198, 124] on icon at bounding box center [1203, 124] width 13 height 13
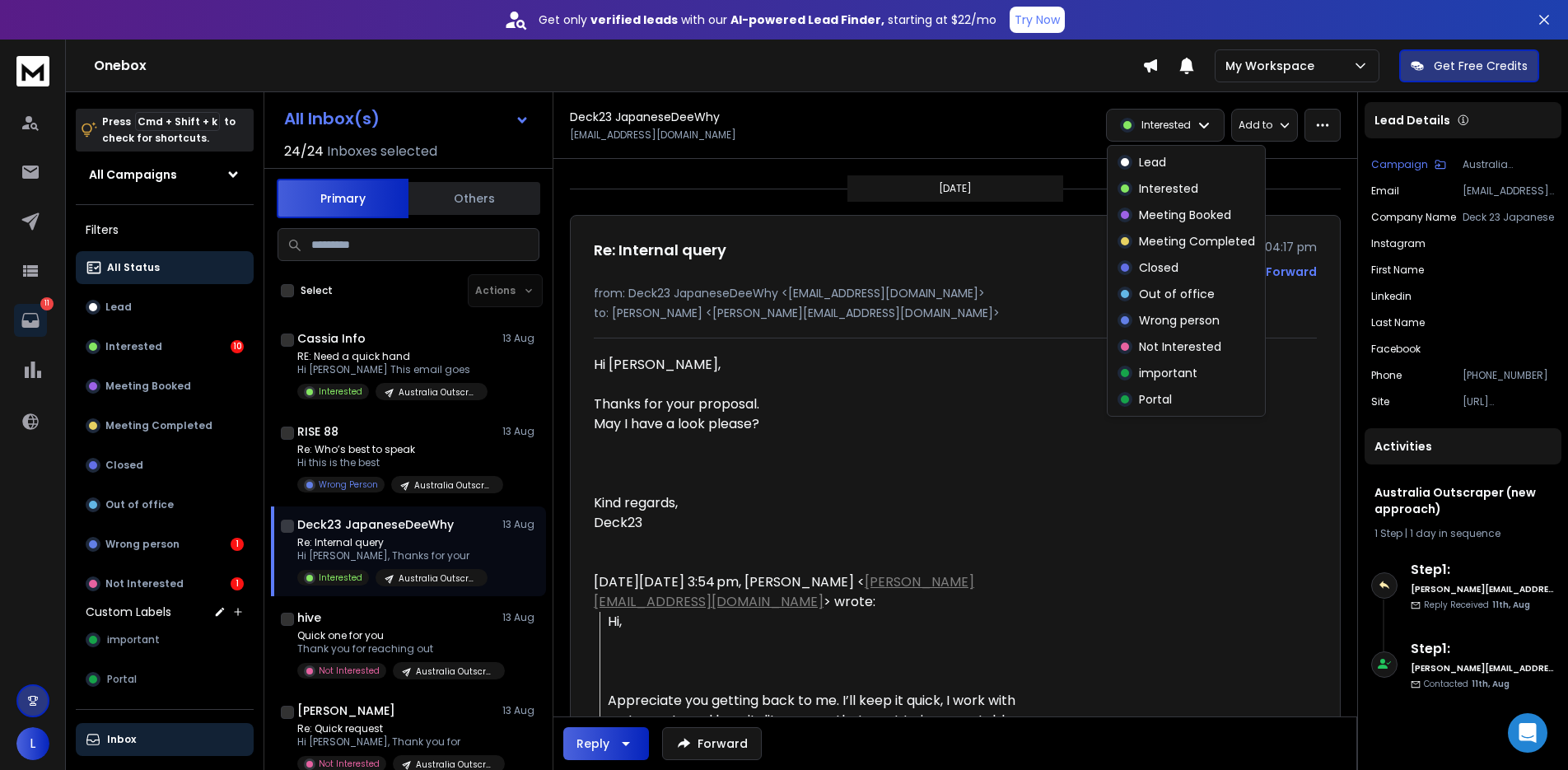
click at [1253, 127] on p "Add to" at bounding box center [1255, 124] width 34 height 13
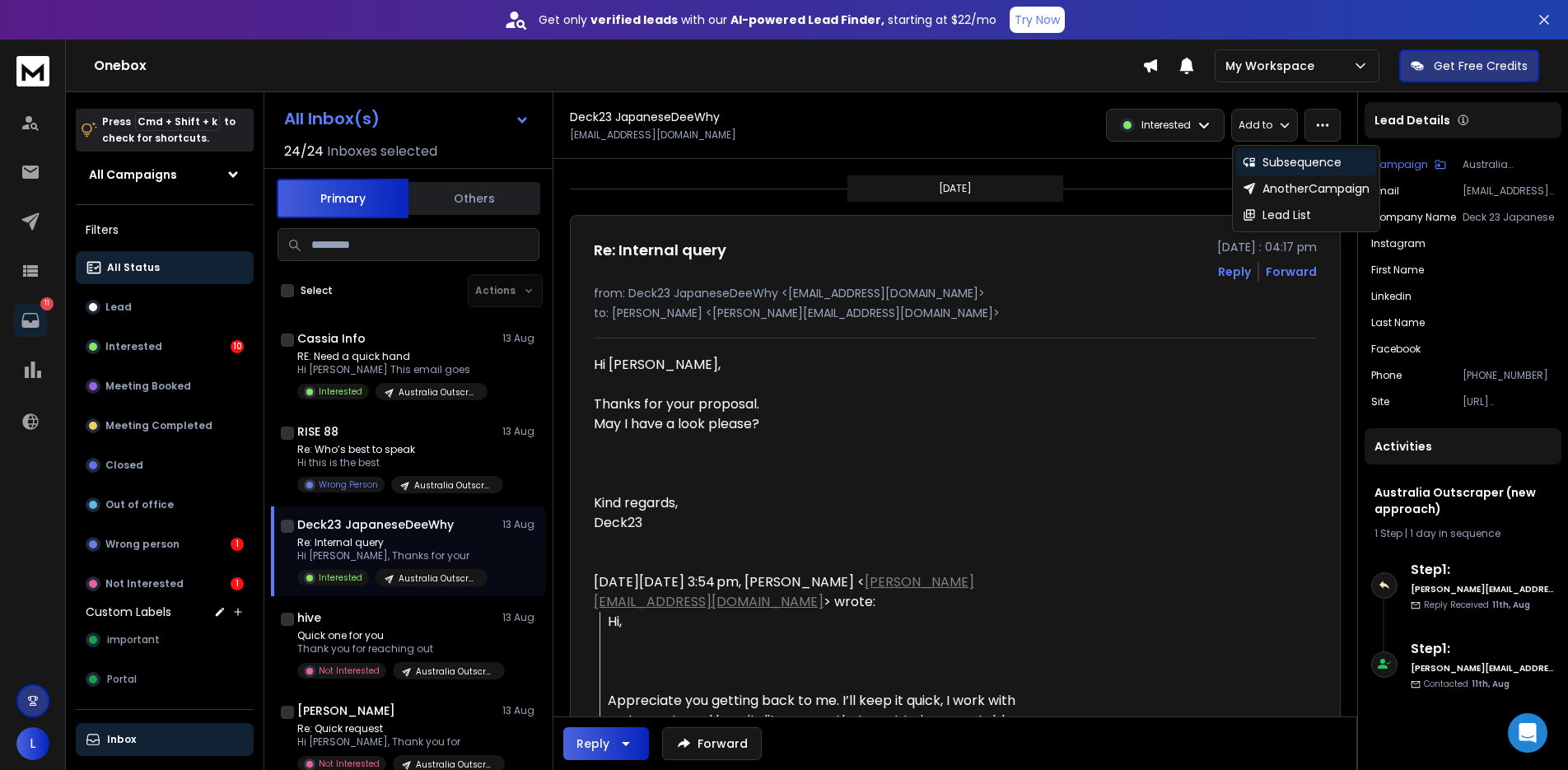
click at [1246, 152] on div "Subsequence" at bounding box center [1306, 162] width 140 height 27
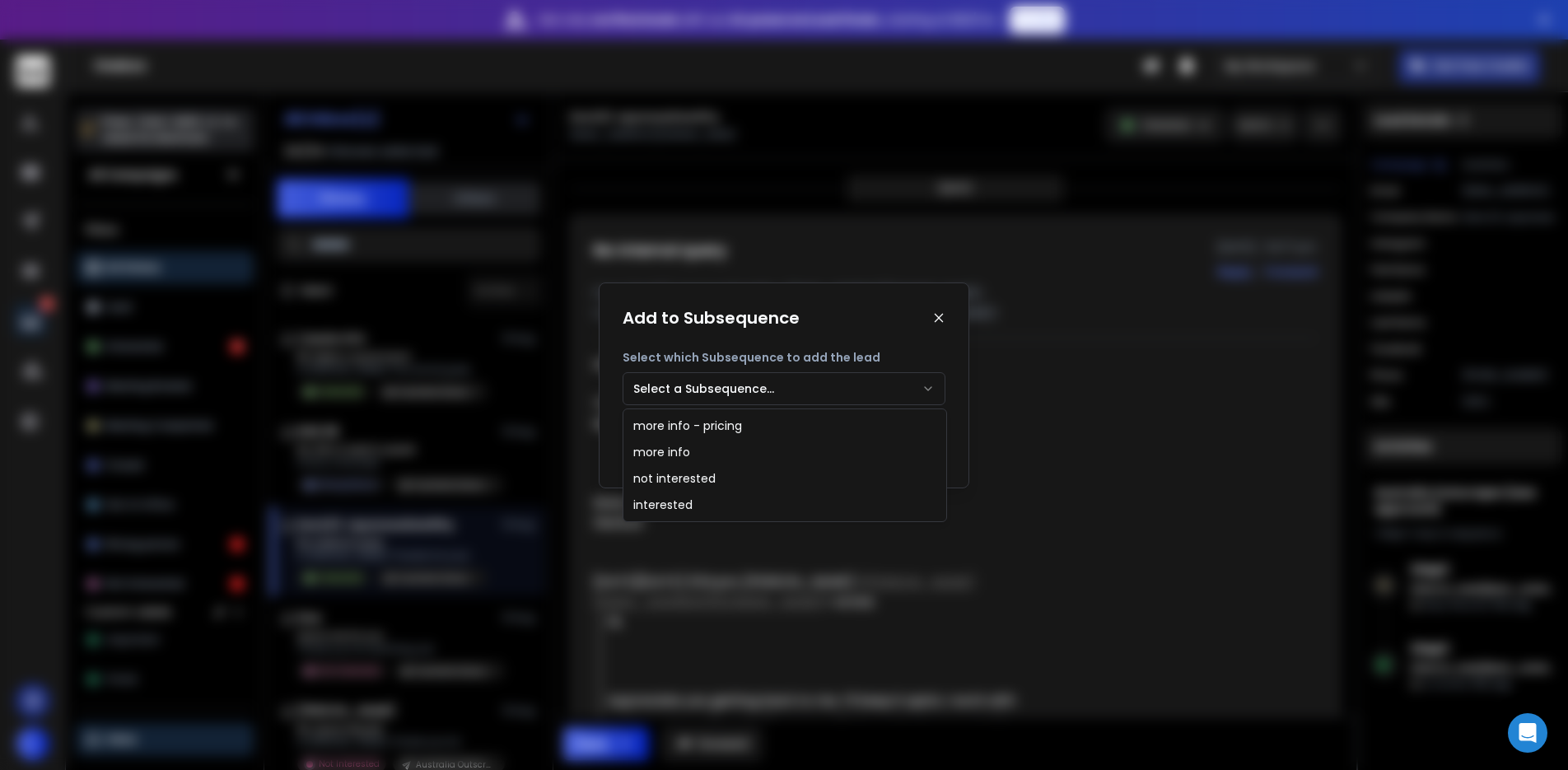
click at [795, 378] on button "Select a Subsequence..." at bounding box center [784, 388] width 323 height 33
click at [910, 436] on button "Save" at bounding box center [906, 447] width 79 height 33
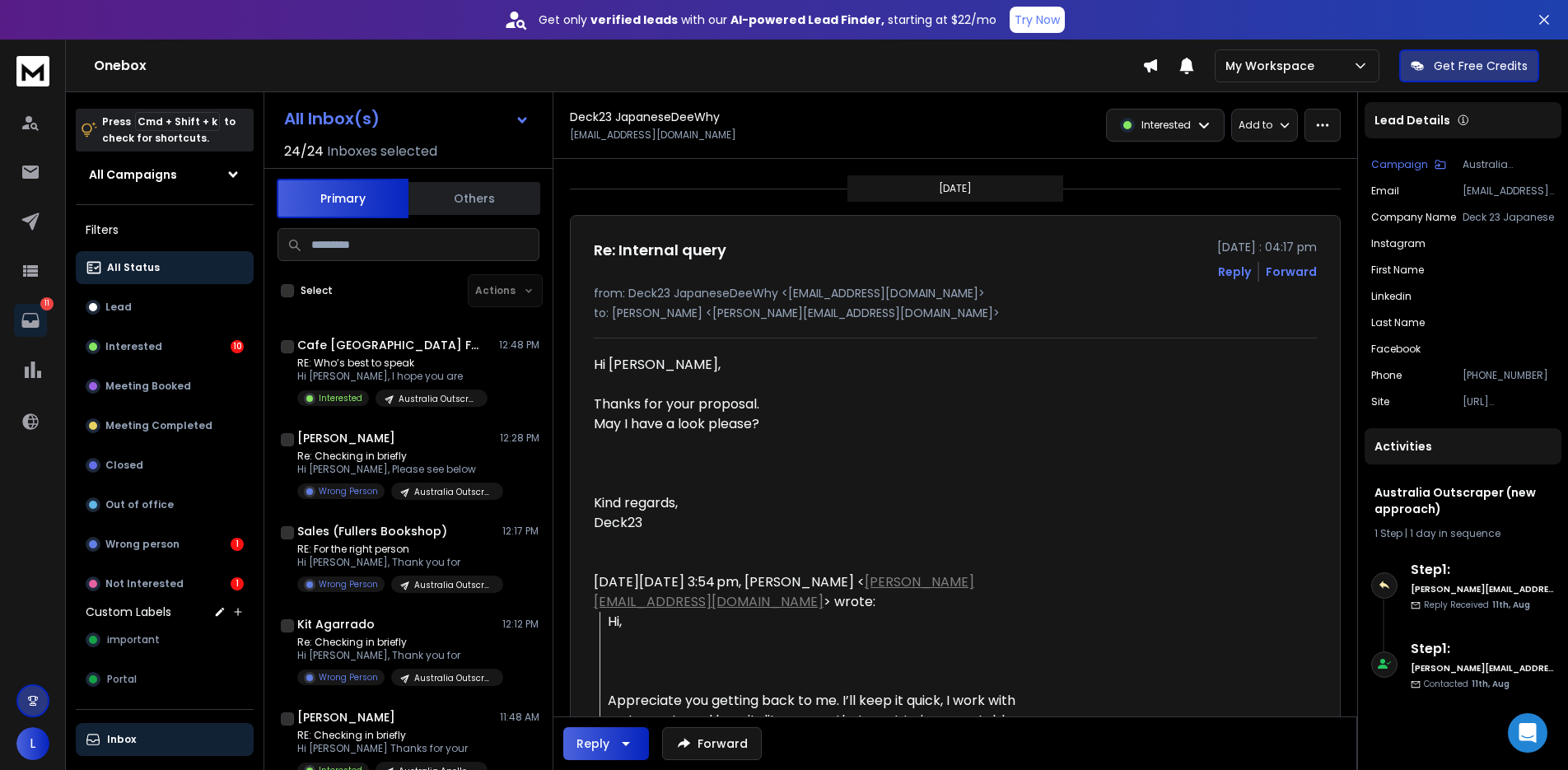
click at [502, 197] on button "Others" at bounding box center [474, 199] width 132 height 36
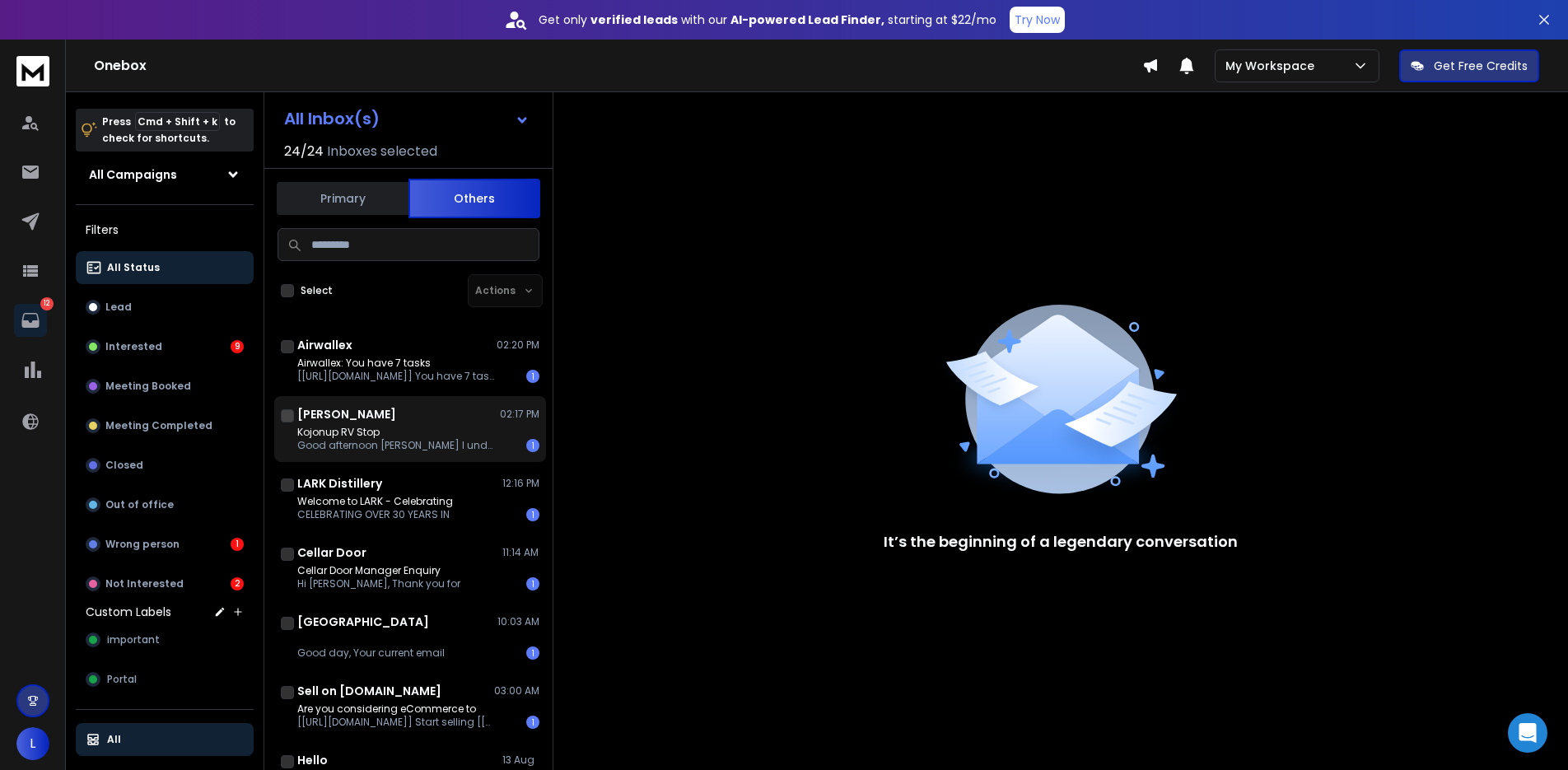
click at [439, 449] on p "Good afternoon Lutz I understand" at bounding box center [395, 445] width 198 height 13
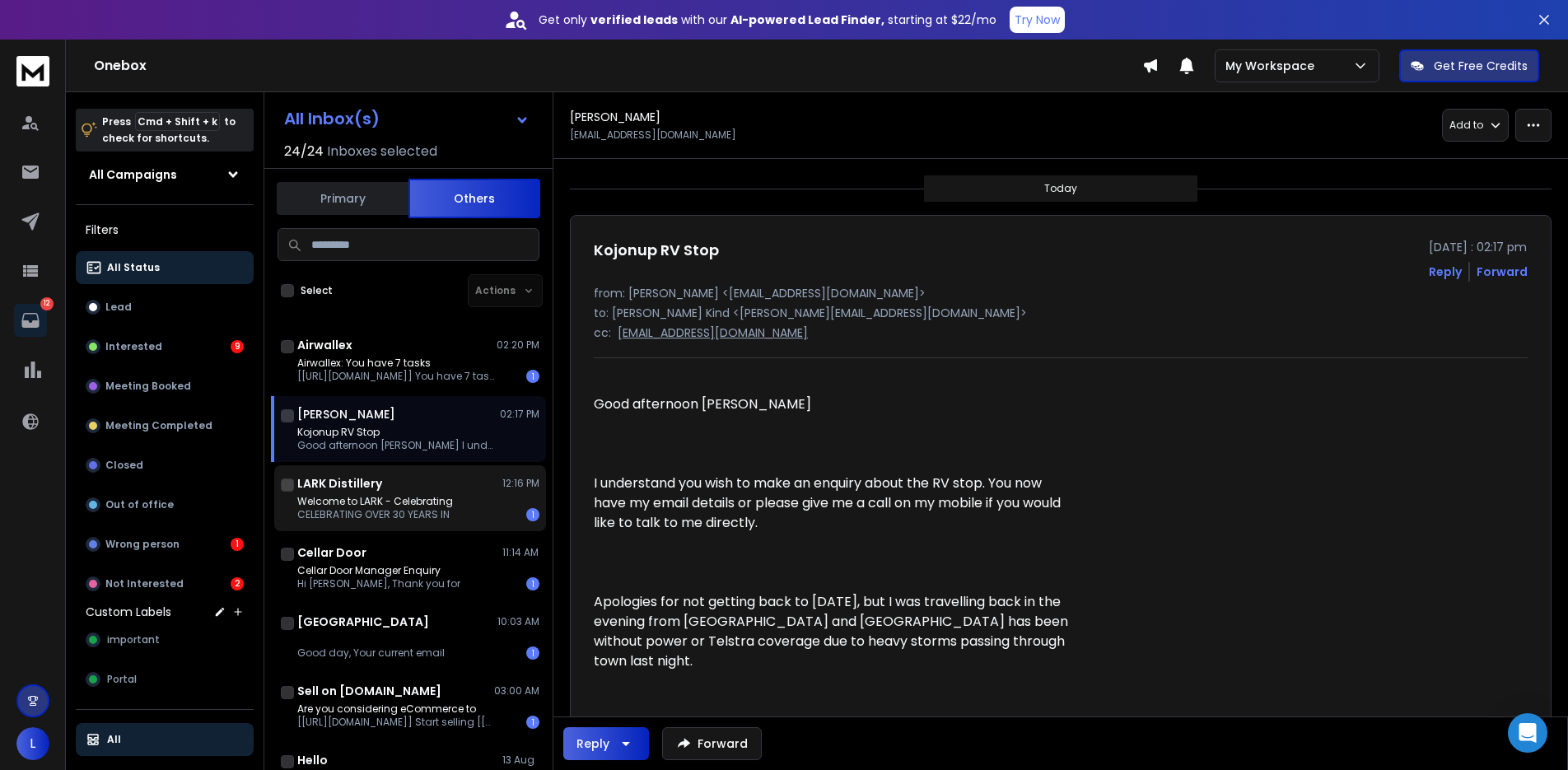
click at [422, 498] on p "Welcome to LARK - Celebrating" at bounding box center [375, 501] width 156 height 13
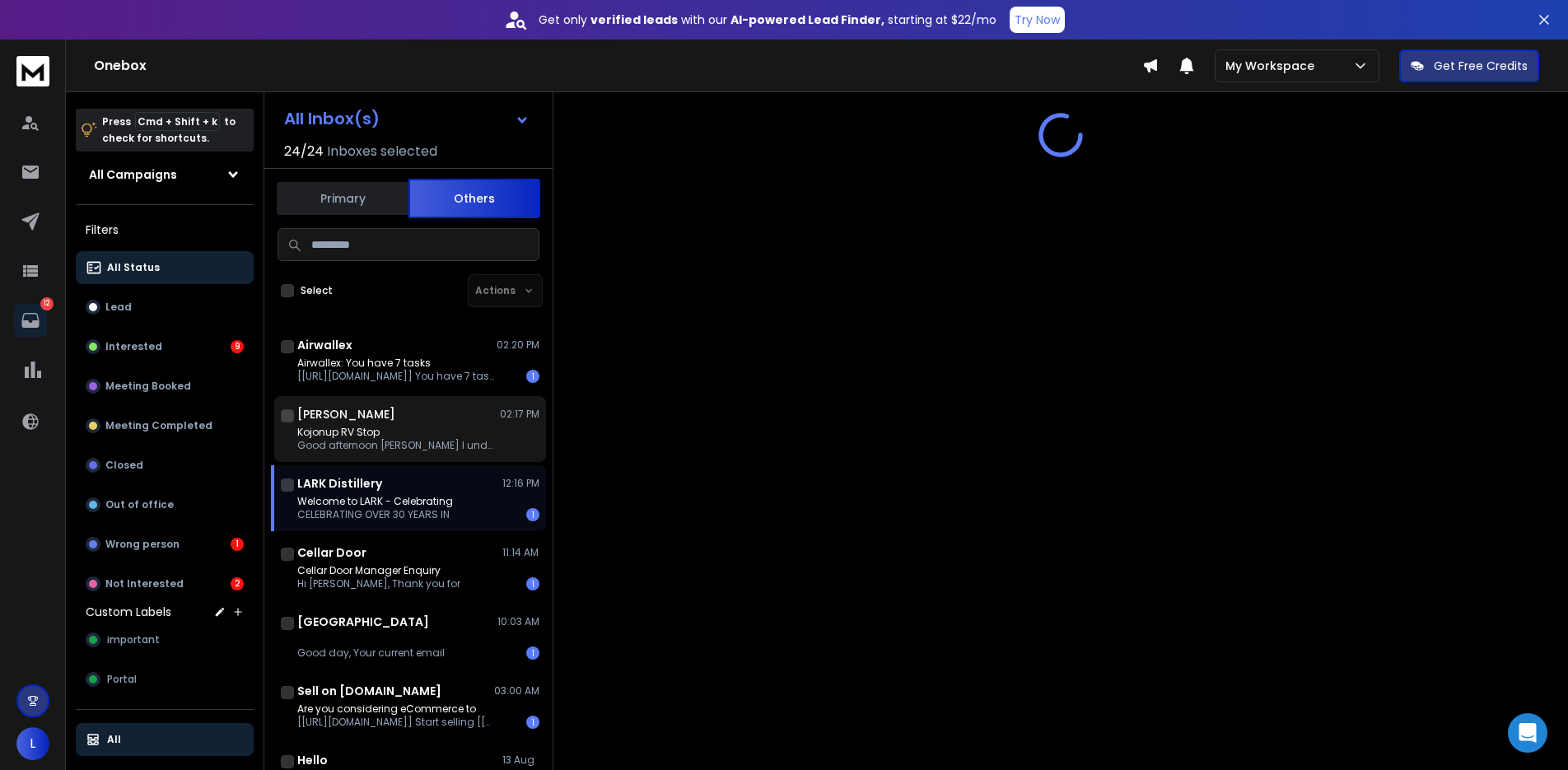
click at [441, 442] on p "Good afternoon Lutz I understand" at bounding box center [395, 445] width 198 height 13
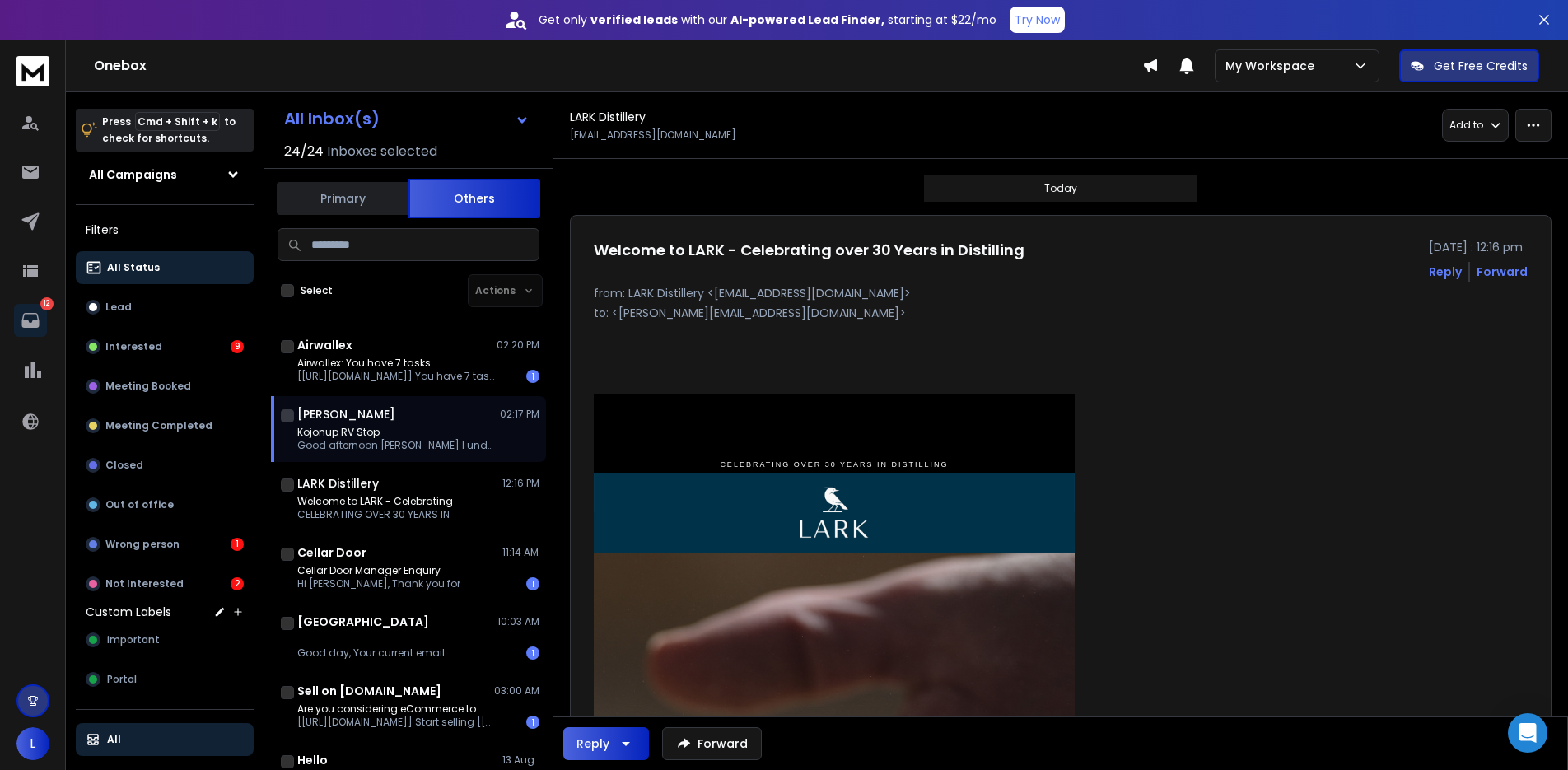
click at [441, 442] on p "Good afternoon Lutz I understand" at bounding box center [395, 445] width 198 height 13
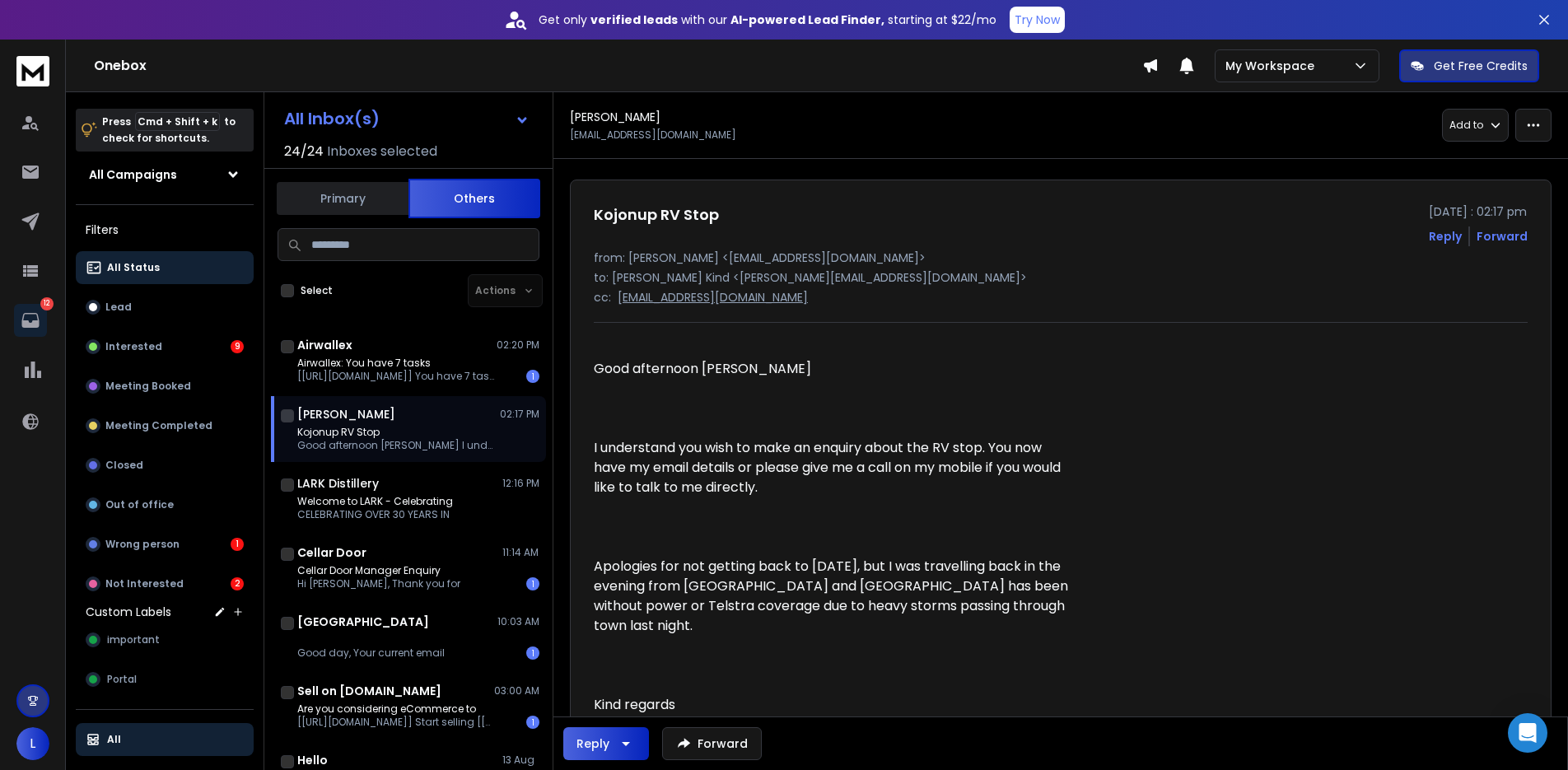
scroll to position [98, 0]
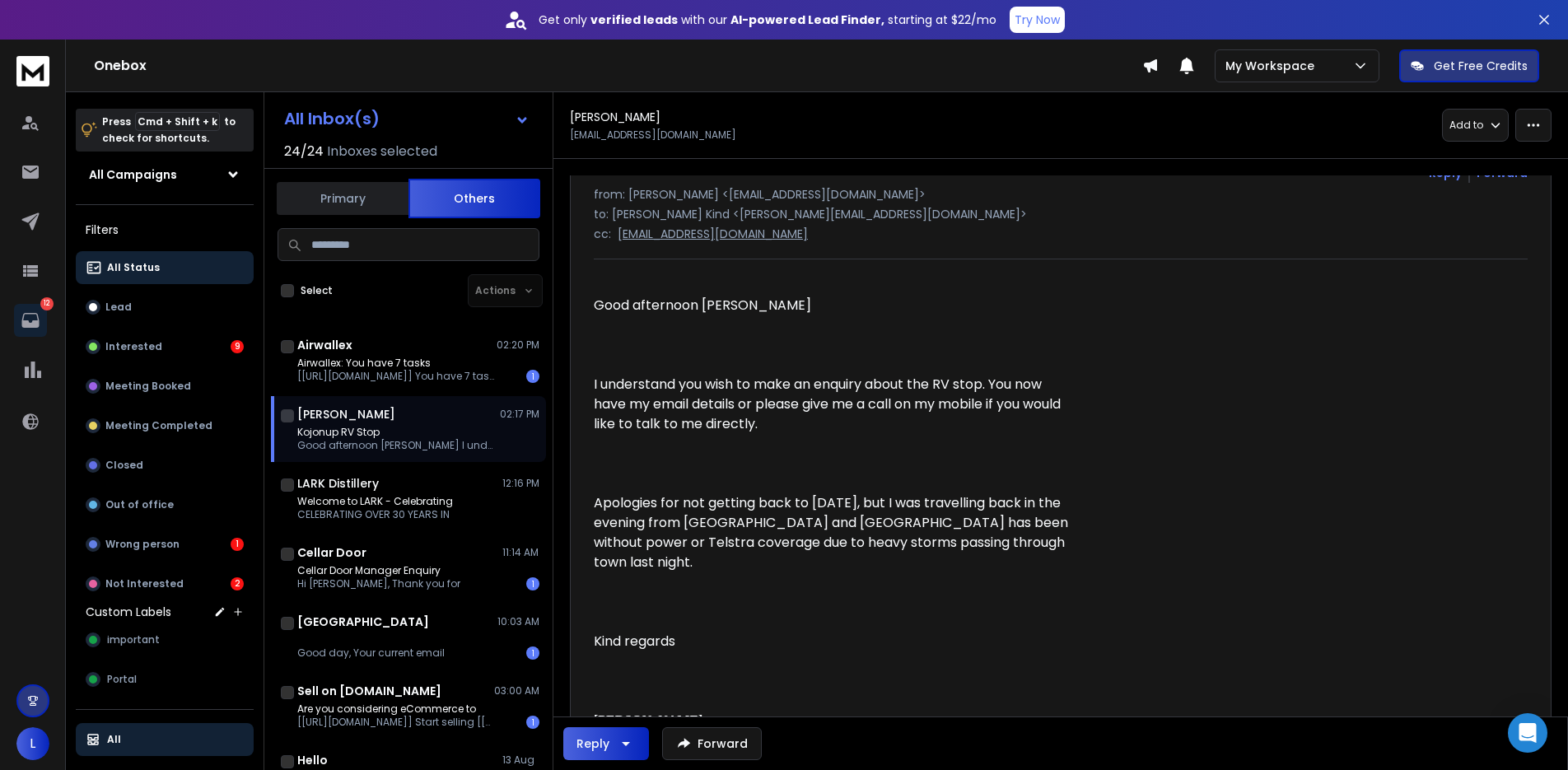
click at [791, 525] on p "Apologies for not getting back to yesterday, but I was travelling back in the e…" at bounding box center [835, 533] width 481 height 79
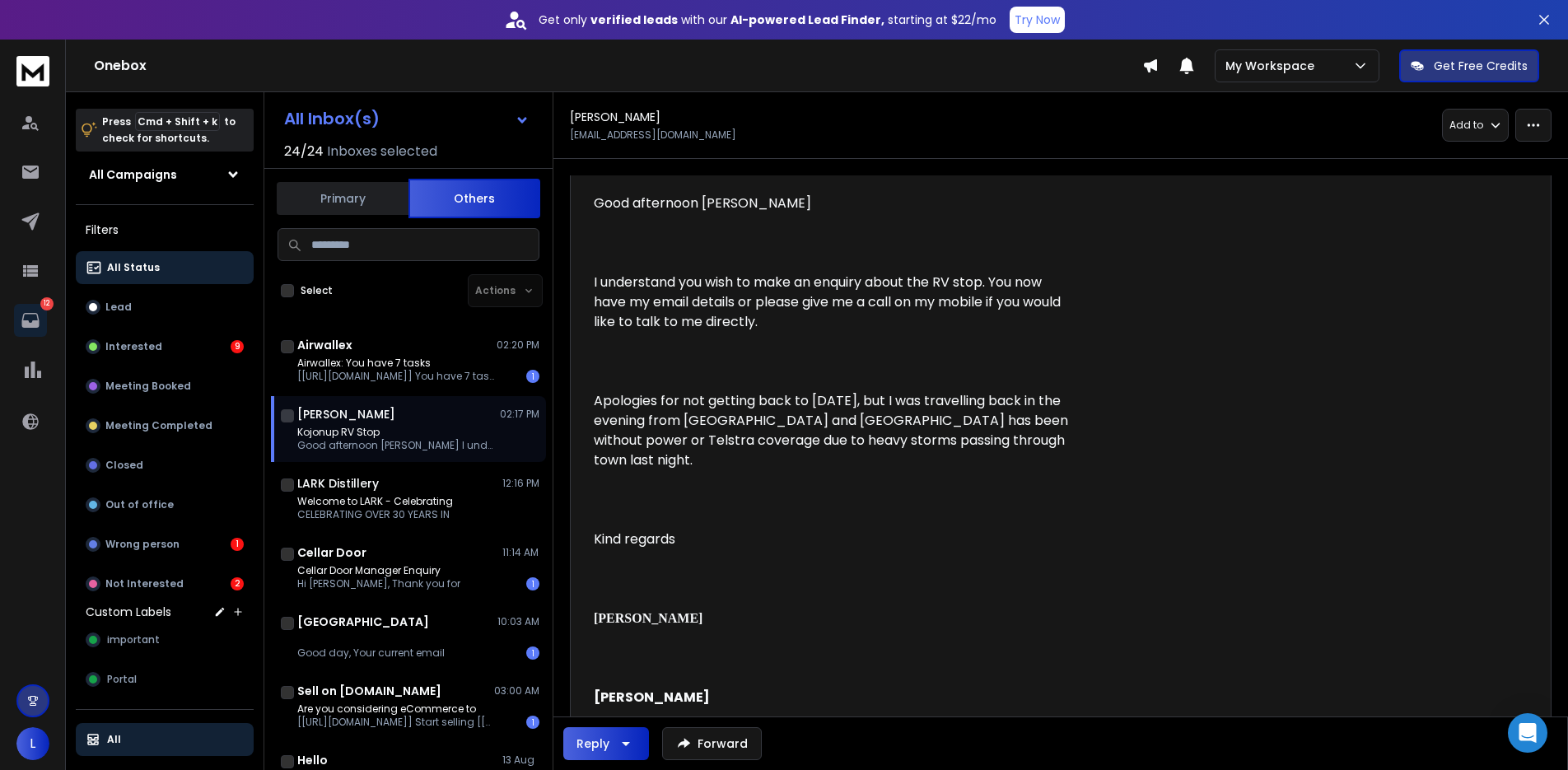
click at [753, 530] on p "Kind regards" at bounding box center [835, 539] width 481 height 20
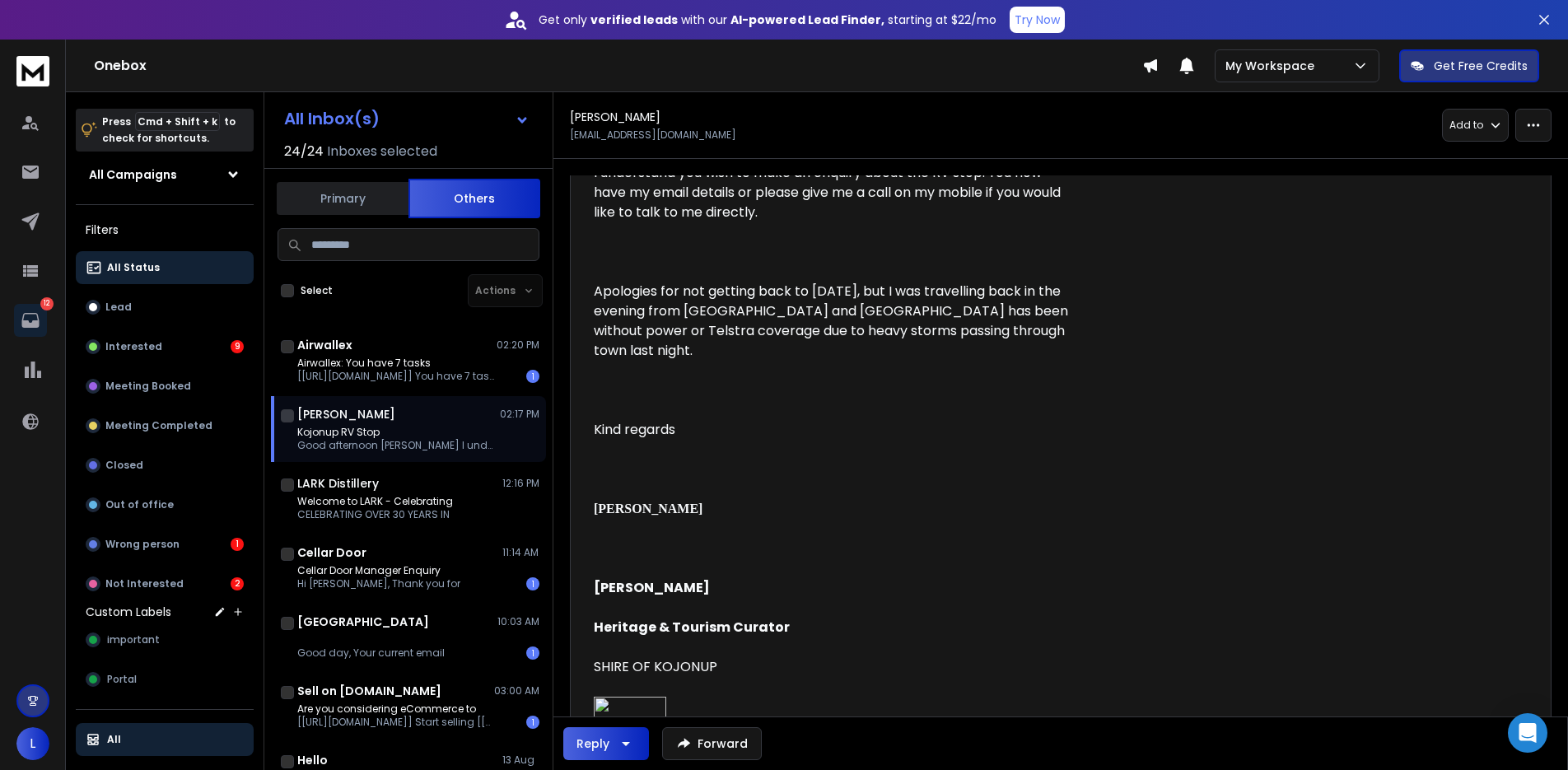
scroll to position [340, 0]
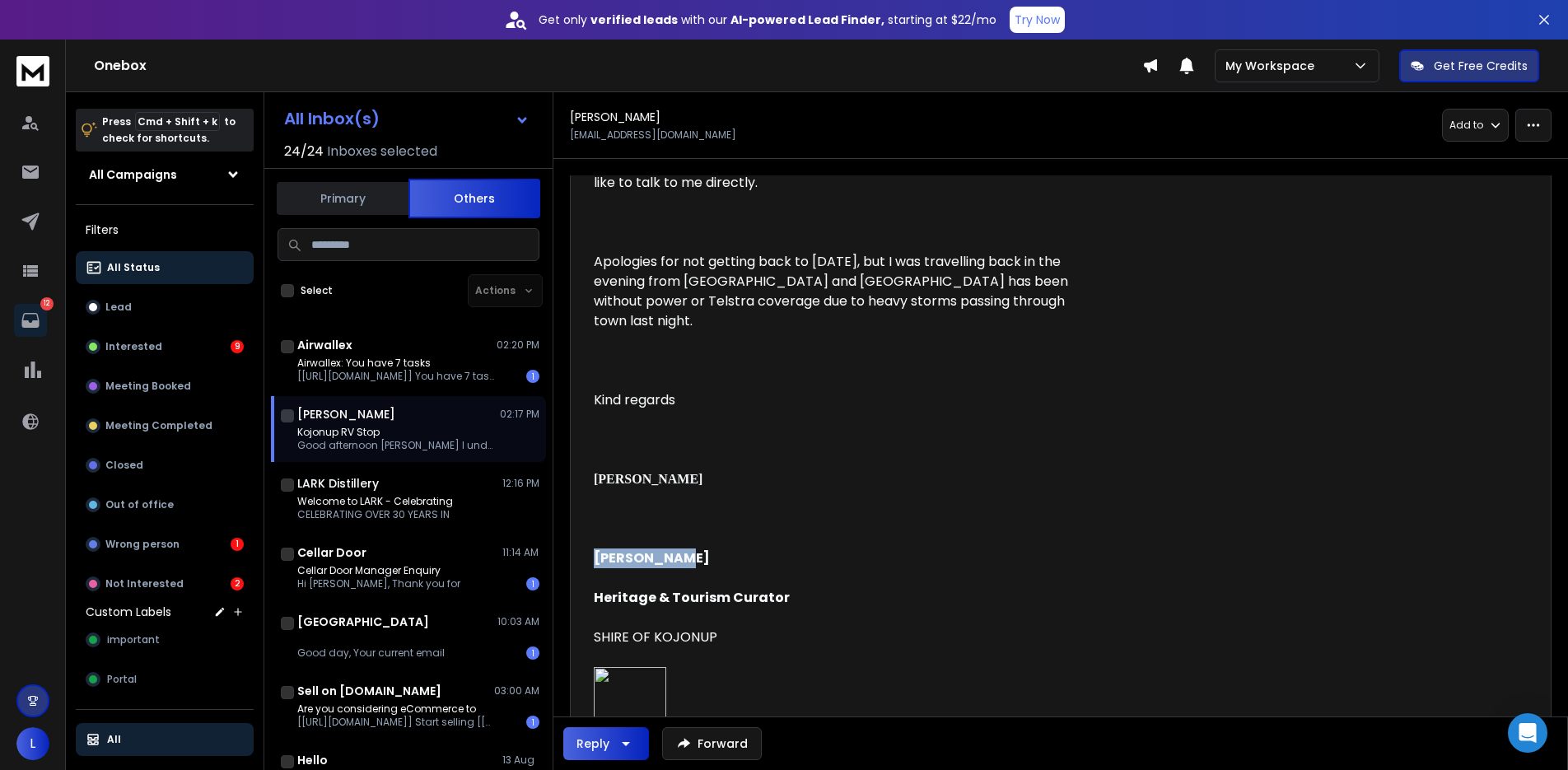
drag, startPoint x: 680, startPoint y: 535, endPoint x: 574, endPoint y: 537, distance: 106.0
click at [574, 537] on div "Kojonup RV Stop 14 August 2025 : 02:17 pm Reply Forward from: Jill Watkin <mkp@…" at bounding box center [1061, 756] width 982 height 1764
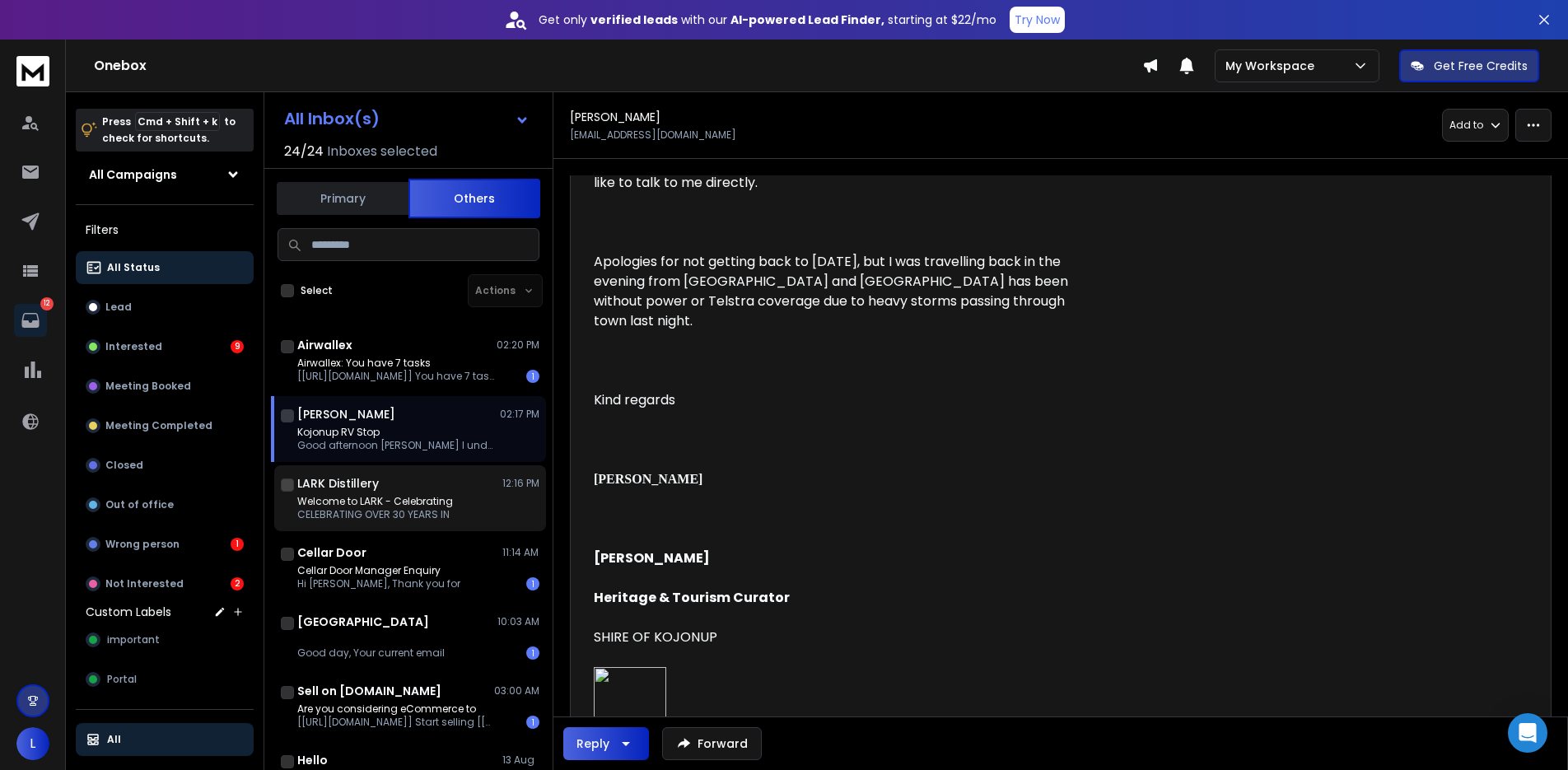
click at [392, 479] on div "LARK Distillery 12:16 PM" at bounding box center [418, 483] width 242 height 17
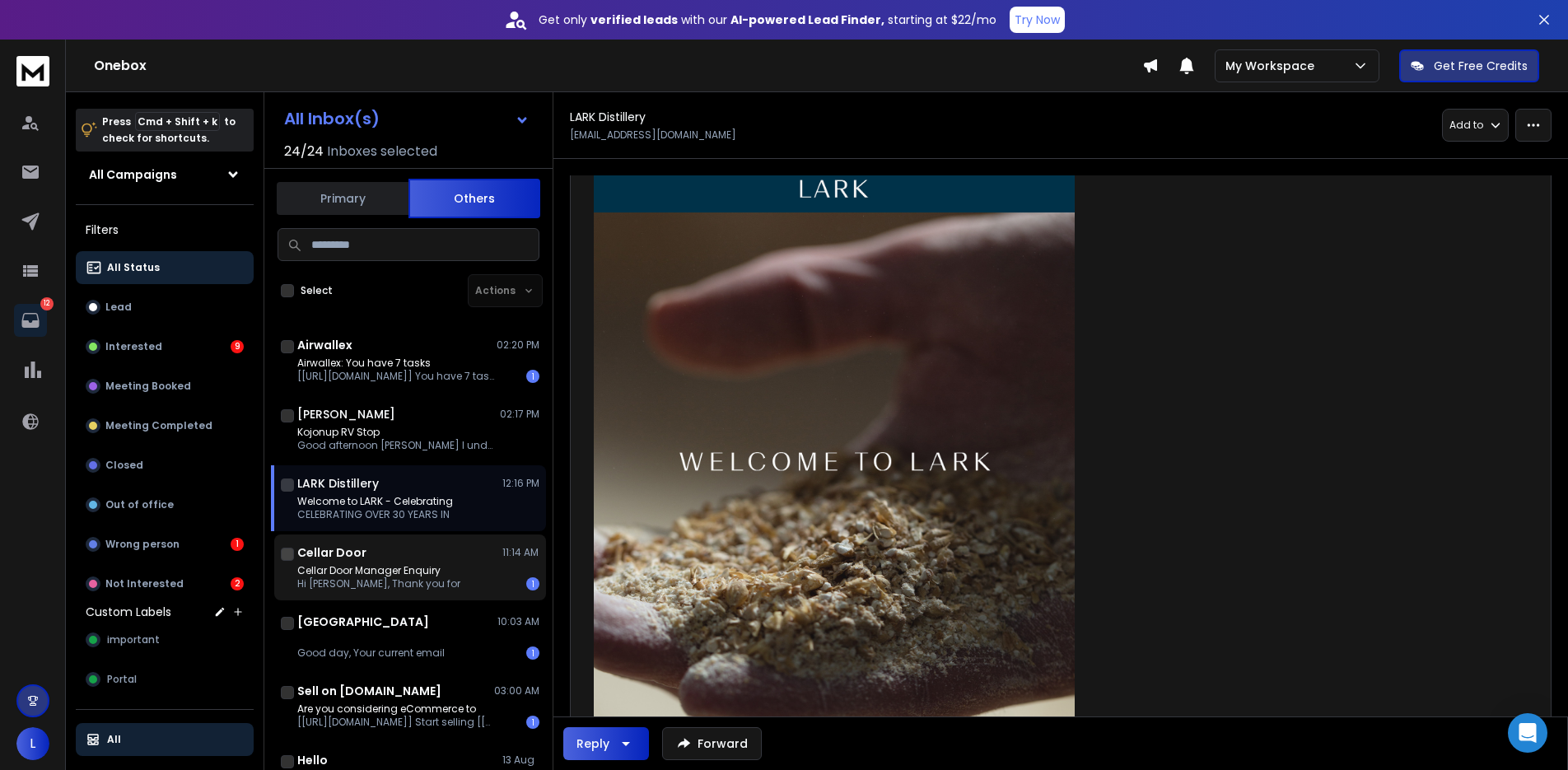
click at [411, 580] on p "Hi Lutz, Thank you for" at bounding box center [379, 583] width 163 height 13
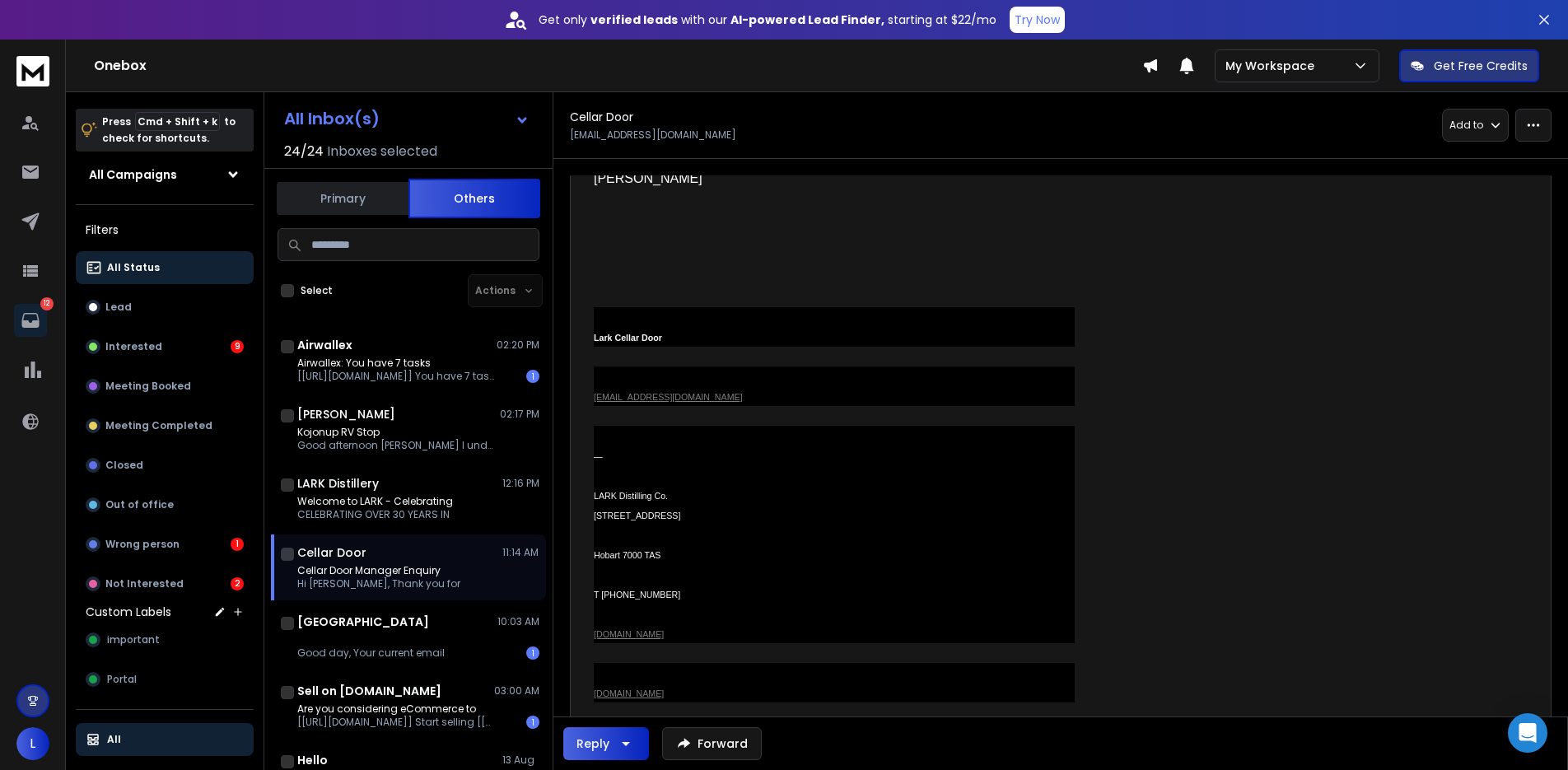
scroll to position [63, 0]
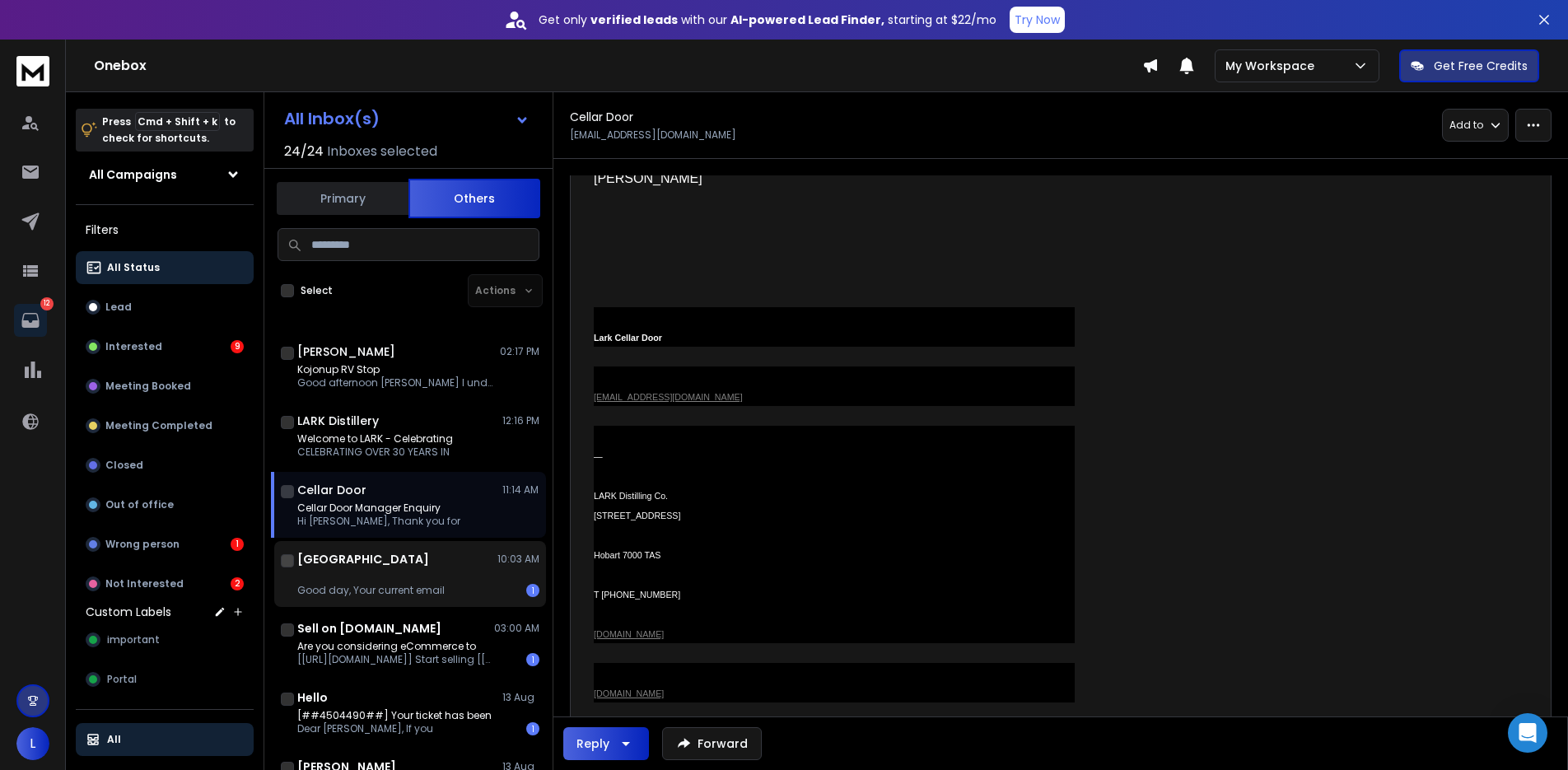
click at [464, 575] on div "Good day, Your current email 1" at bounding box center [418, 583] width 242 height 27
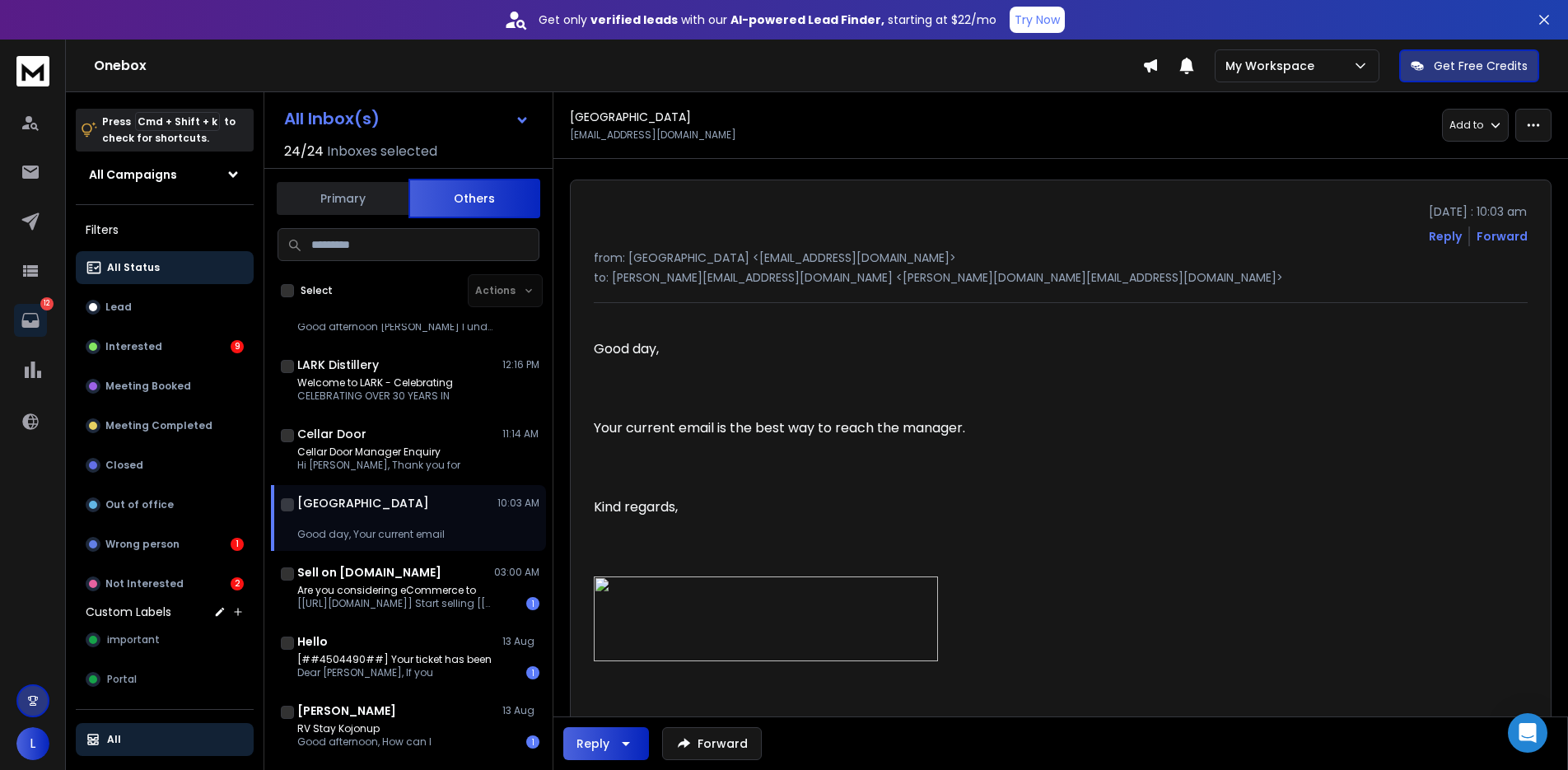
scroll to position [67, 0]
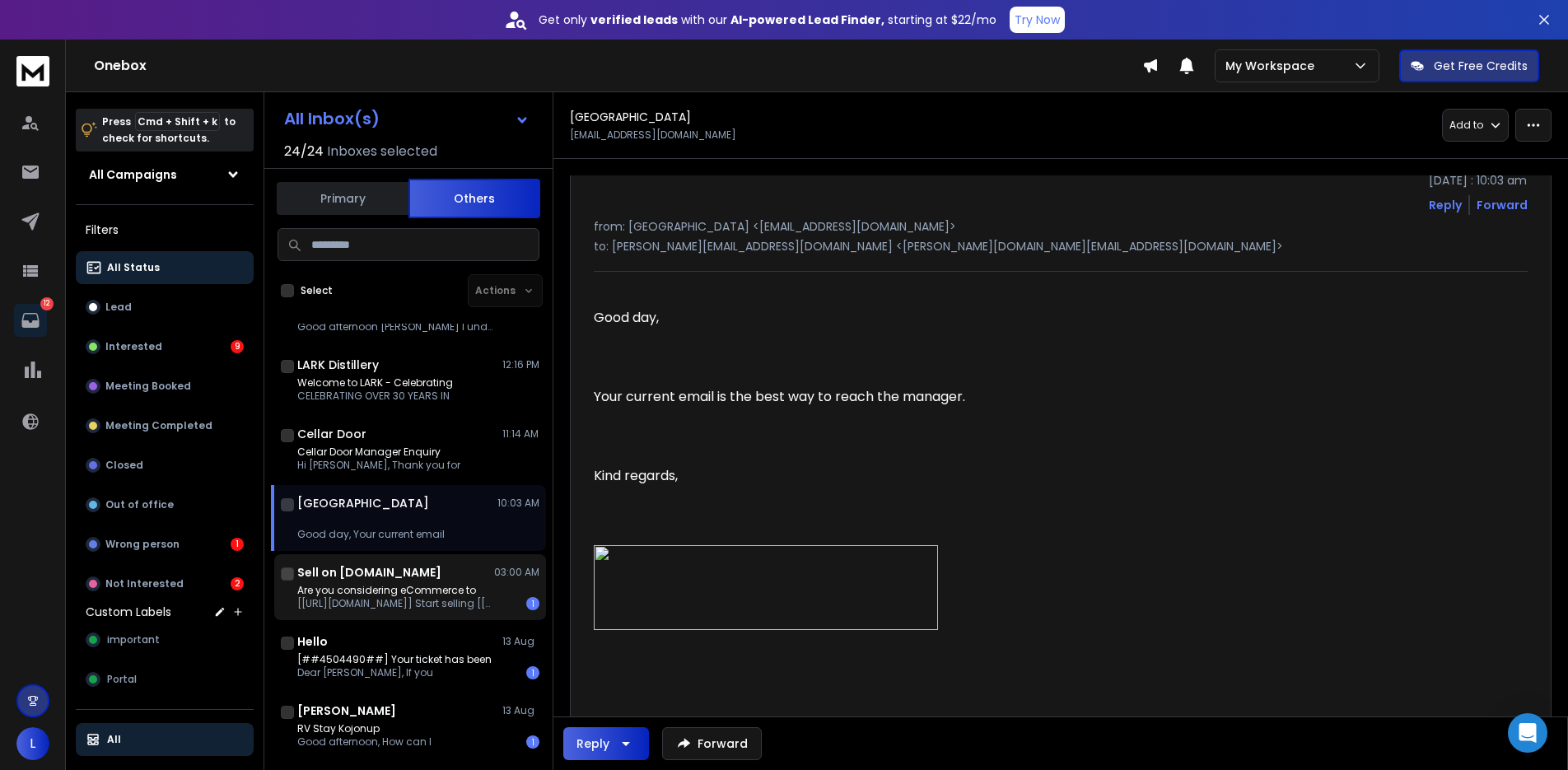
click at [474, 584] on p "Are you considering eCommerce to" at bounding box center [395, 590] width 198 height 13
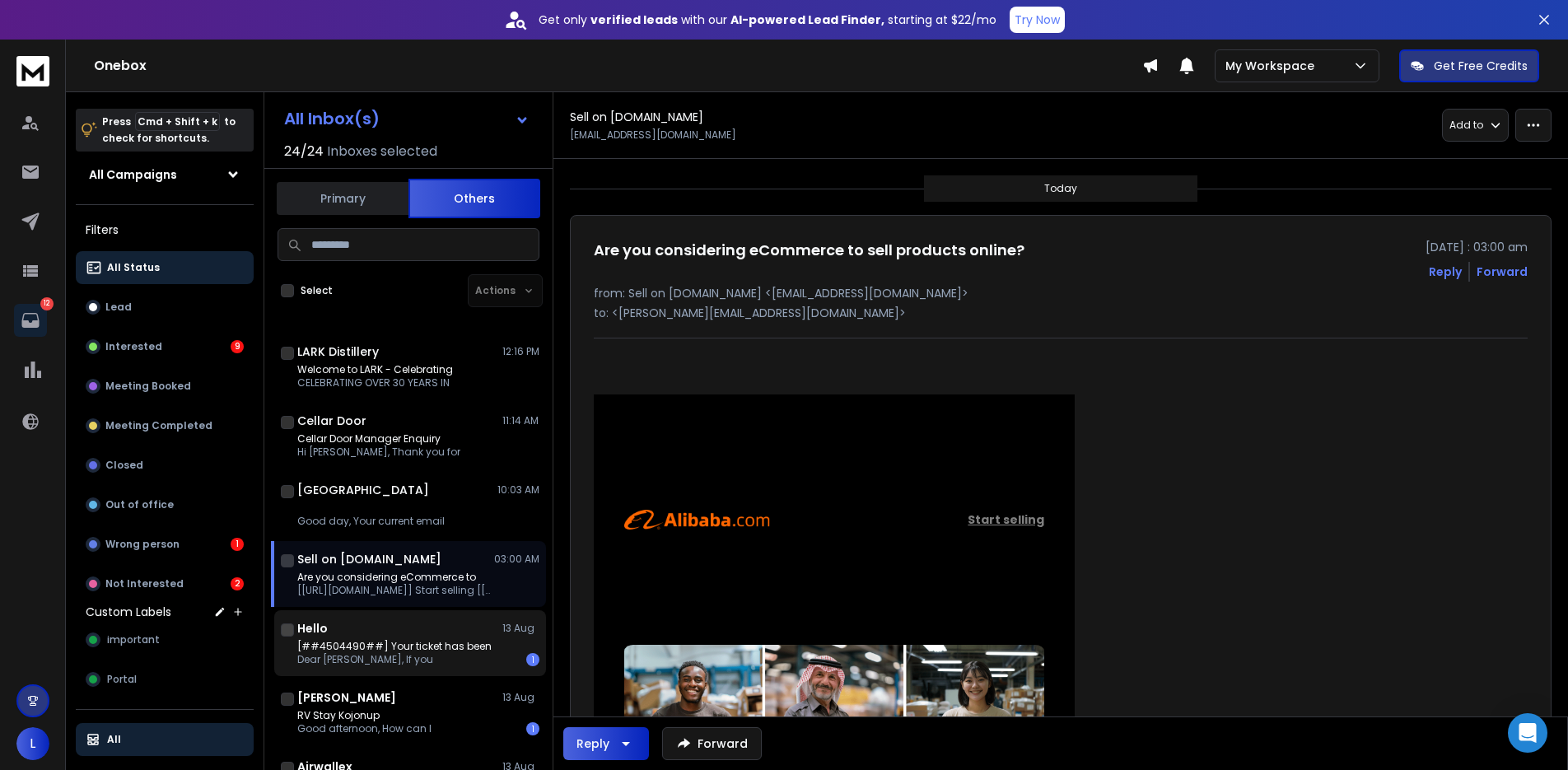
scroll to position [163, 0]
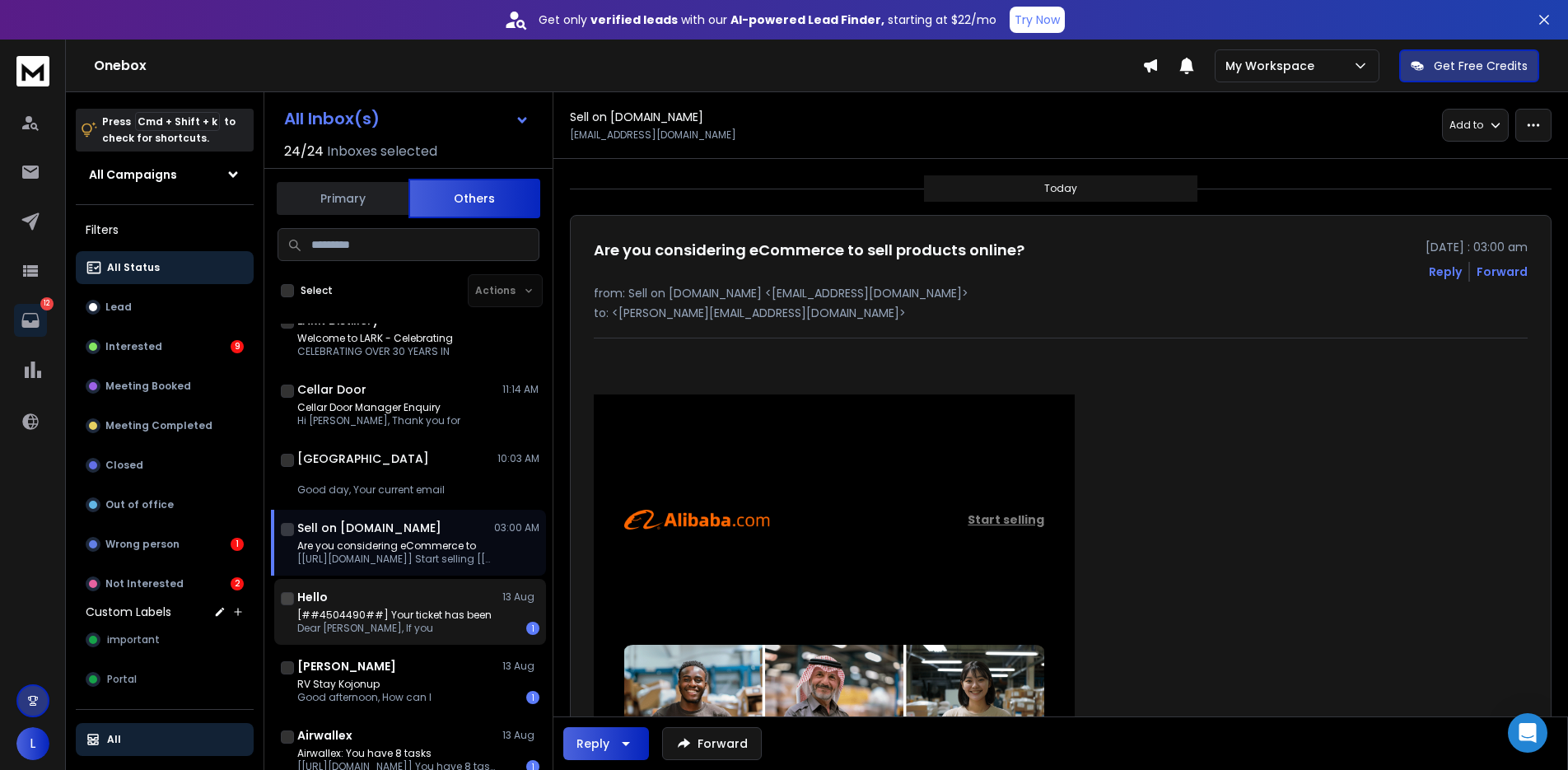
click at [468, 589] on div "Hello 13 Aug" at bounding box center [418, 597] width 242 height 17
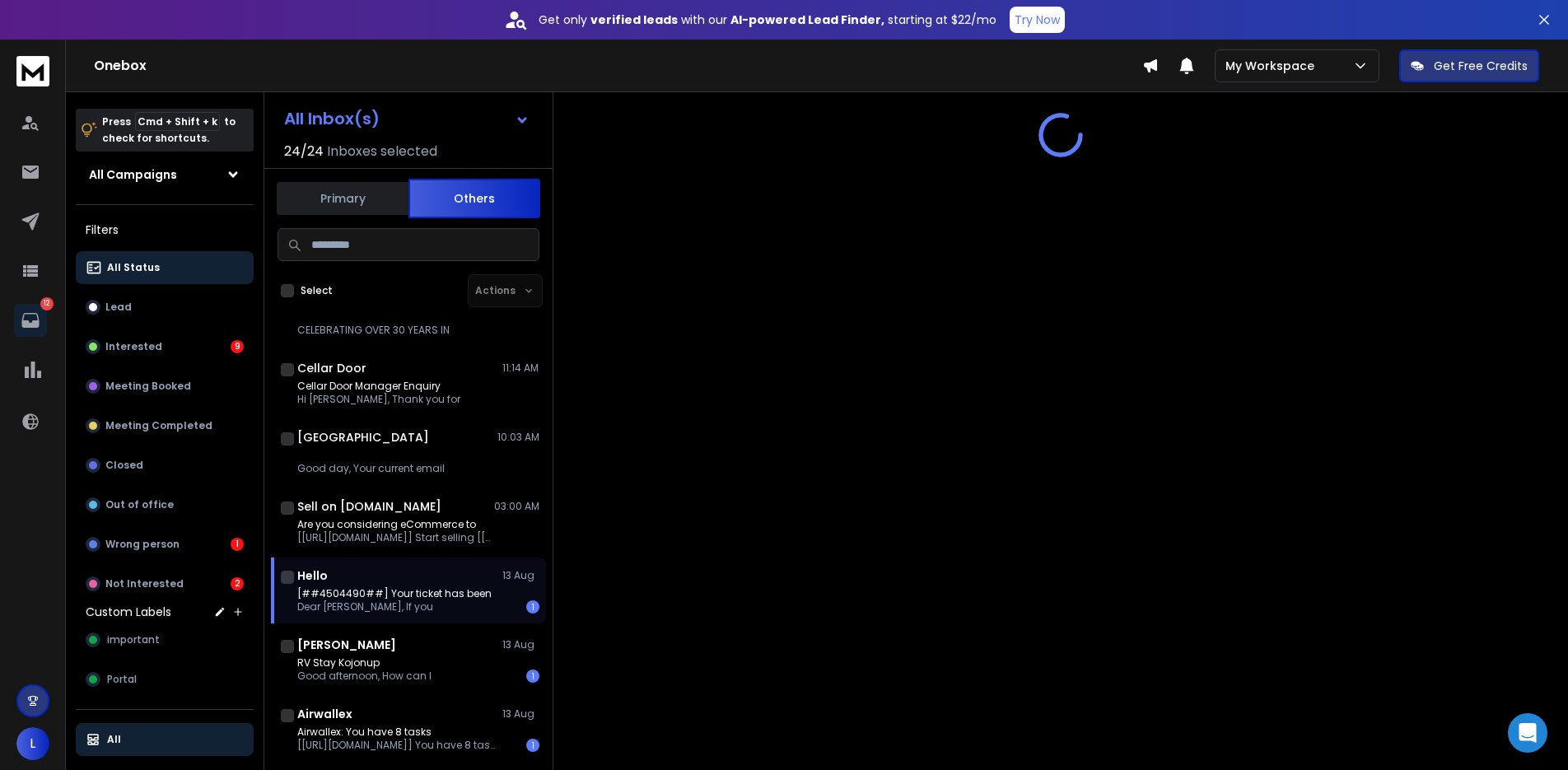
scroll to position [299, 0]
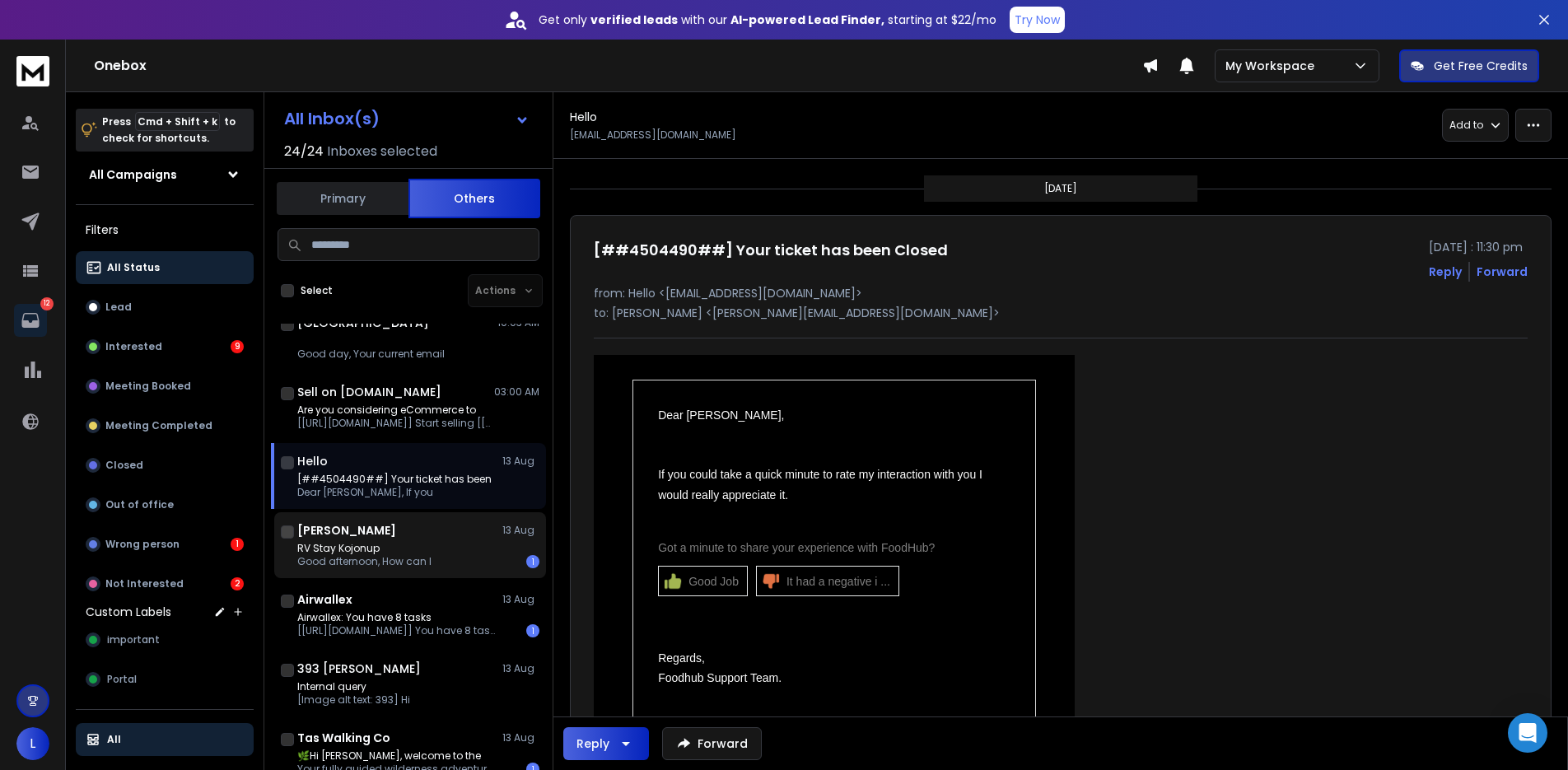
click at [473, 569] on div "Kristel Thomson 13 Aug RV Stay Kojonup Good afternoon, How can I 1" at bounding box center [409, 544] width 271 height 66
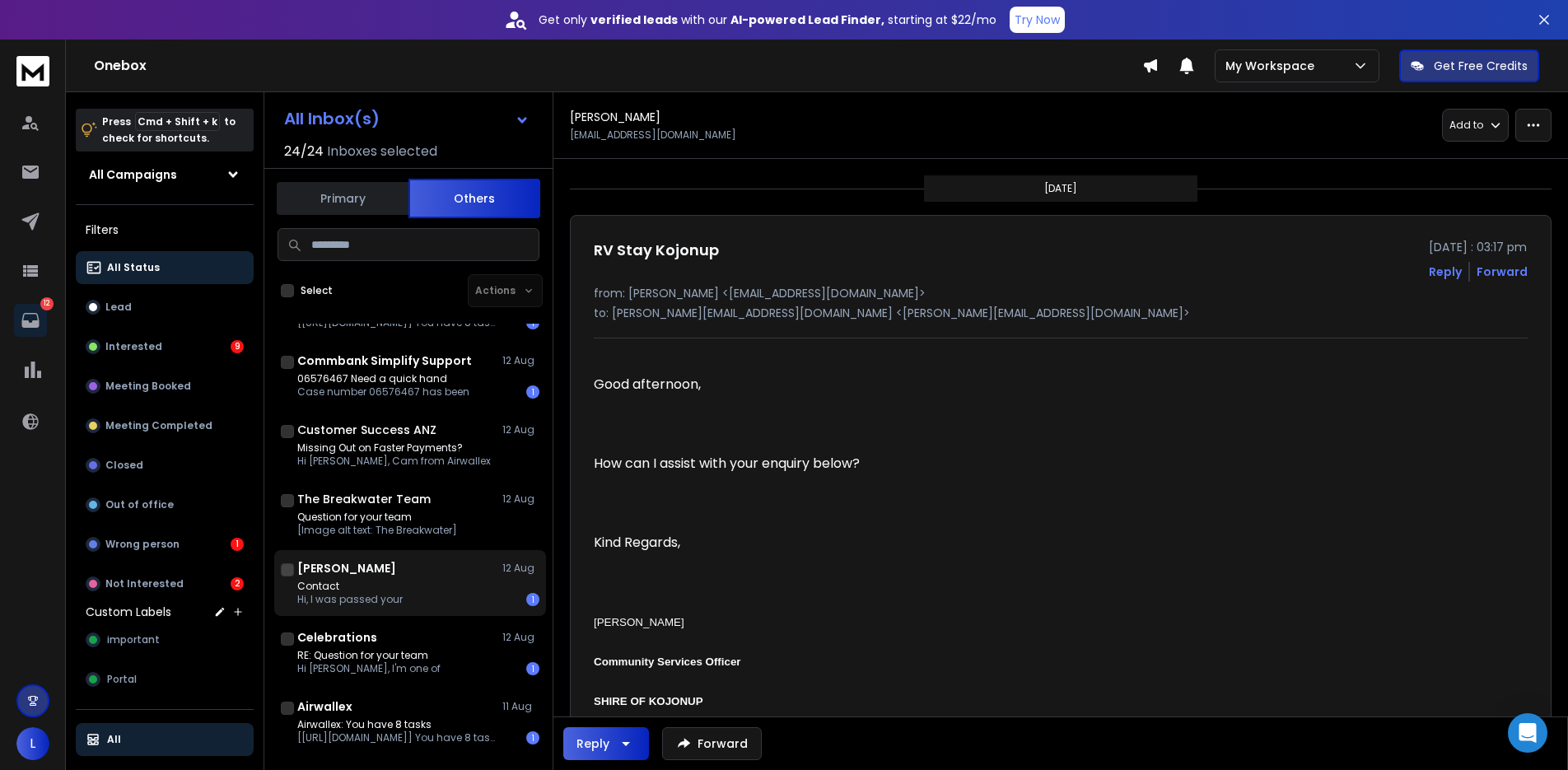
scroll to position [0, 0]
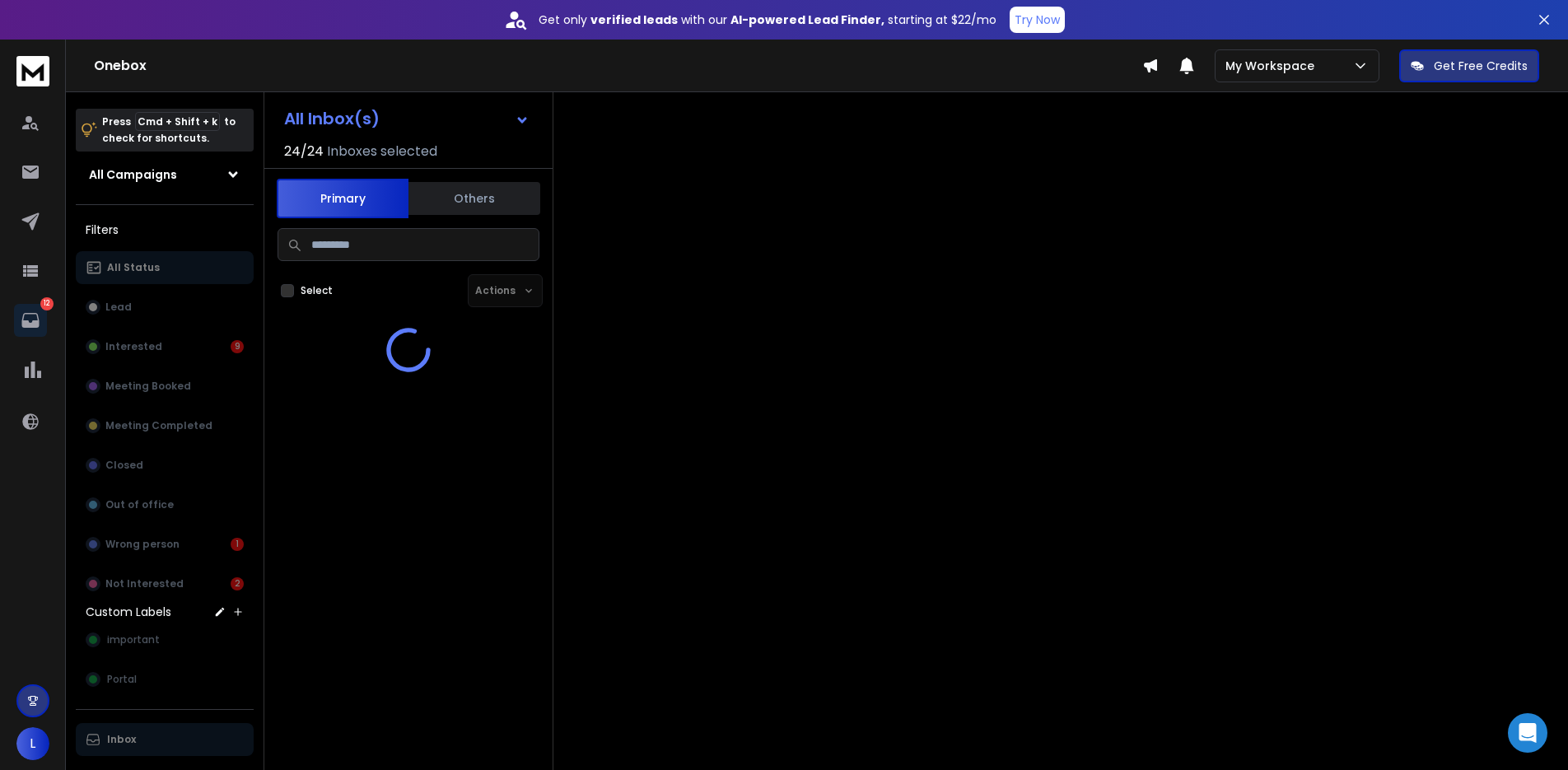
click at [354, 198] on button "Primary" at bounding box center [342, 199] width 132 height 40
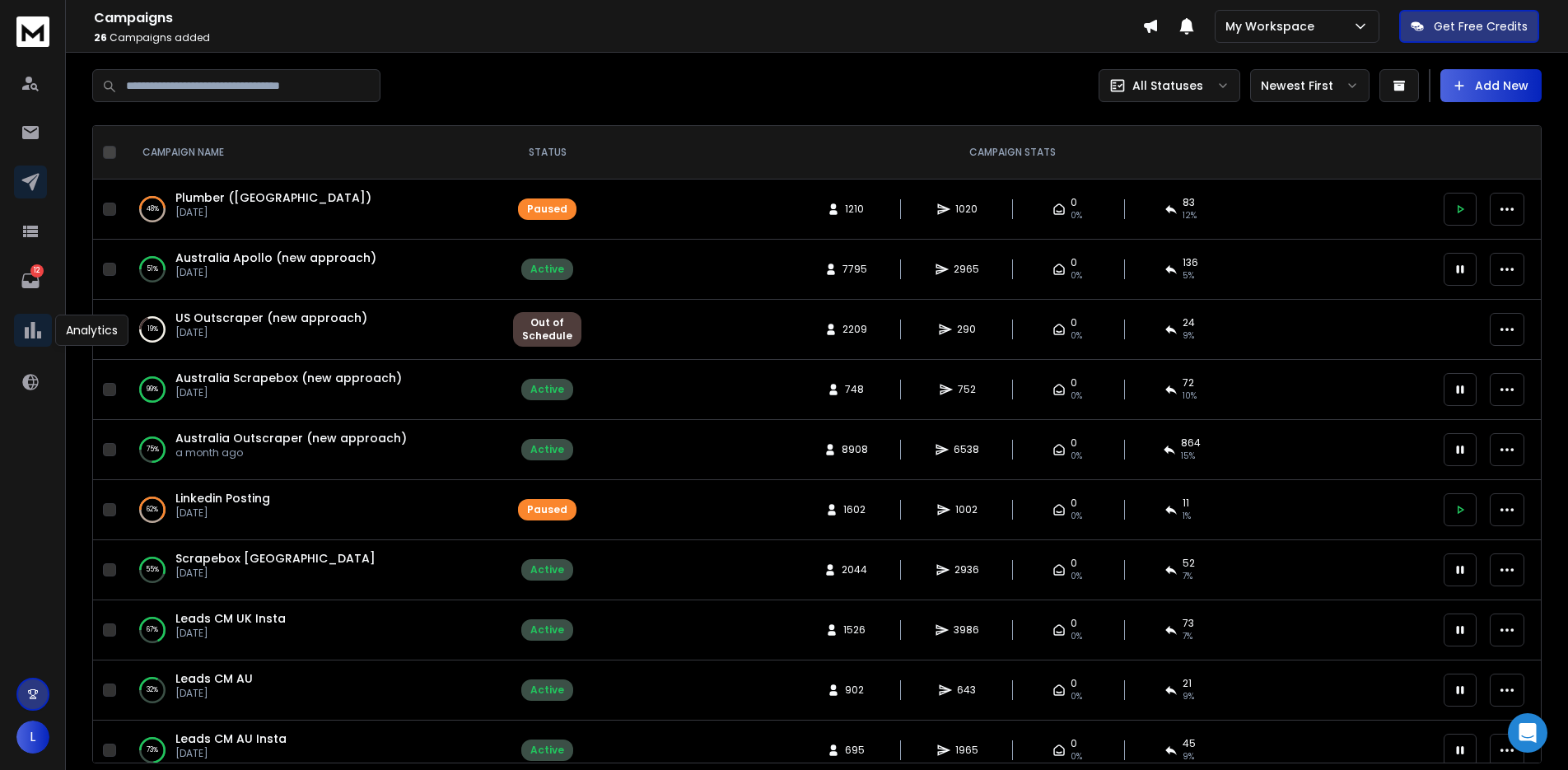
click at [40, 326] on icon at bounding box center [33, 330] width 25 height 25
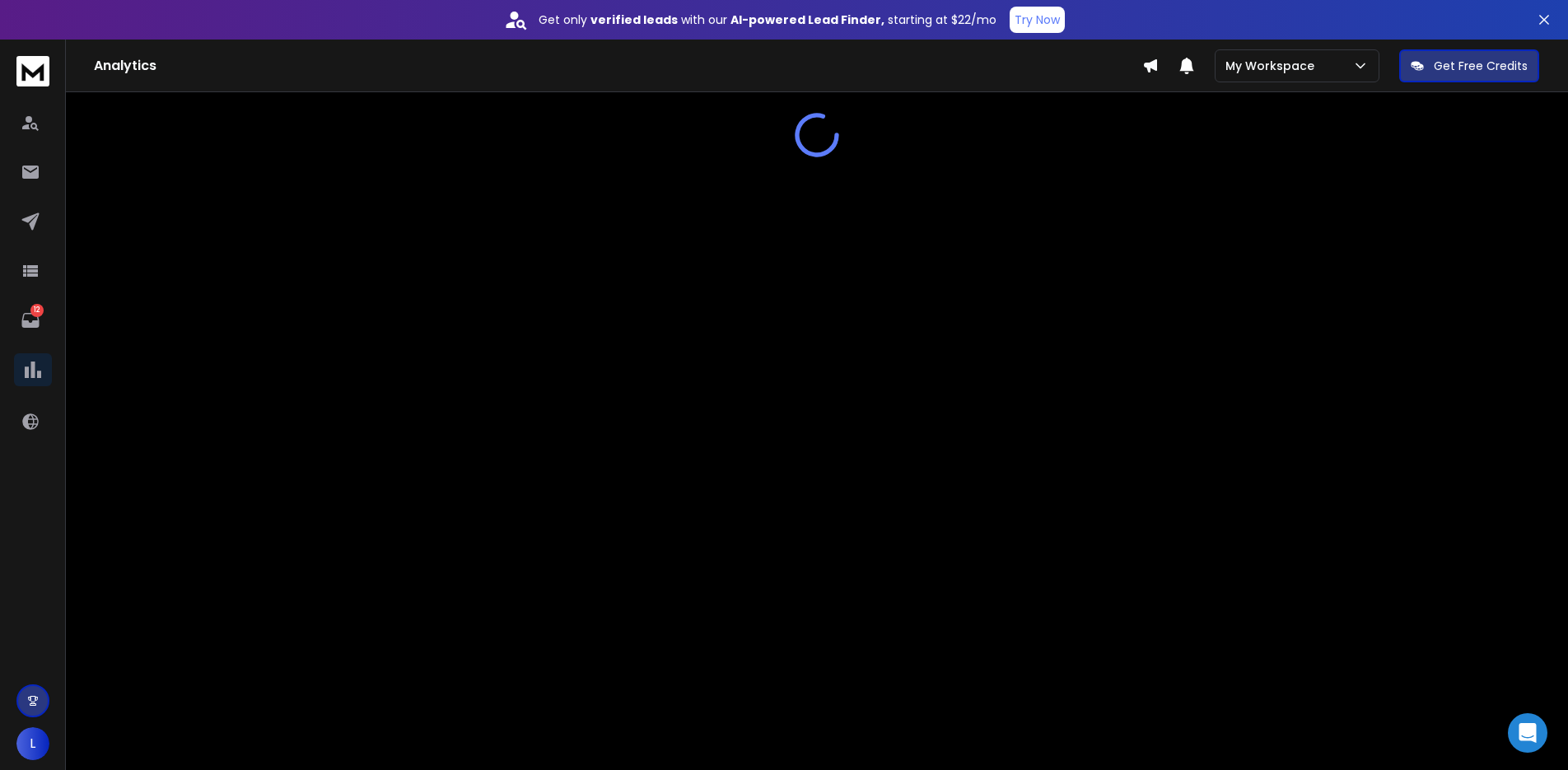
click at [1541, 21] on icon at bounding box center [1543, 19] width 15 height 15
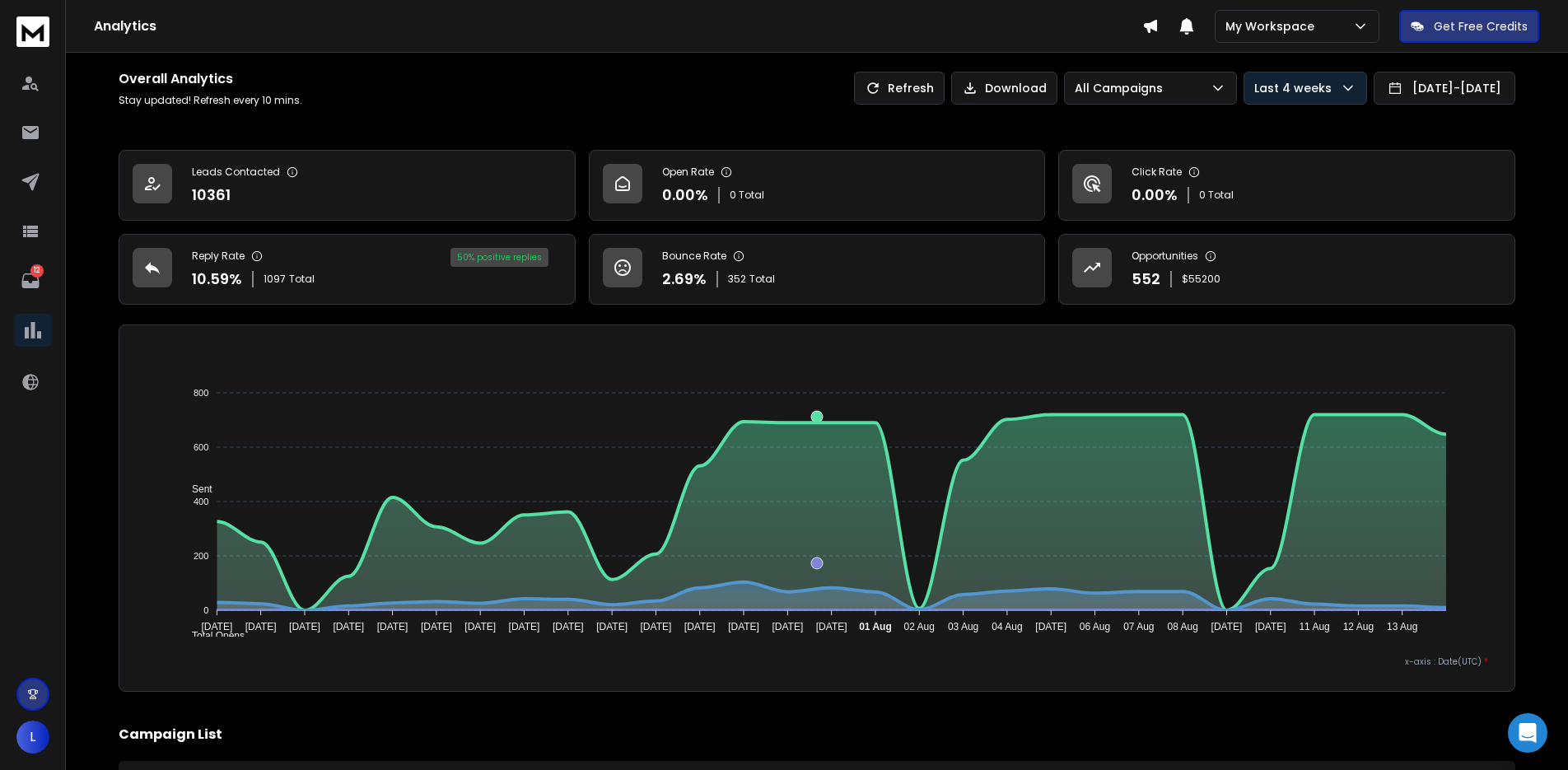
click at [1298, 78] on button "Last 4 weeks" at bounding box center [1305, 87] width 123 height 33
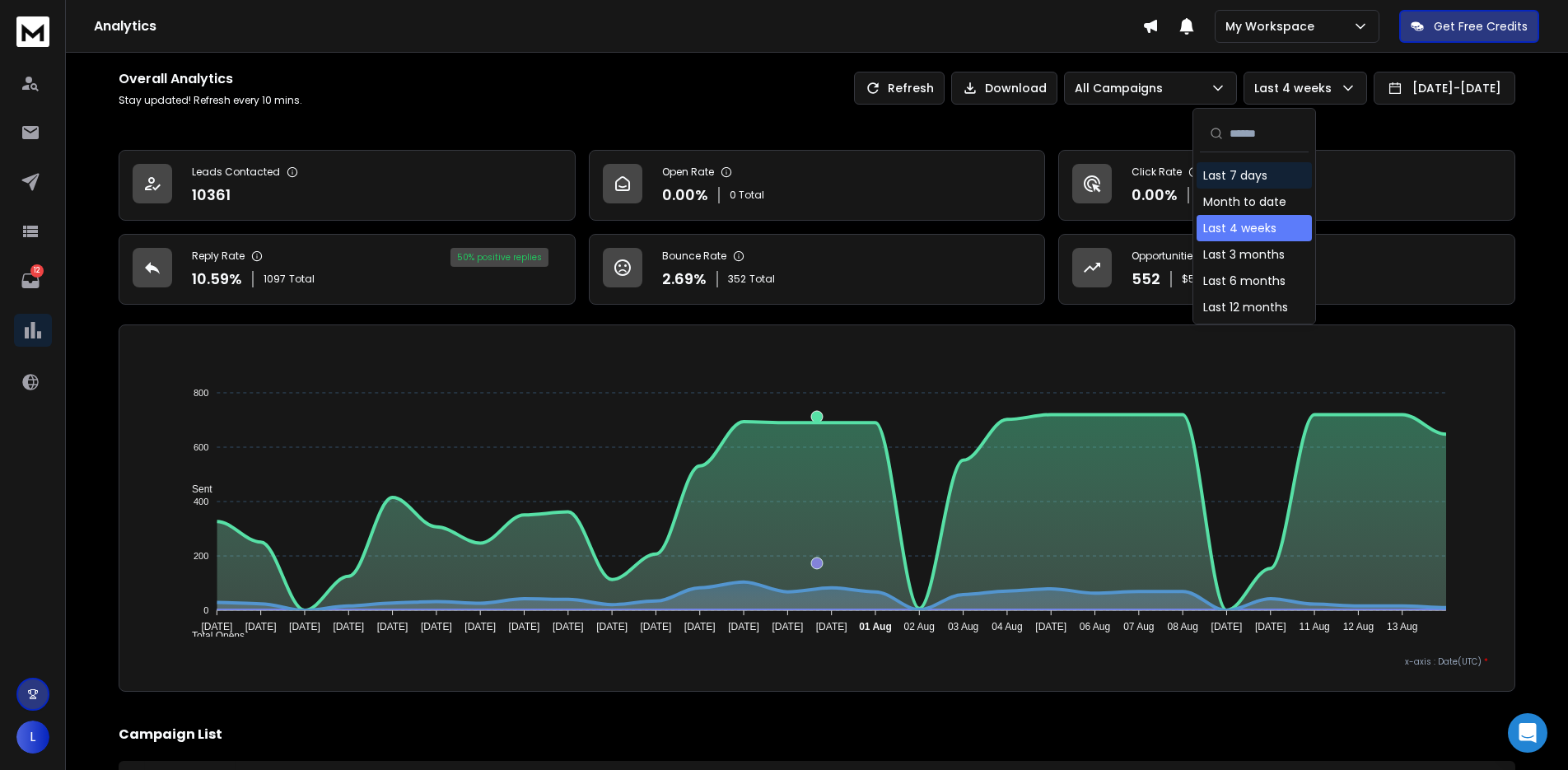
click at [1230, 176] on div "Last 7 days" at bounding box center [1235, 175] width 65 height 17
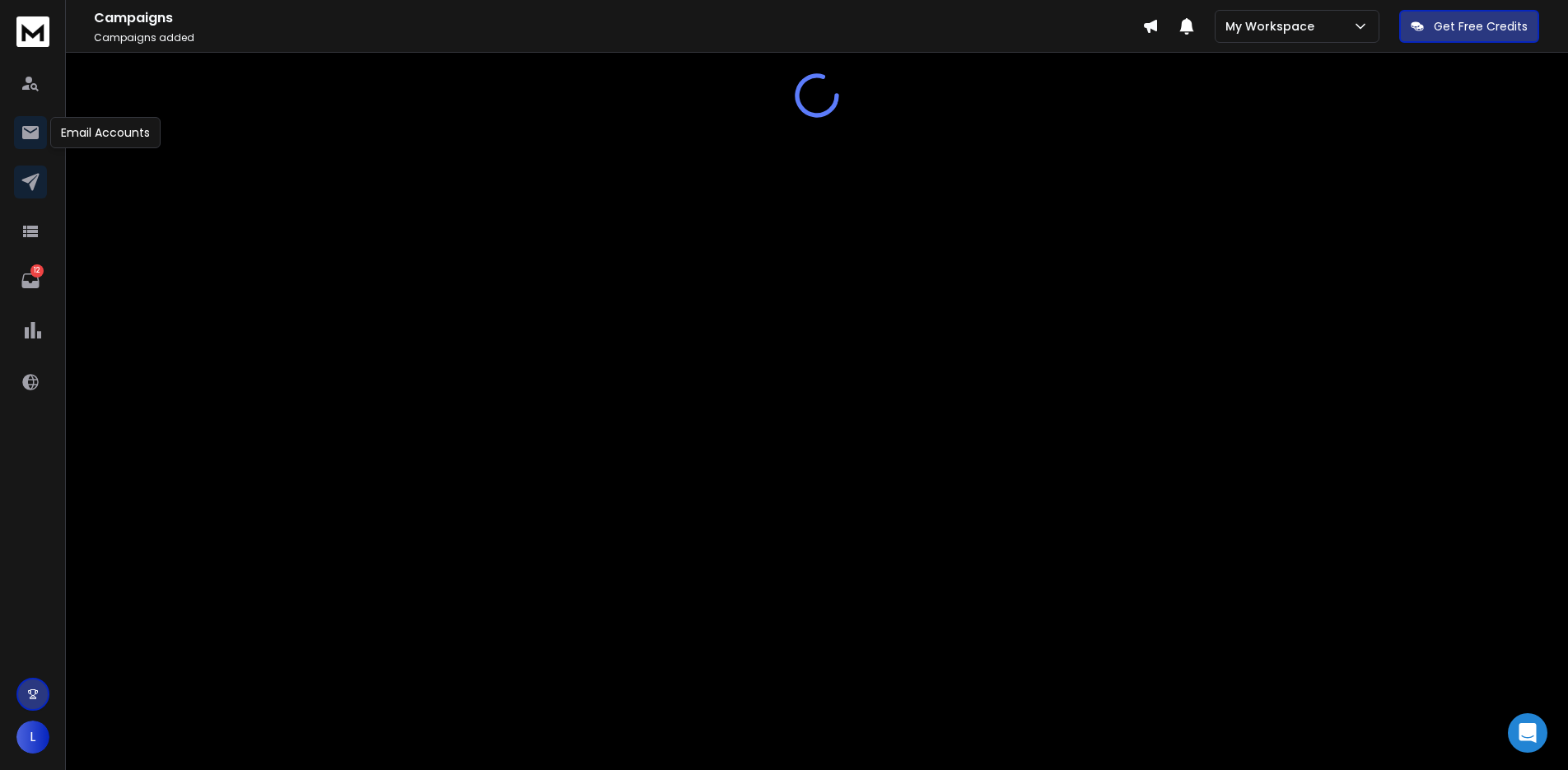
click at [31, 135] on icon at bounding box center [30, 132] width 17 height 13
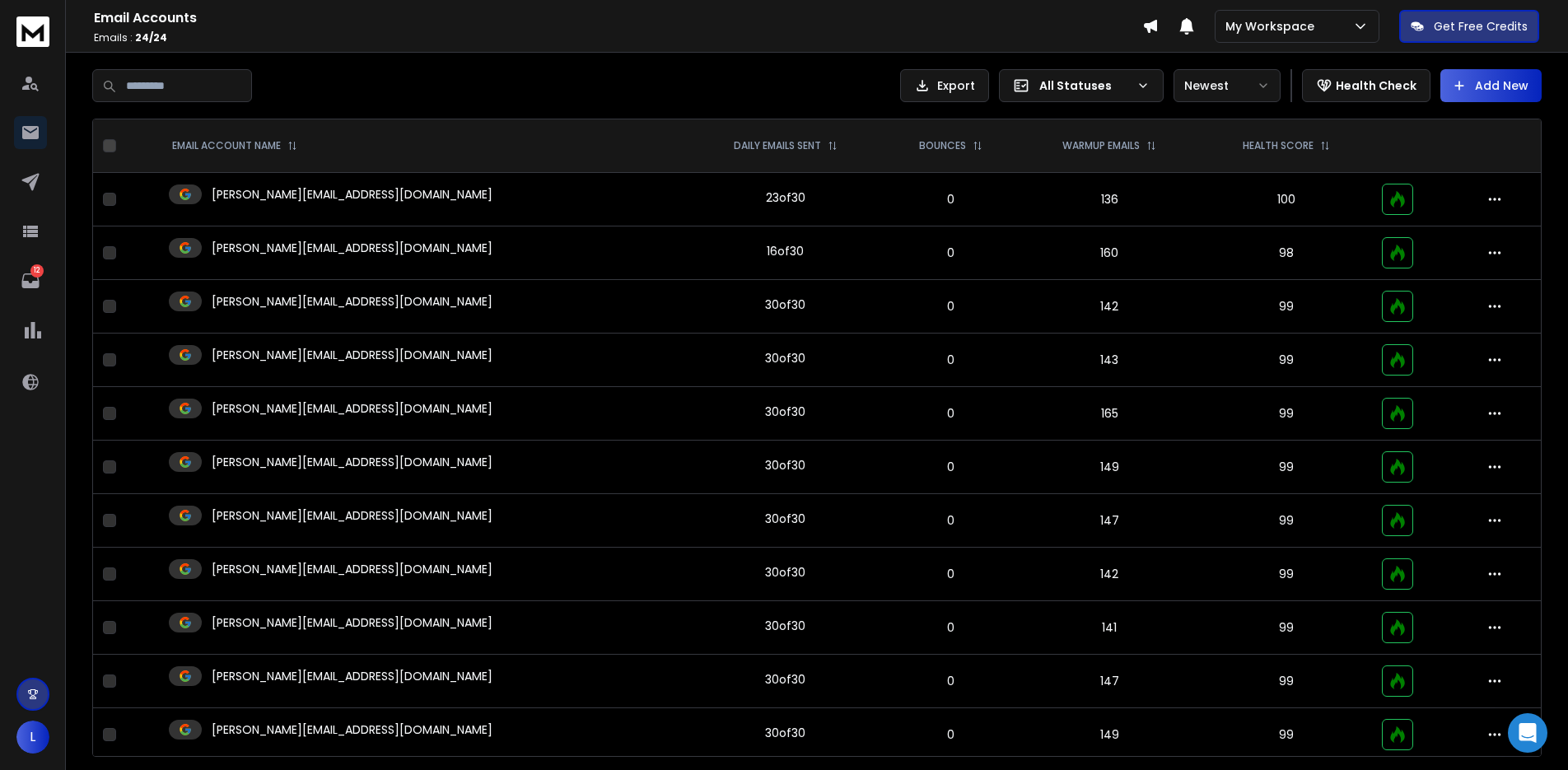
click at [31, 137] on icon at bounding box center [30, 132] width 17 height 13
